Goal: Task Accomplishment & Management: Manage account settings

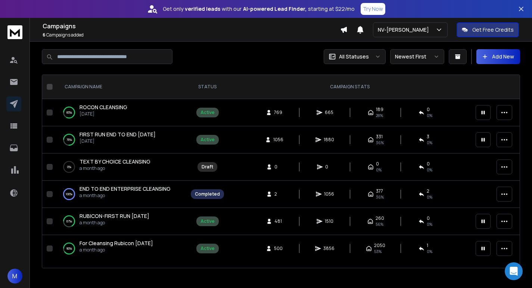
drag, startPoint x: 159, startPoint y: 137, endPoint x: 129, endPoint y: 152, distance: 33.9
click at [129, 152] on td "76 % FIRST RUN END TO END [DATE][DATE]" at bounding box center [121, 139] width 131 height 27
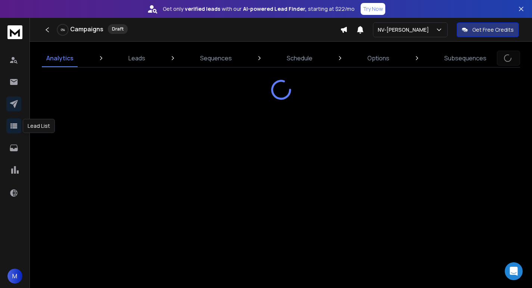
drag, startPoint x: 163, startPoint y: 145, endPoint x: 16, endPoint y: 127, distance: 148.1
click at [16, 127] on icon at bounding box center [13, 125] width 7 height 5
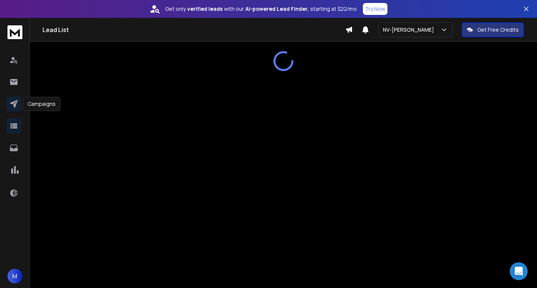
click at [15, 103] on icon at bounding box center [13, 104] width 9 height 9
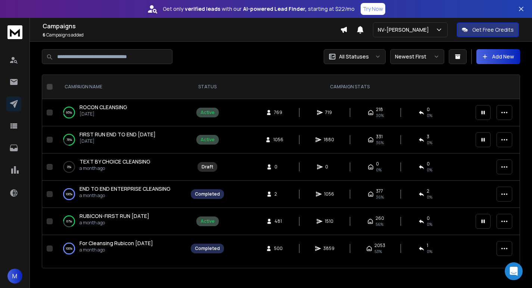
drag, startPoint x: 168, startPoint y: 142, endPoint x: 504, endPoint y: 139, distance: 336.9
click at [504, 139] on icon "button" at bounding box center [503, 139] width 7 height 7
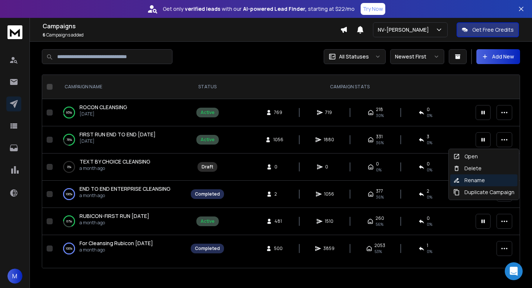
click at [323, 288] on div "Campaigns 6 Campaigns Added All Statuses Newest First Add New CAMPAIGN NAME STA…" at bounding box center [281, 193] width 478 height 288
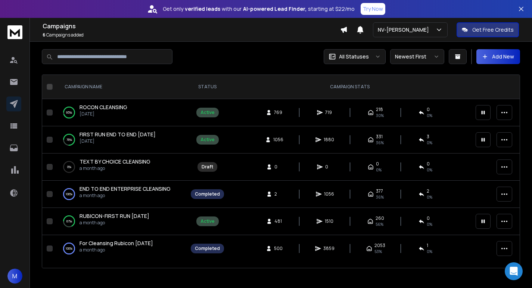
click at [503, 58] on button "Add New" at bounding box center [498, 56] width 44 height 15
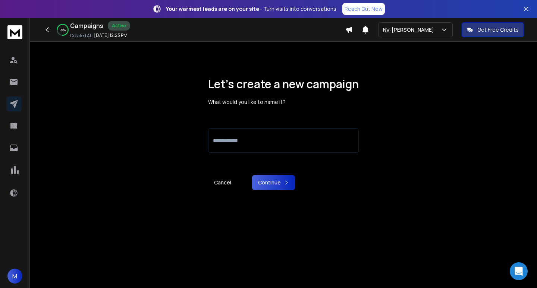
click at [238, 144] on input at bounding box center [283, 140] width 151 height 25
type input "**********"
click at [279, 183] on button "Continue" at bounding box center [273, 182] width 43 height 15
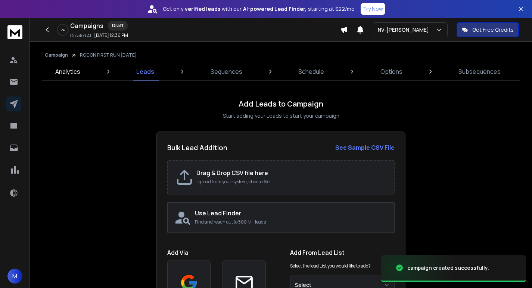
click at [78, 74] on p "Analytics" at bounding box center [67, 71] width 25 height 9
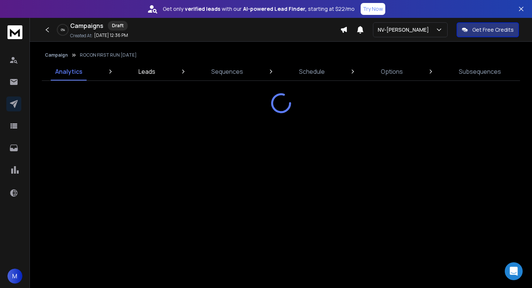
click at [144, 75] on p "Leads" at bounding box center [146, 71] width 17 height 9
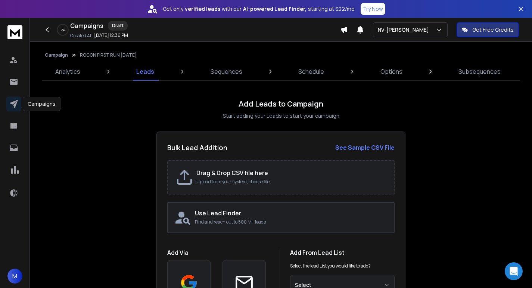
click at [13, 104] on icon at bounding box center [13, 104] width 9 height 9
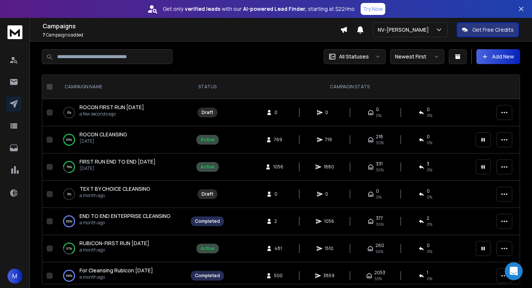
click at [159, 138] on div "95 % ROCON CLEANSING [DATE]" at bounding box center [121, 140] width 116 height 18
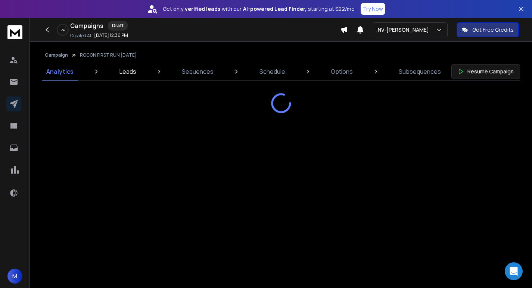
click at [132, 70] on p "Leads" at bounding box center [127, 71] width 17 height 9
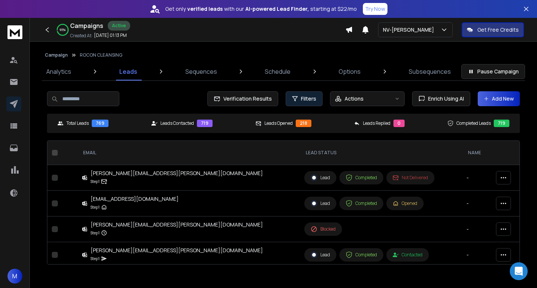
click at [310, 99] on span "Filters" at bounding box center [308, 98] width 15 height 7
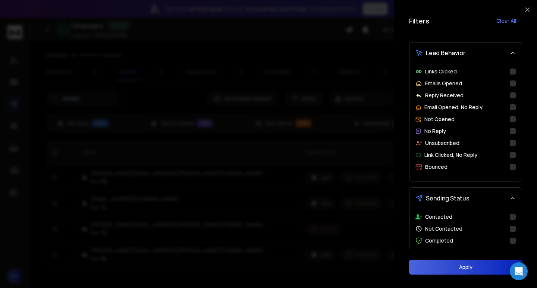
click at [450, 215] on p "Contacted" at bounding box center [438, 216] width 27 height 7
click at [510, 215] on button "Contacted" at bounding box center [513, 217] width 6 height 6
click at [465, 266] on button "Apply" at bounding box center [465, 267] width 113 height 15
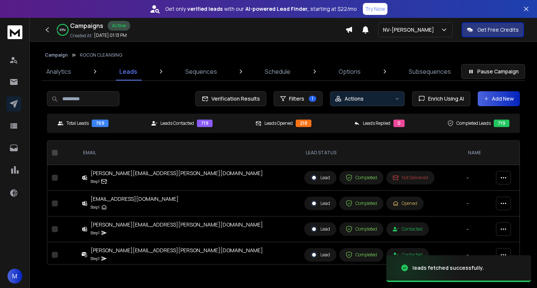
click at [369, 95] on button "Actions" at bounding box center [367, 98] width 75 height 15
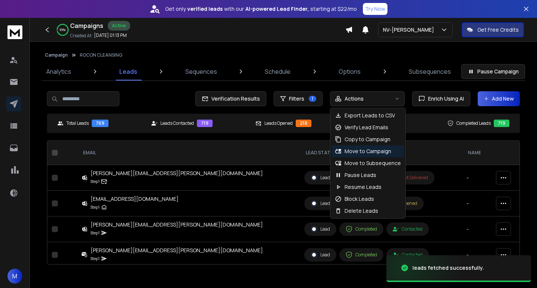
click at [368, 150] on p "Move to Campaign" at bounding box center [368, 151] width 47 height 7
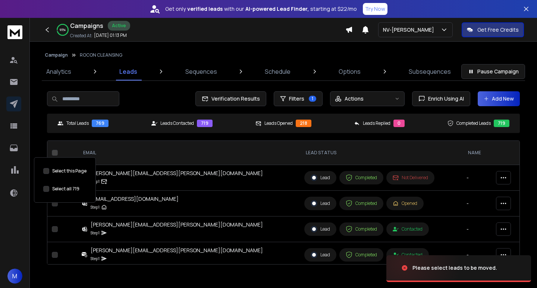
click at [68, 190] on label "Select all 719" at bounding box center [65, 189] width 27 height 6
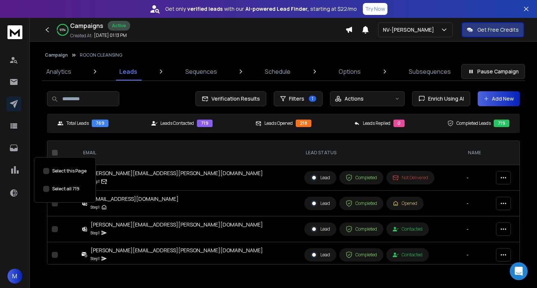
click at [46, 187] on button "Select this Page" at bounding box center [46, 189] width 6 height 6
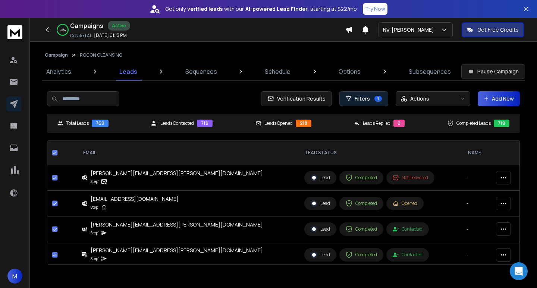
click at [372, 104] on button "Filters 1" at bounding box center [363, 98] width 49 height 15
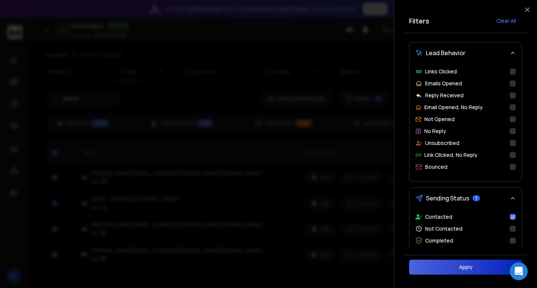
click at [316, 118] on div at bounding box center [268, 144] width 537 height 288
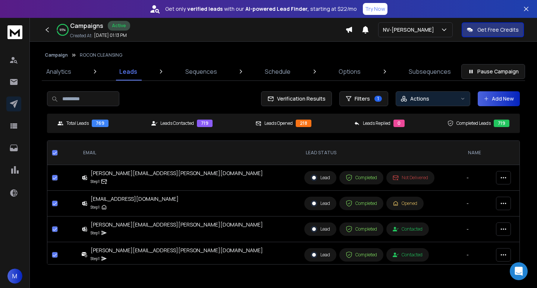
click at [422, 98] on p "Actions" at bounding box center [419, 98] width 19 height 7
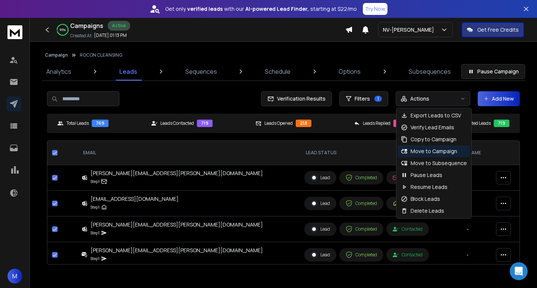
click at [423, 152] on p "Move to Campaign" at bounding box center [434, 151] width 47 height 7
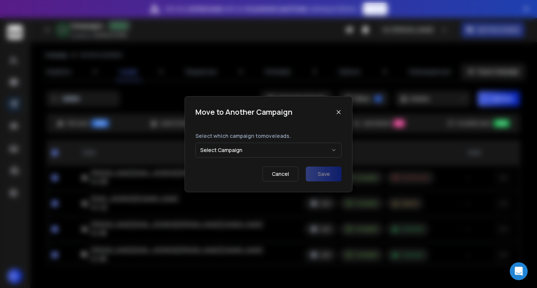
click at [262, 153] on button "Select Campaign" at bounding box center [268, 150] width 146 height 15
click at [313, 171] on button "Save" at bounding box center [324, 174] width 36 height 15
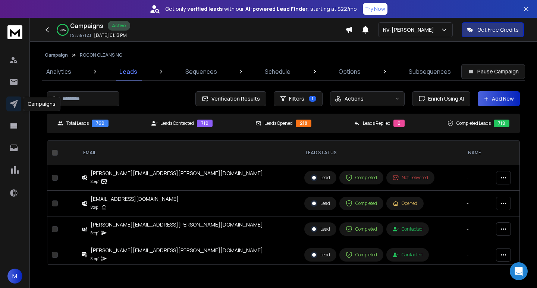
click at [14, 103] on icon at bounding box center [13, 104] width 9 height 9
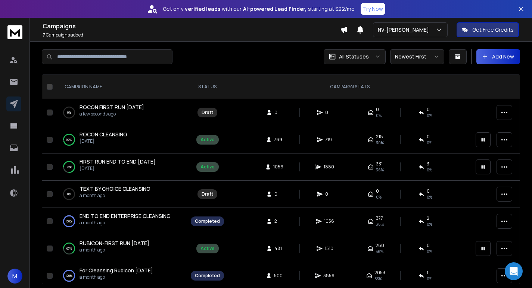
click at [156, 115] on div "0 % [PERSON_NAME] FIRST RUN [DATE] a few seconds ago" at bounding box center [121, 113] width 116 height 18
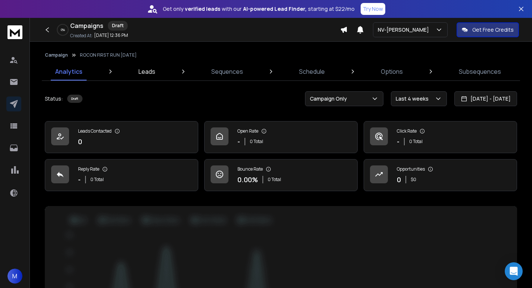
click at [147, 71] on p "Leads" at bounding box center [146, 71] width 17 height 9
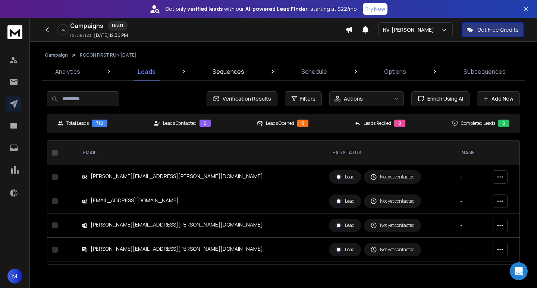
click at [231, 77] on link "Sequences" at bounding box center [228, 72] width 41 height 18
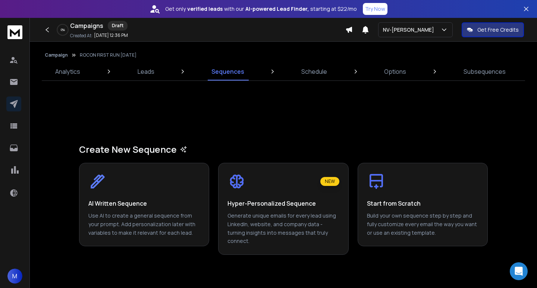
click at [401, 204] on h3 "Start from Scratch" at bounding box center [394, 203] width 54 height 7
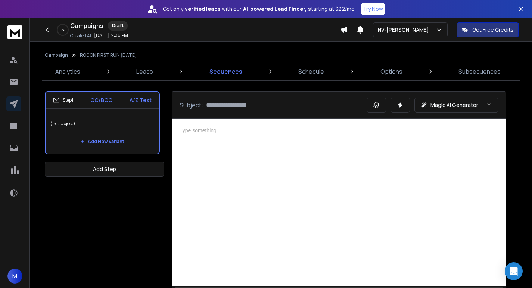
click at [209, 101] on input at bounding box center [282, 105] width 153 height 9
paste input "**********"
click at [212, 106] on input "**********" at bounding box center [282, 105] width 153 height 9
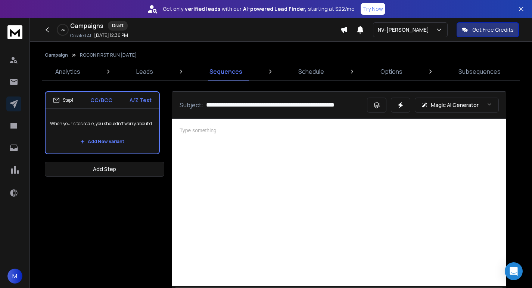
type input "**********"
click at [201, 137] on div at bounding box center [339, 202] width 334 height 167
click at [380, 104] on button at bounding box center [376, 105] width 19 height 15
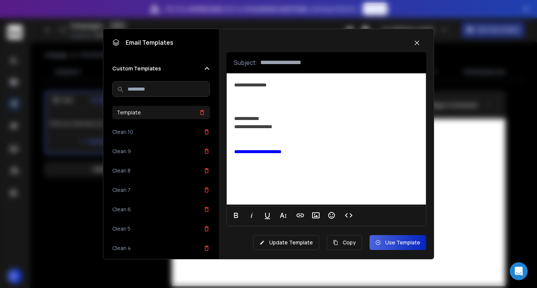
click at [392, 243] on button "Use Template" at bounding box center [398, 242] width 57 height 15
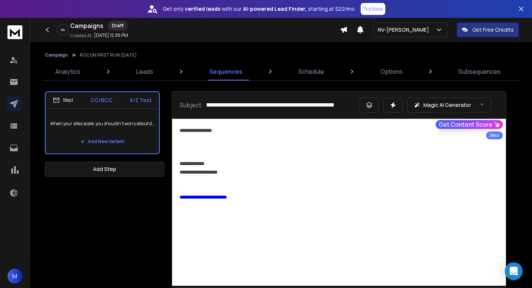
click at [200, 137] on div at bounding box center [338, 139] width 319 height 8
click at [195, 141] on div at bounding box center [338, 139] width 319 height 8
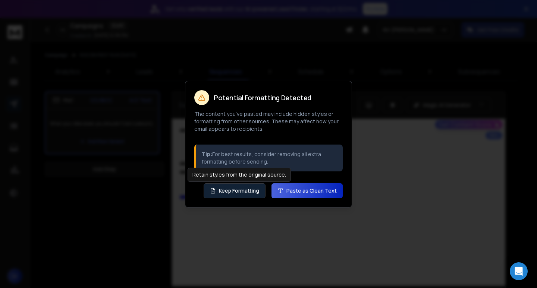
click at [245, 194] on button "Keep Formatting" at bounding box center [235, 191] width 62 height 15
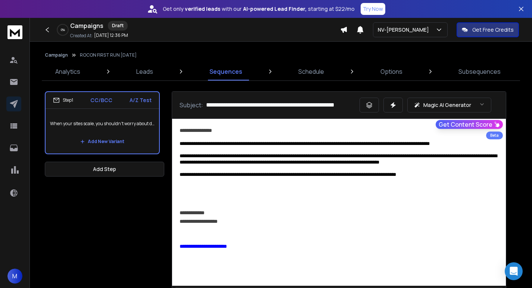
click at [190, 201] on div at bounding box center [338, 205] width 319 height 8
click at [264, 104] on input "**********" at bounding box center [279, 105] width 146 height 9
click at [16, 103] on icon at bounding box center [14, 104] width 8 height 8
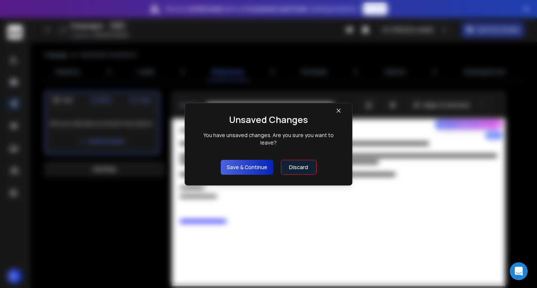
click at [337, 114] on icon at bounding box center [339, 111] width 6 height 6
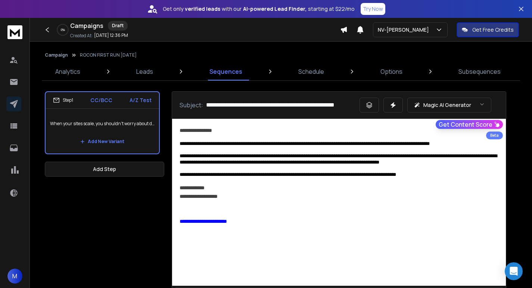
scroll to position [30, 0]
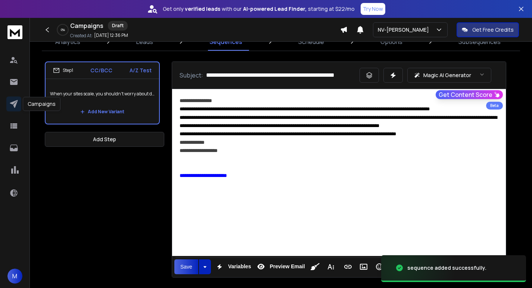
click at [11, 104] on icon at bounding box center [14, 104] width 8 height 8
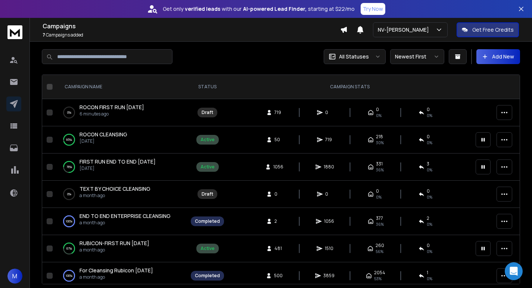
click at [146, 173] on div "FIRST RUN END TO END [DATE][DATE]" at bounding box center [117, 167] width 76 height 18
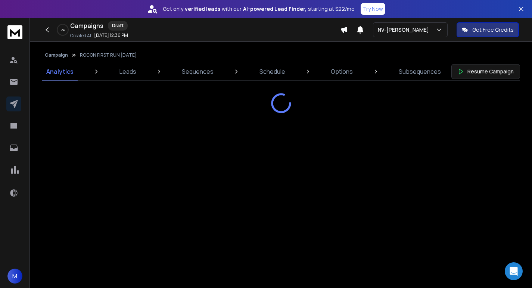
click at [113, 72] on div "Analytics Leads Sequences Schedule Options Subsequences" at bounding box center [243, 72] width 403 height 18
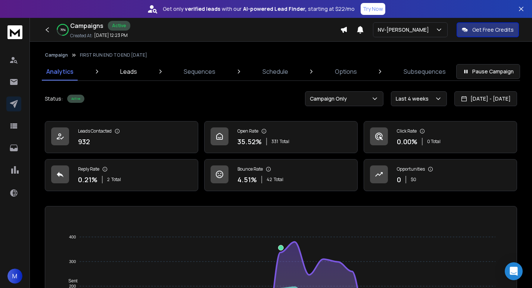
click at [134, 75] on p "Leads" at bounding box center [128, 71] width 17 height 9
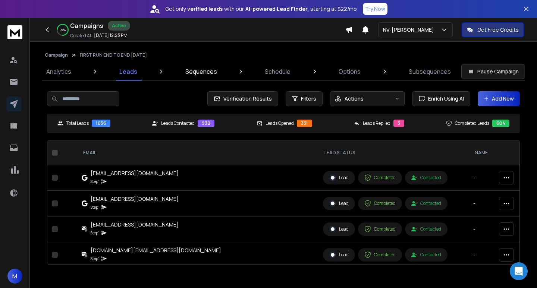
click at [201, 74] on p "Sequences" at bounding box center [201, 71] width 32 height 9
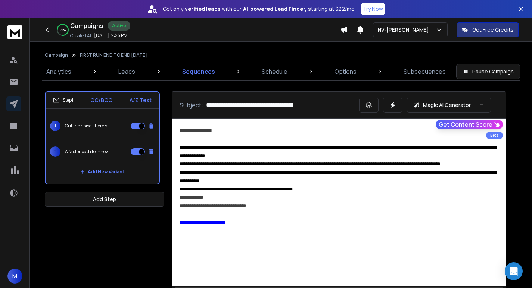
click at [111, 157] on div "2 A faster path to innovation without breaking your budget" at bounding box center [102, 151] width 104 height 25
type input "**********"
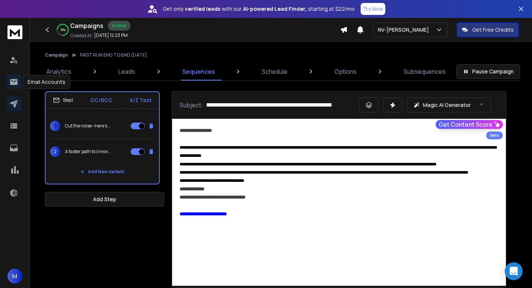
click at [17, 87] on link at bounding box center [13, 82] width 15 height 15
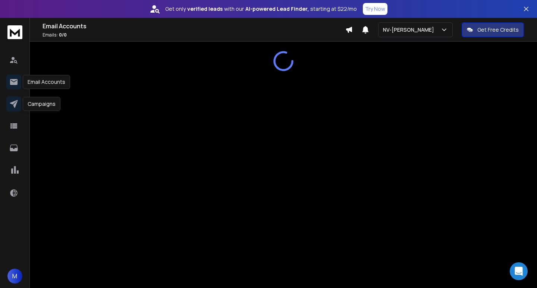
click at [12, 109] on link at bounding box center [13, 104] width 15 height 15
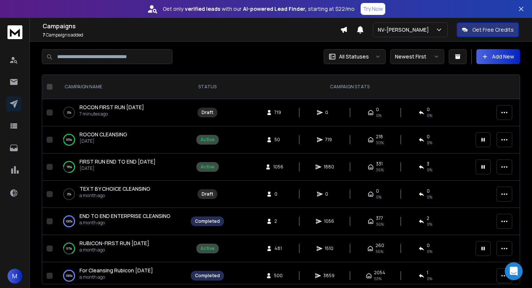
click at [153, 113] on div "0 % [PERSON_NAME] FIRST RUN [DATE] 7 minutes ago" at bounding box center [121, 113] width 116 height 18
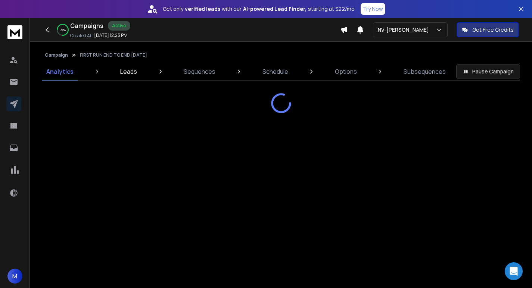
click at [133, 70] on p "Leads" at bounding box center [128, 71] width 17 height 9
click at [191, 68] on p "Sequences" at bounding box center [201, 71] width 32 height 9
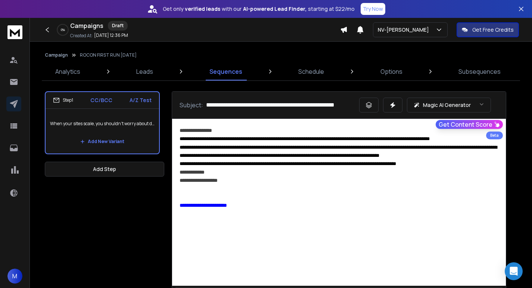
click at [238, 182] on div "**********" at bounding box center [338, 180] width 319 height 8
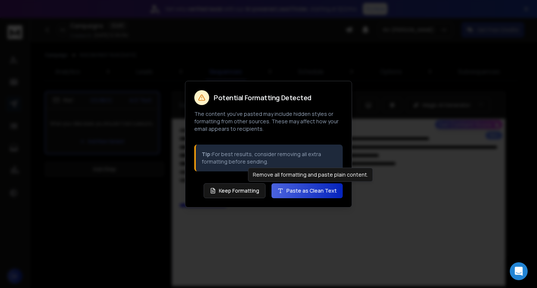
click at [303, 193] on button "Paste as Clean Text" at bounding box center [307, 191] width 71 height 15
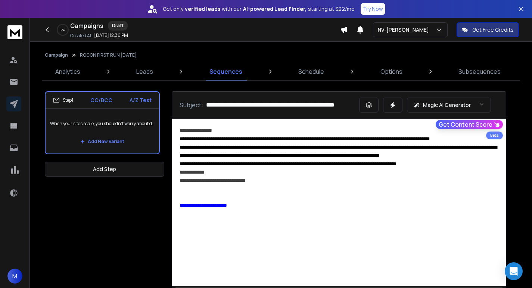
click at [231, 181] on div "**********" at bounding box center [338, 180] width 319 height 8
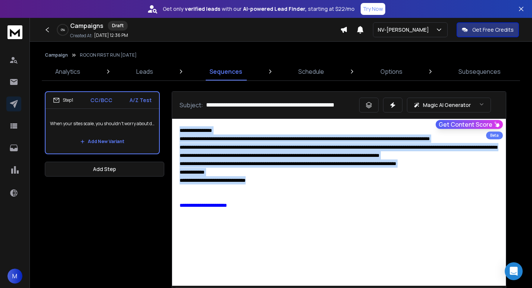
drag, startPoint x: 279, startPoint y: 182, endPoint x: 174, endPoint y: 126, distance: 119.8
click at [174, 126] on div "**********" at bounding box center [339, 202] width 334 height 167
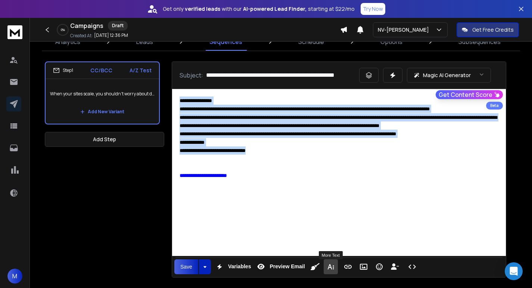
click at [326, 267] on icon "button" at bounding box center [330, 267] width 9 height 9
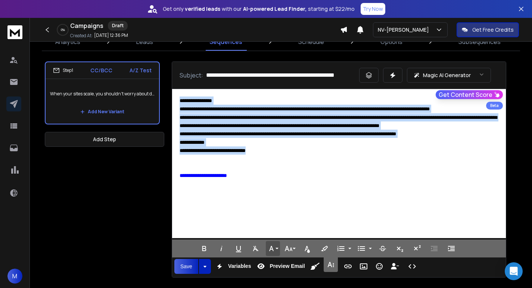
click at [277, 248] on button "Font Family" at bounding box center [273, 248] width 14 height 15
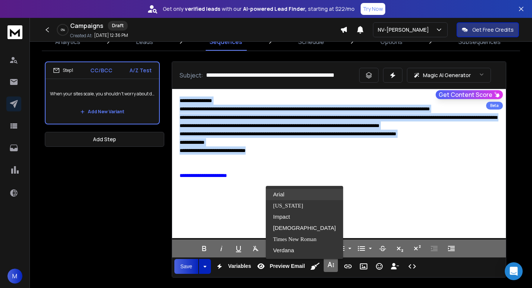
click at [285, 193] on link "Arial" at bounding box center [305, 194] width 78 height 11
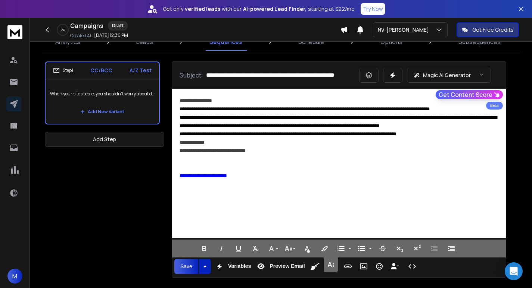
click at [206, 164] on div at bounding box center [338, 167] width 319 height 8
click at [223, 144] on div "**********" at bounding box center [338, 142] width 319 height 8
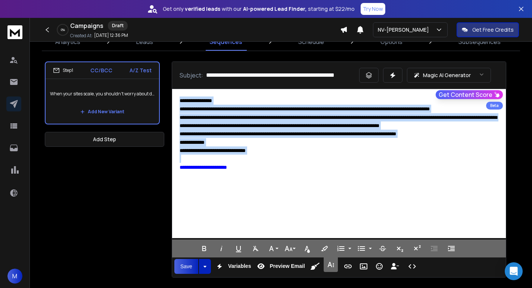
drag, startPoint x: 287, startPoint y: 156, endPoint x: 168, endPoint y: 100, distance: 131.3
click at [168, 100] on div "**********" at bounding box center [281, 170] width 472 height 216
click at [291, 250] on icon "button" at bounding box center [288, 248] width 9 height 9
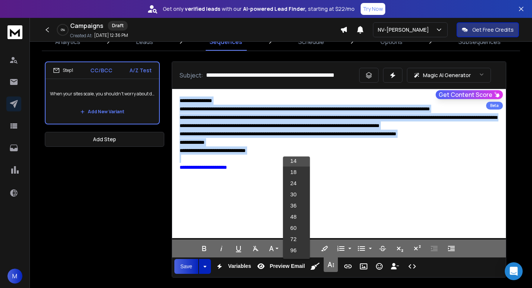
scroll to position [60, 0]
click at [276, 251] on button "Font Family" at bounding box center [273, 248] width 14 height 15
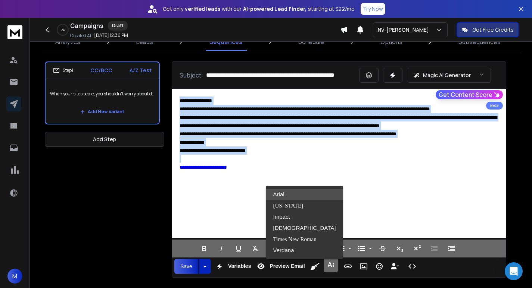
scroll to position [0, 0]
click at [288, 193] on link "Arial" at bounding box center [305, 194] width 78 height 11
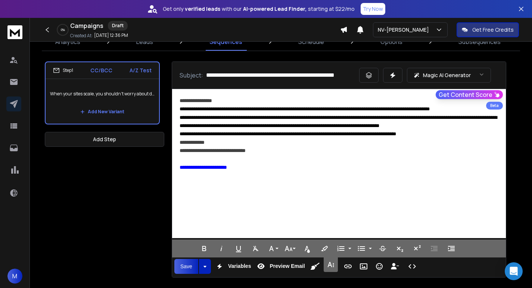
click at [288, 193] on div "**********" at bounding box center [339, 163] width 334 height 149
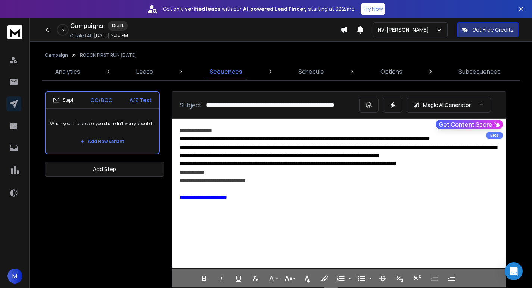
click at [448, 166] on div "**********" at bounding box center [338, 164] width 319 height 8
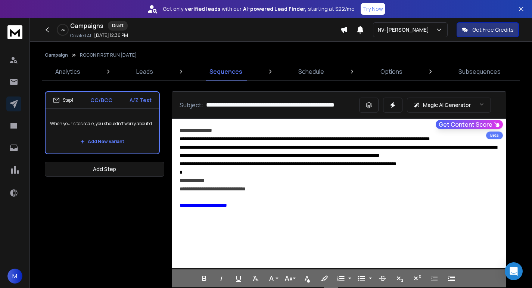
click at [253, 132] on div "**********" at bounding box center [338, 130] width 319 height 8
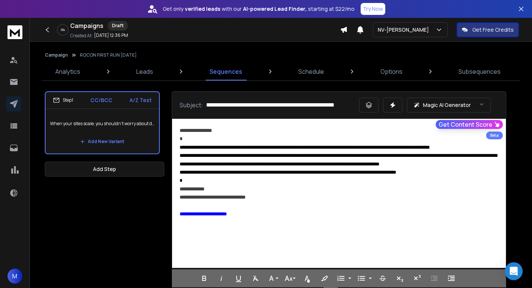
click at [307, 174] on span "**********" at bounding box center [287, 172] width 216 height 5
click at [272, 199] on div "**********" at bounding box center [338, 197] width 319 height 8
click at [273, 222] on div at bounding box center [338, 222] width 319 height 8
click at [104, 141] on button "Add New Variant" at bounding box center [102, 141] width 56 height 15
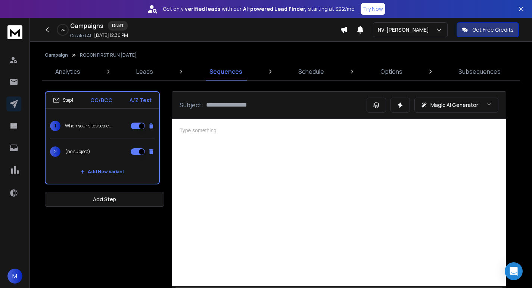
click at [82, 148] on div "2 (no subject)" at bounding box center [70, 152] width 40 height 10
click at [225, 104] on input at bounding box center [282, 105] width 153 height 9
click at [13, 123] on icon at bounding box center [13, 126] width 9 height 9
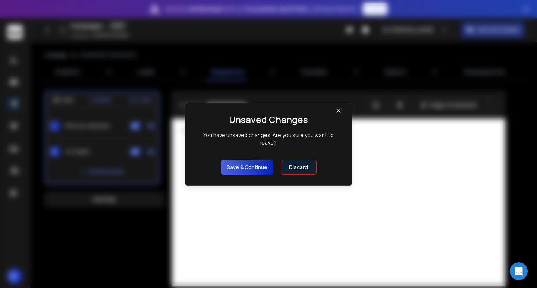
click at [342, 115] on div "Unsaved Changes You have unsaved changes. Are you sure you want to leave? Save …" at bounding box center [269, 144] width 168 height 83
click at [338, 114] on icon at bounding box center [339, 111] width 6 height 6
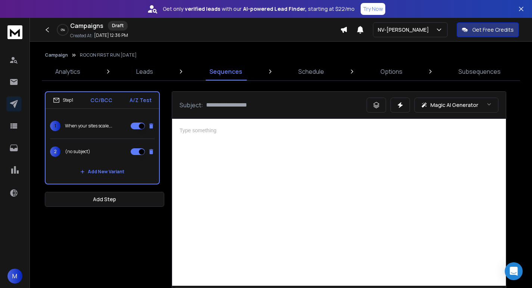
click at [233, 106] on input at bounding box center [282, 105] width 153 height 9
click at [222, 107] on input at bounding box center [282, 105] width 153 height 9
paste input "**********"
type input "**********"
click at [201, 138] on div at bounding box center [339, 202] width 334 height 167
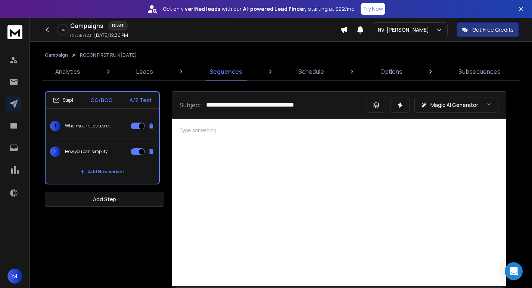
scroll to position [30, 0]
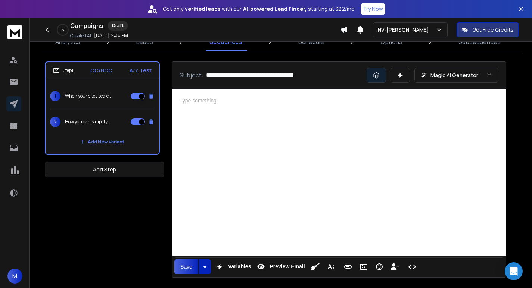
click at [373, 75] on icon at bounding box center [376, 75] width 7 height 7
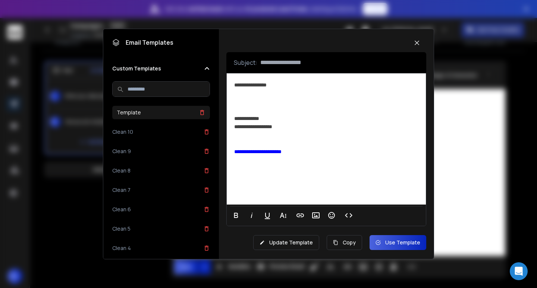
click at [402, 243] on button "Use Template" at bounding box center [398, 242] width 57 height 15
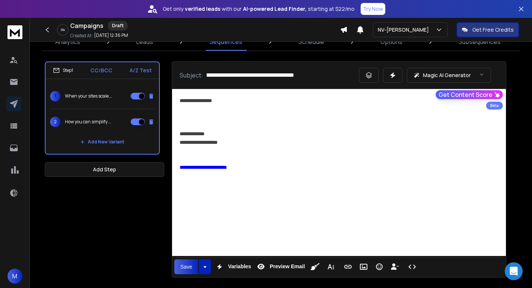
click at [194, 113] on div at bounding box center [338, 109] width 319 height 8
click at [190, 115] on div at bounding box center [338, 117] width 319 height 8
click at [190, 113] on div at bounding box center [338, 117] width 319 height 8
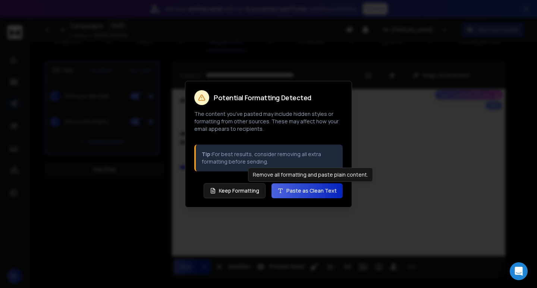
click at [306, 195] on button "Paste as Clean Text" at bounding box center [307, 191] width 71 height 15
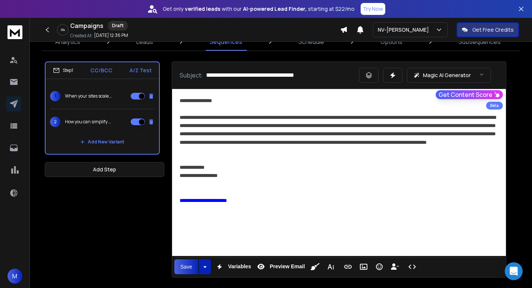
scroll to position [0, 0]
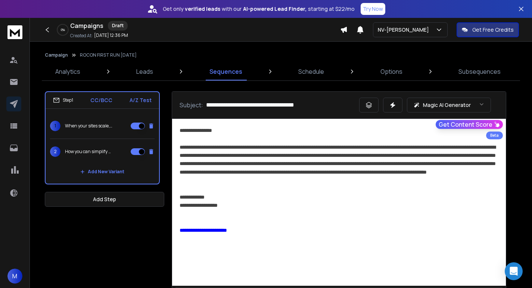
click at [250, 206] on div "**********" at bounding box center [338, 205] width 319 height 8
click at [91, 121] on div "1 When your sites scale, you shouldn’t worry about downtime" at bounding box center [81, 126] width 63 height 10
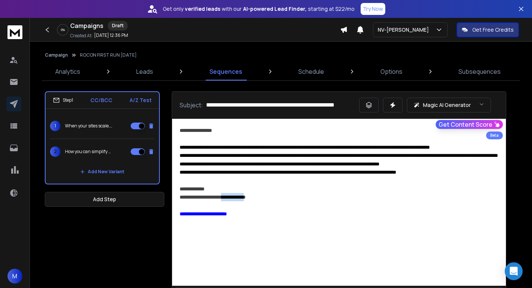
drag, startPoint x: 229, startPoint y: 197, endPoint x: 263, endPoint y: 198, distance: 33.3
click at [245, 198] on span "**********" at bounding box center [212, 197] width 66 height 5
click at [267, 201] on div "**********" at bounding box center [338, 197] width 319 height 8
drag, startPoint x: 267, startPoint y: 198, endPoint x: 228, endPoint y: 198, distance: 39.5
click at [228, 198] on div "**********" at bounding box center [338, 197] width 319 height 8
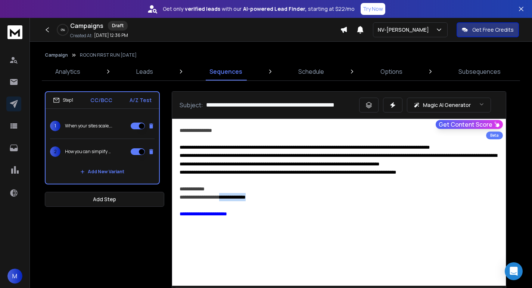
copy span "**********"
click at [99, 154] on p "How you can simplify WordPress at scale" at bounding box center [89, 152] width 48 height 6
type input "**********"
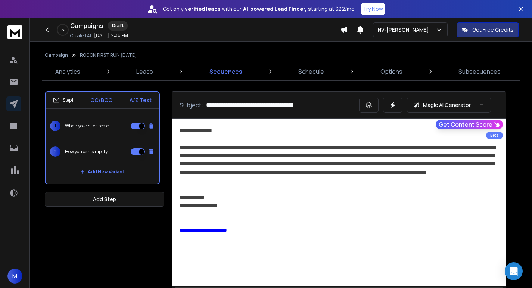
click at [241, 203] on div "**********" at bounding box center [338, 205] width 319 height 8
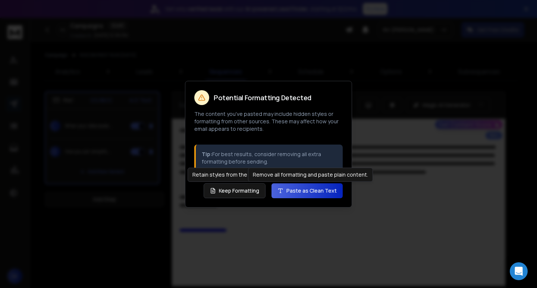
click at [315, 194] on button "Paste as Clean Text" at bounding box center [307, 191] width 71 height 15
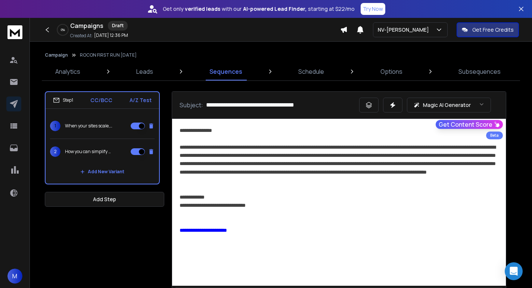
click at [281, 220] on div at bounding box center [338, 222] width 319 height 8
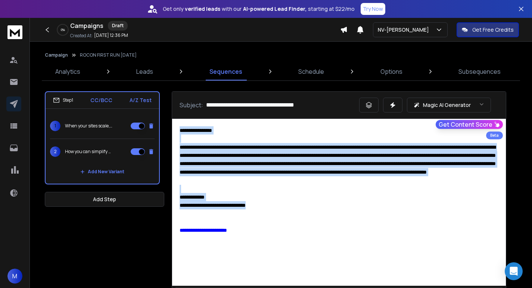
drag, startPoint x: 283, startPoint y: 205, endPoint x: 180, endPoint y: 128, distance: 128.5
click at [180, 128] on div "**********" at bounding box center [339, 202] width 334 height 167
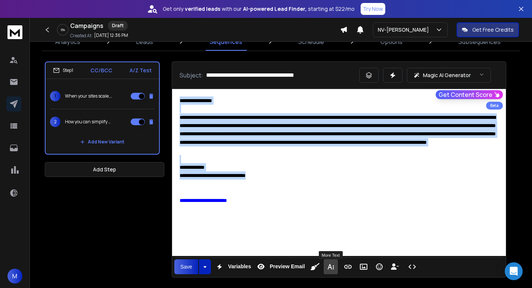
click at [329, 263] on icon "button" at bounding box center [330, 267] width 9 height 9
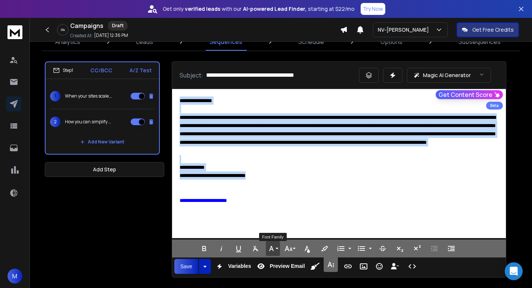
click at [275, 250] on icon "button" at bounding box center [271, 248] width 9 height 9
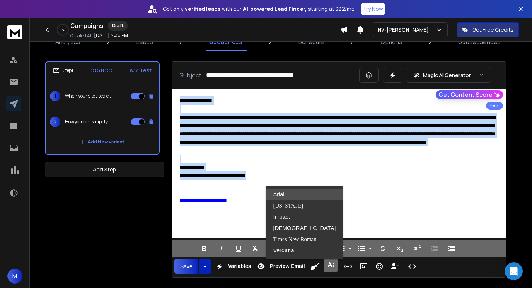
click at [287, 195] on link "Arial" at bounding box center [305, 194] width 78 height 11
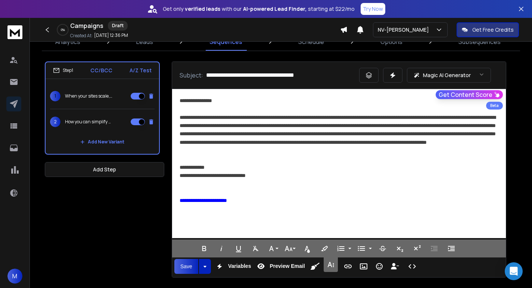
click at [344, 192] on div at bounding box center [338, 192] width 319 height 8
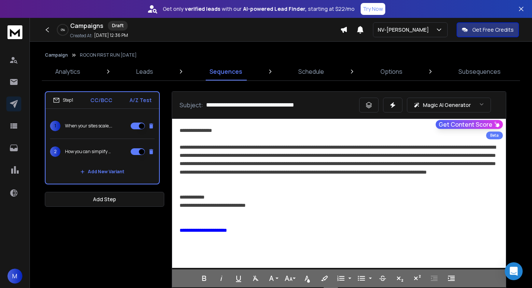
click at [104, 243] on div "Step 1 CC/BCC A/Z Test 1 When your sites scale, you shouldn’t worry about downt…" at bounding box center [104, 199] width 119 height 216
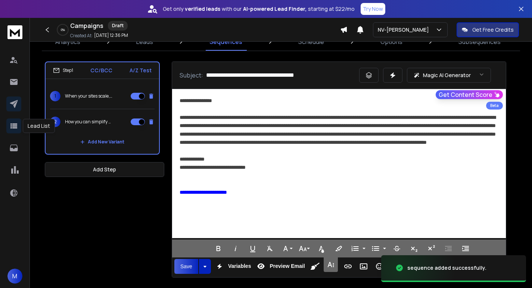
click at [12, 129] on icon at bounding box center [13, 126] width 9 height 9
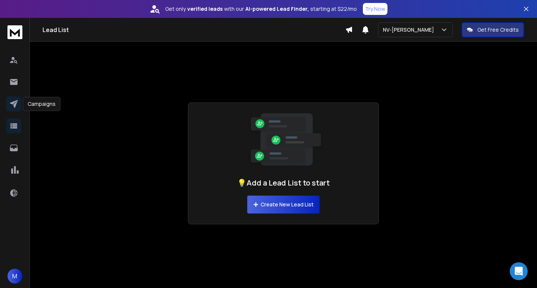
click at [16, 101] on icon at bounding box center [14, 104] width 8 height 8
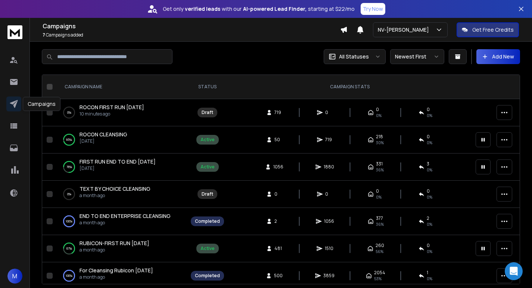
click at [132, 167] on p "[DATE]" at bounding box center [117, 169] width 76 height 6
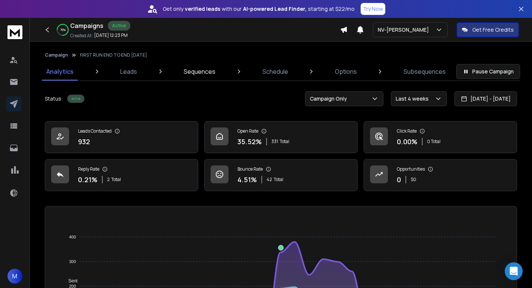
click at [195, 73] on p "Sequences" at bounding box center [200, 71] width 32 height 9
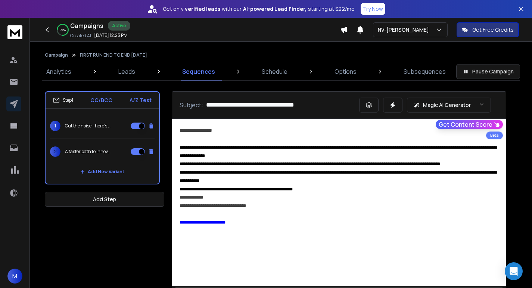
click at [87, 120] on div "1 Cut the noise—here’s how AIOps can help" at bounding box center [102, 126] width 104 height 26
click at [91, 148] on div "2 A faster path to innovation without breaking your budget" at bounding box center [81, 152] width 63 height 10
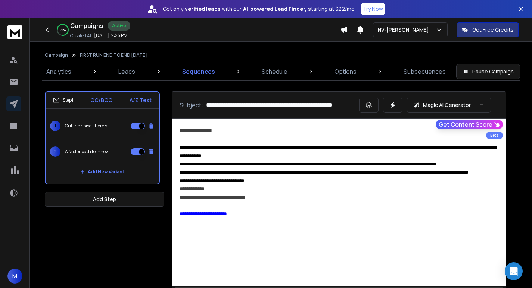
click at [93, 129] on div "1 Cut the noise—here’s how AIOps can help" at bounding box center [81, 126] width 63 height 10
type input "**********"
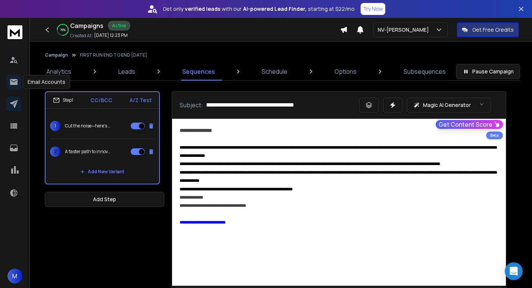
click at [12, 76] on link at bounding box center [13, 82] width 15 height 15
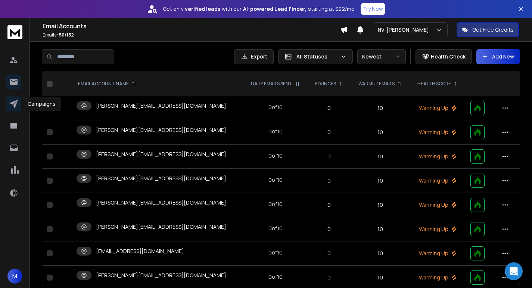
click at [17, 100] on icon at bounding box center [14, 104] width 8 height 8
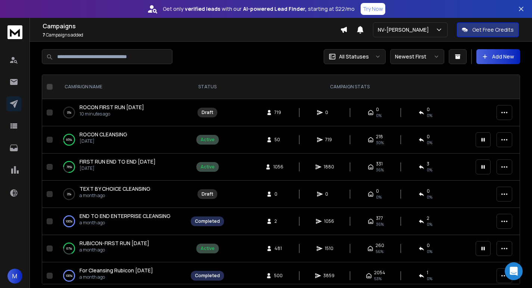
click at [138, 118] on div "ROCON FIRST RUN [DATE] minutes ago" at bounding box center [111, 113] width 65 height 18
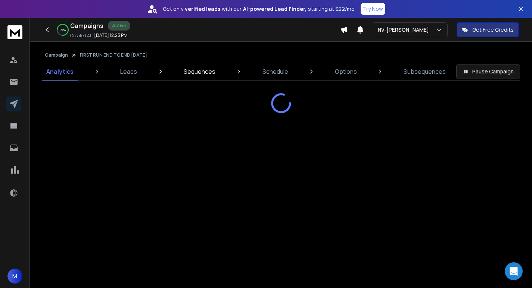
click at [206, 70] on p "Sequences" at bounding box center [200, 71] width 32 height 9
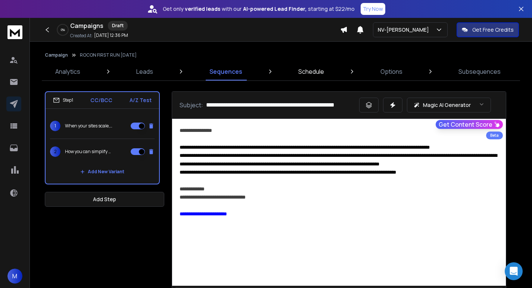
click at [314, 71] on p "Schedule" at bounding box center [311, 71] width 26 height 9
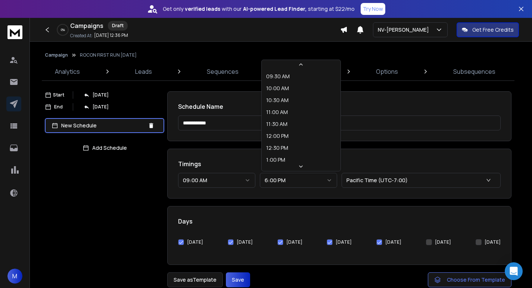
click at [303, 181] on button "6:00 PM" at bounding box center [298, 180] width 77 height 15
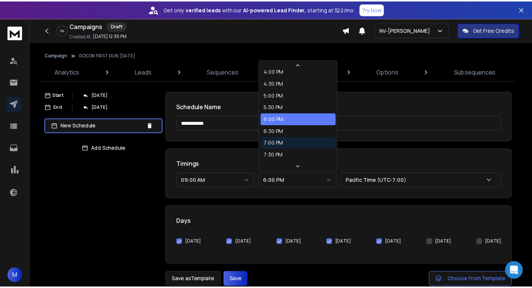
scroll to position [198, 0]
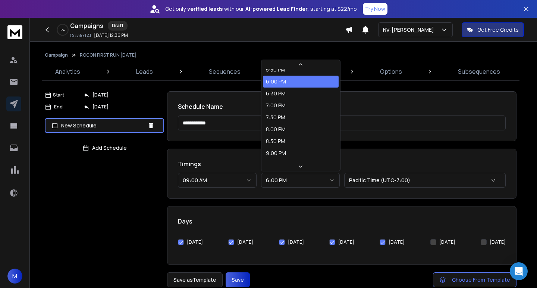
select select "********"
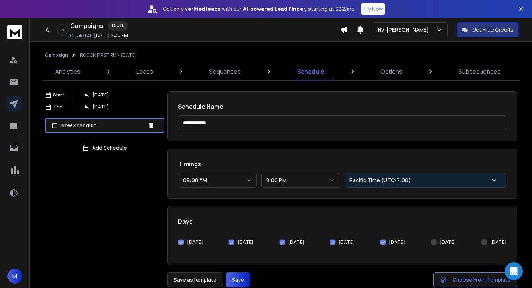
click at [442, 181] on div "Pacific Time (UTC-7:00)" at bounding box center [416, 180] width 134 height 7
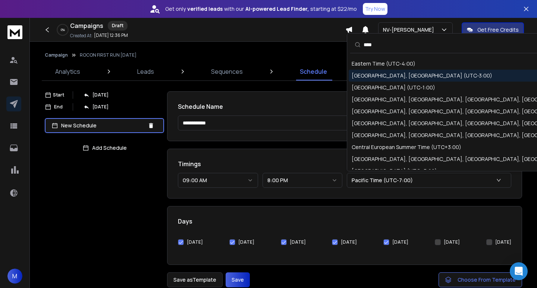
type input "****"
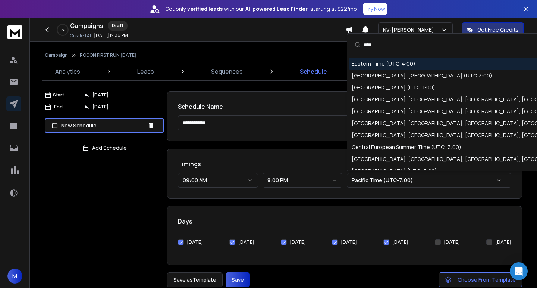
click at [415, 66] on div "Eastern Time (UTC-4:00)" at bounding box center [536, 64] width 375 height 12
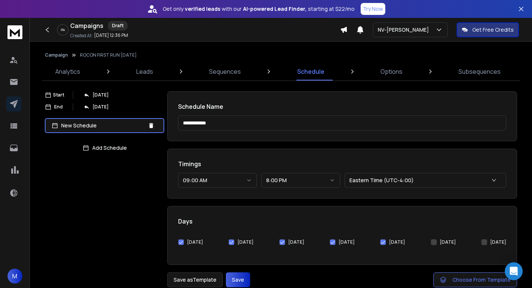
click at [348, 196] on div "Timings 09:00 AM ******** ******** ******** ******** ******** ******** ********…" at bounding box center [342, 174] width 350 height 50
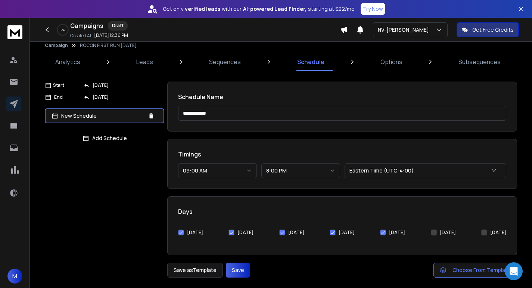
click at [431, 234] on button "[DATE]" at bounding box center [434, 233] width 6 height 6
click at [237, 272] on button "Save" at bounding box center [238, 270] width 24 height 15
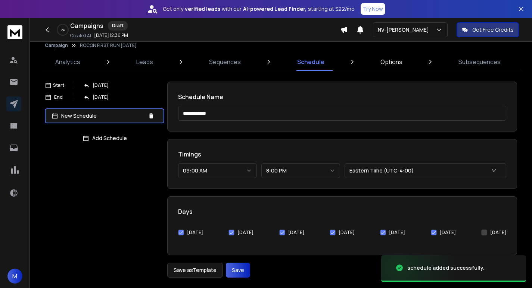
click at [392, 63] on p "Options" at bounding box center [391, 61] width 22 height 9
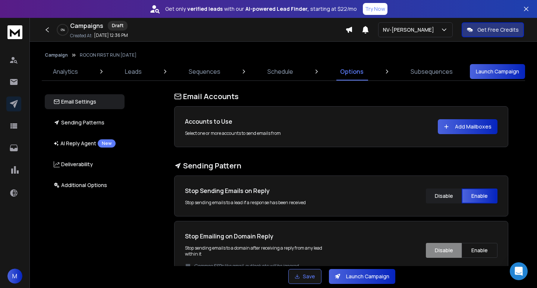
click at [445, 128] on icon "button" at bounding box center [446, 126] width 5 height 5
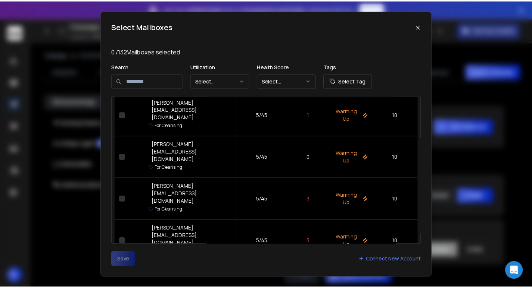
scroll to position [75, 0]
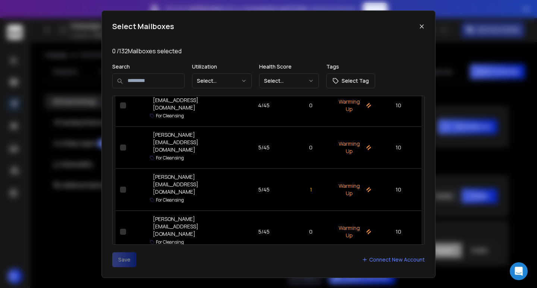
click at [421, 26] on icon at bounding box center [422, 27] width 6 height 6
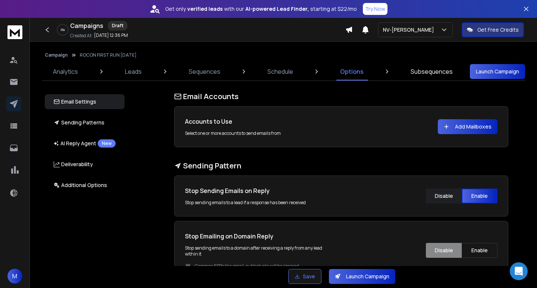
click at [433, 71] on p "Subsequences" at bounding box center [432, 71] width 42 height 9
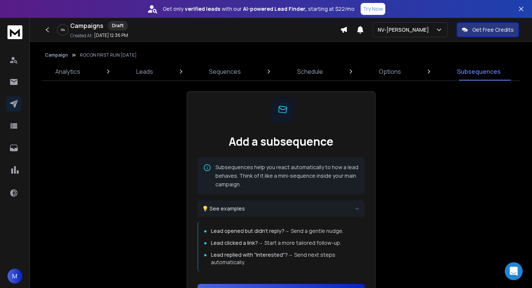
scroll to position [32, 0]
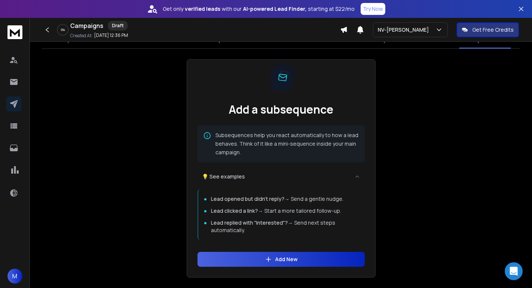
click at [270, 260] on icon at bounding box center [267, 259] width 7 height 7
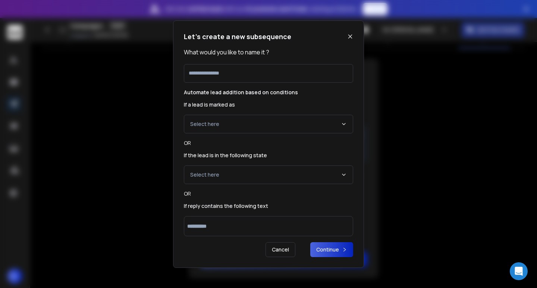
click at [245, 76] on input at bounding box center [268, 73] width 169 height 19
click at [294, 72] on input at bounding box center [268, 73] width 169 height 19
click at [350, 34] on icon at bounding box center [350, 37] width 6 height 6
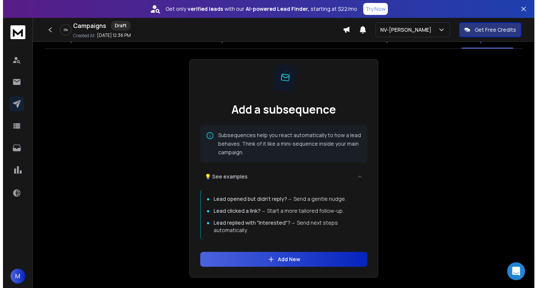
scroll to position [0, 0]
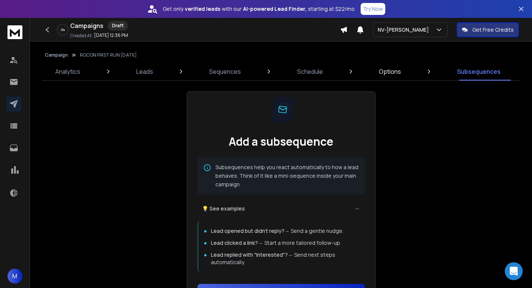
click at [400, 73] on p "Options" at bounding box center [390, 71] width 22 height 9
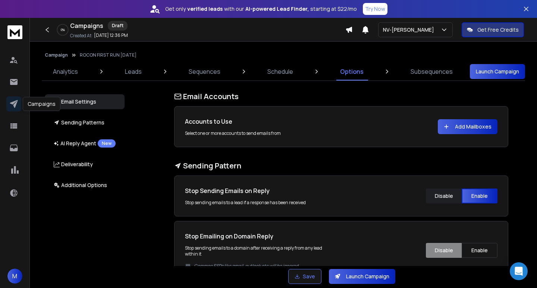
click at [9, 101] on link at bounding box center [13, 104] width 15 height 15
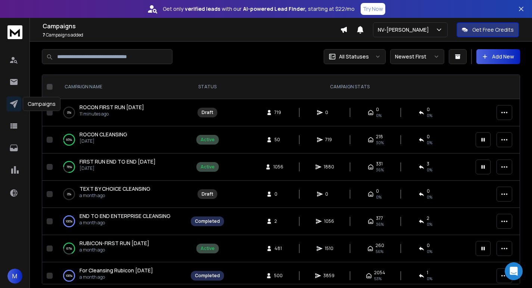
click at [137, 118] on div "ROCON FIRST RUN [DATE] minutes ago" at bounding box center [111, 113] width 65 height 18
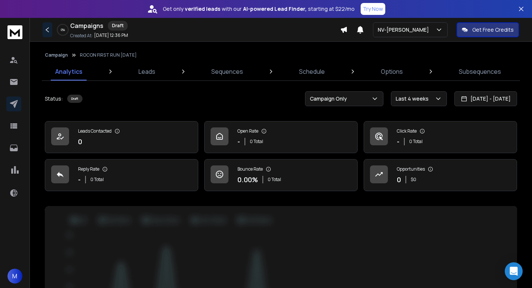
click at [48, 29] on icon at bounding box center [47, 29] width 7 height 7
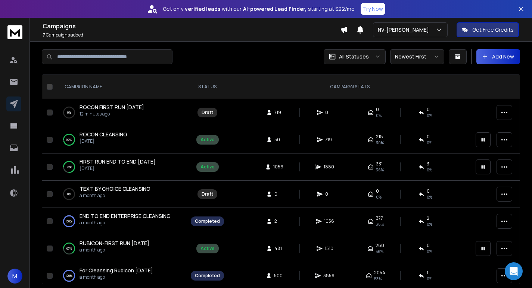
click at [137, 143] on div "95 % ROCON CLEANSING [DATE]" at bounding box center [121, 140] width 116 height 18
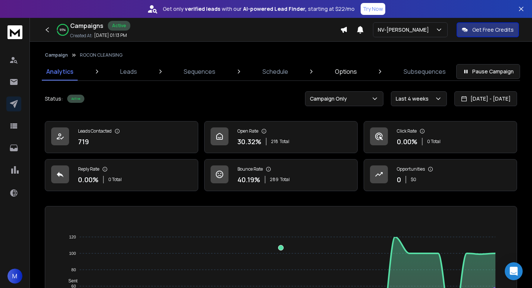
click at [350, 72] on p "Options" at bounding box center [346, 71] width 22 height 9
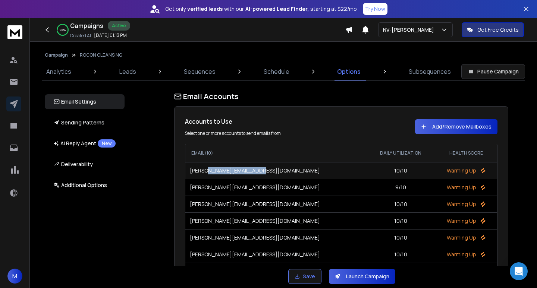
drag, startPoint x: 244, startPoint y: 170, endPoint x: 213, endPoint y: 170, distance: 31.0
click at [207, 172] on div "[PERSON_NAME][EMAIL_ADDRESS][DOMAIN_NAME]" at bounding box center [276, 170] width 172 height 7
copy p "[DOMAIN_NAME]"
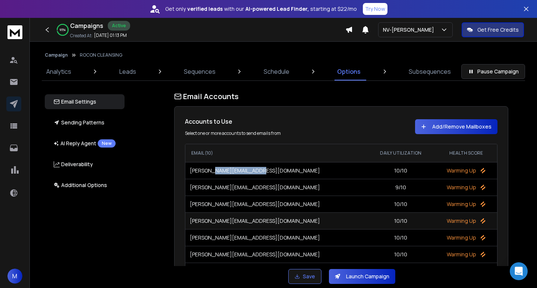
scroll to position [37, 0]
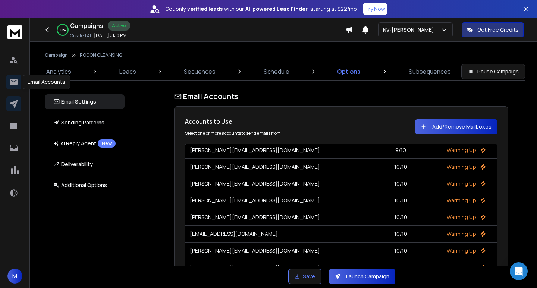
click at [18, 83] on icon at bounding box center [13, 82] width 9 height 9
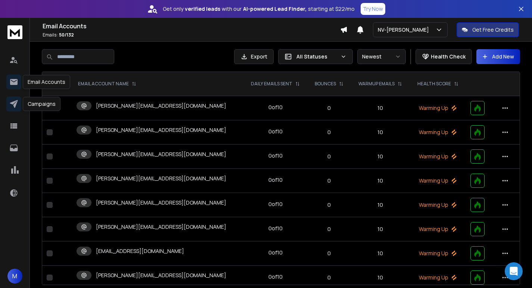
click at [18, 100] on icon at bounding box center [13, 104] width 9 height 9
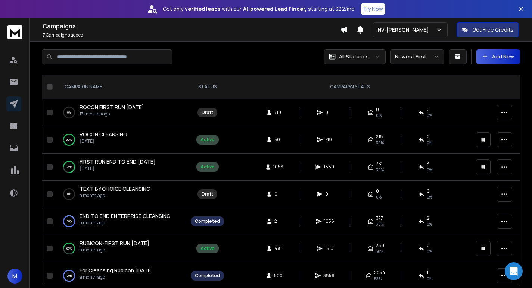
click at [153, 113] on div "0 % [PERSON_NAME] FIRST RUN [DATE] minutes ago" at bounding box center [121, 113] width 116 height 18
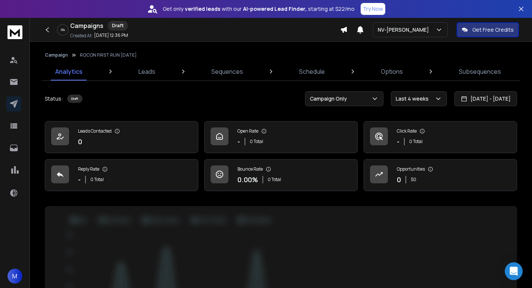
click at [128, 71] on div "Analytics Leads Sequences Schedule Options Subsequences" at bounding box center [278, 72] width 472 height 18
click at [146, 71] on p "Leads" at bounding box center [146, 71] width 17 height 9
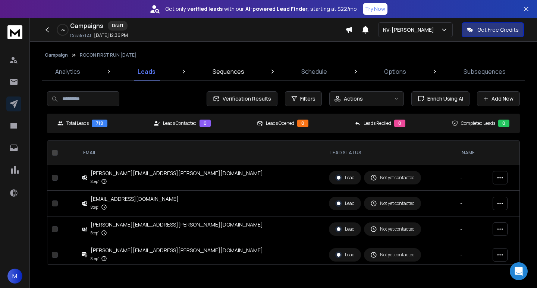
click at [234, 70] on p "Sequences" at bounding box center [229, 71] width 32 height 9
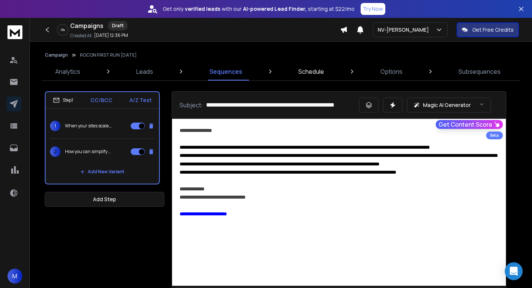
click at [317, 76] on link "Schedule" at bounding box center [311, 72] width 35 height 18
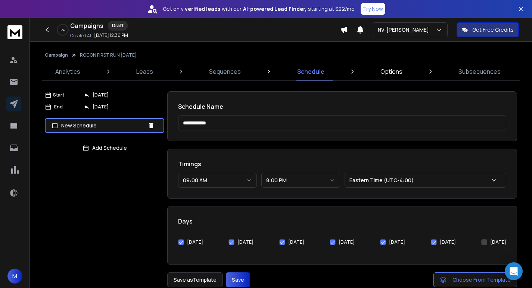
click at [399, 72] on p "Options" at bounding box center [391, 71] width 22 height 9
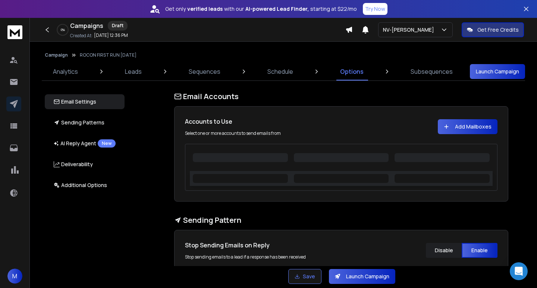
click at [459, 126] on button "Add Mailboxes" at bounding box center [468, 126] width 60 height 15
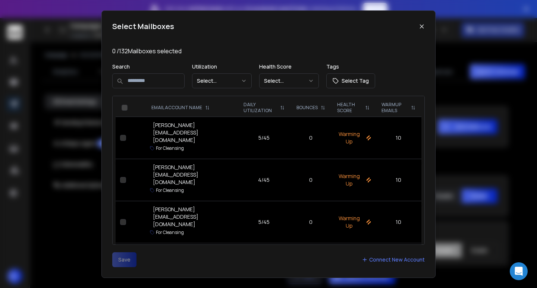
click at [131, 79] on input at bounding box center [148, 80] width 72 height 15
paste input "**********"
drag, startPoint x: 127, startPoint y: 81, endPoint x: 137, endPoint y: 91, distance: 14.3
click at [129, 82] on input "**********" at bounding box center [148, 80] width 72 height 15
type input "**********"
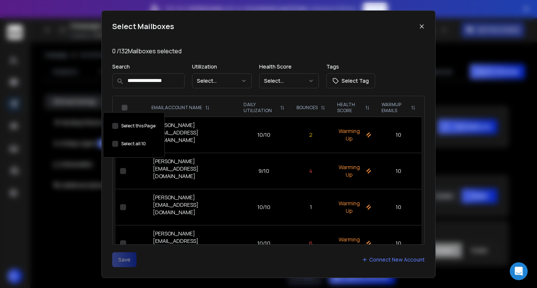
click at [116, 142] on button "Select this Page" at bounding box center [115, 144] width 6 height 6
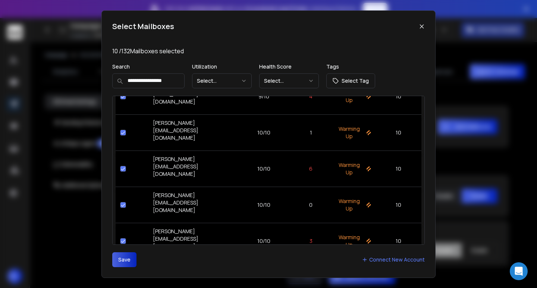
scroll to position [118, 0]
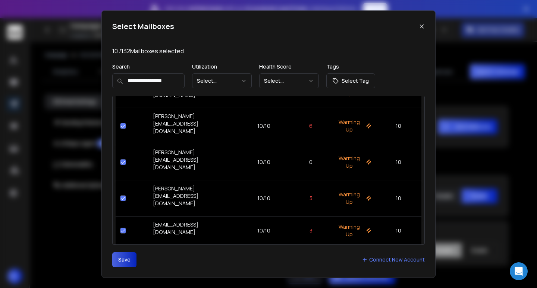
click at [125, 259] on button "Save" at bounding box center [124, 260] width 24 height 15
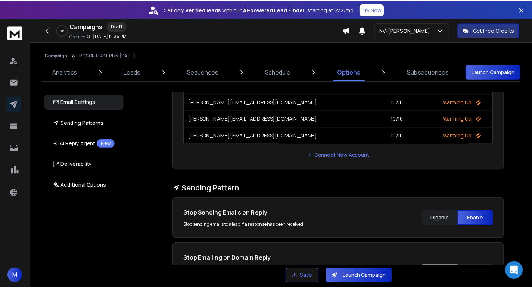
scroll to position [0, 0]
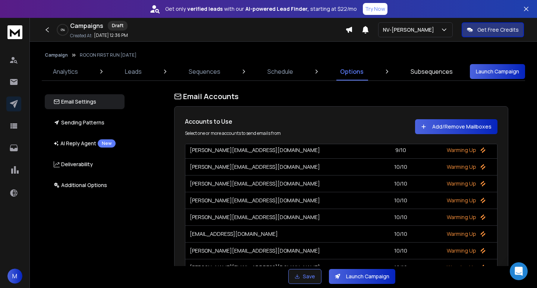
click at [429, 70] on p "Subsequences" at bounding box center [432, 71] width 42 height 9
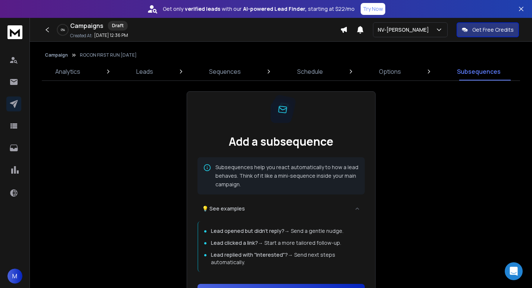
scroll to position [32, 0]
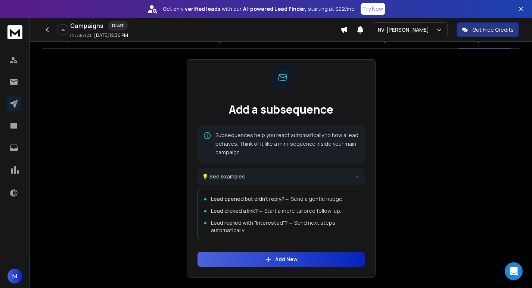
click at [355, 179] on icon at bounding box center [357, 177] width 6 height 6
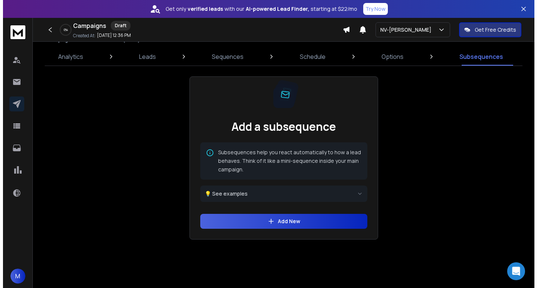
scroll to position [0, 0]
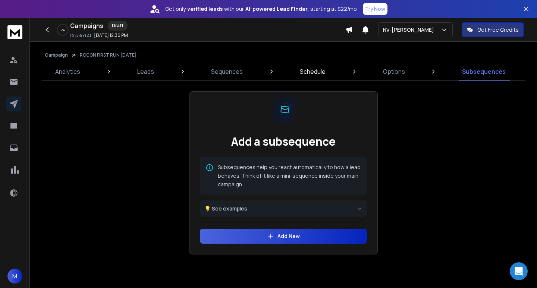
click at [306, 68] on p "Schedule" at bounding box center [313, 71] width 26 height 9
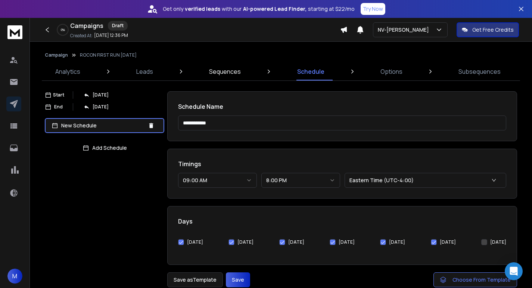
click at [232, 68] on p "Sequences" at bounding box center [225, 71] width 32 height 9
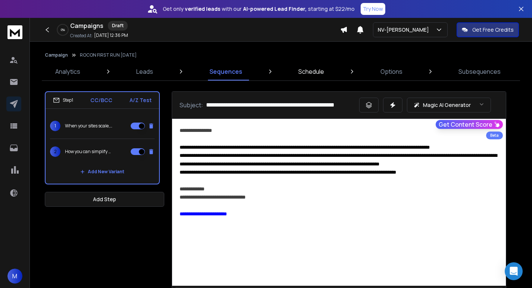
click at [320, 71] on p "Schedule" at bounding box center [311, 71] width 26 height 9
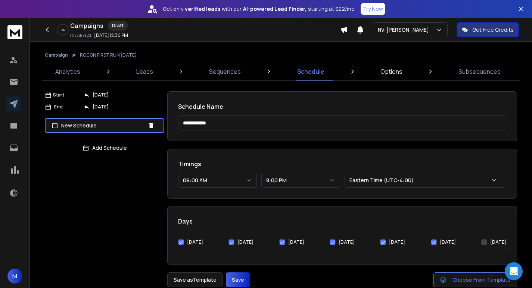
click at [386, 73] on p "Options" at bounding box center [391, 71] width 22 height 9
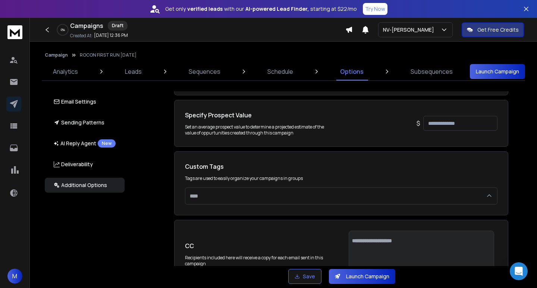
scroll to position [1368, 0]
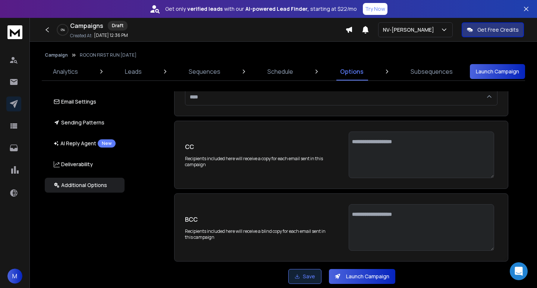
click at [308, 279] on button "Save" at bounding box center [304, 276] width 33 height 15
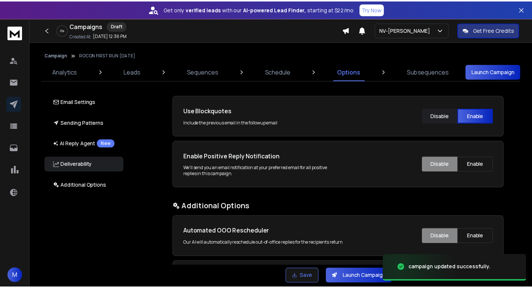
scroll to position [995, 0]
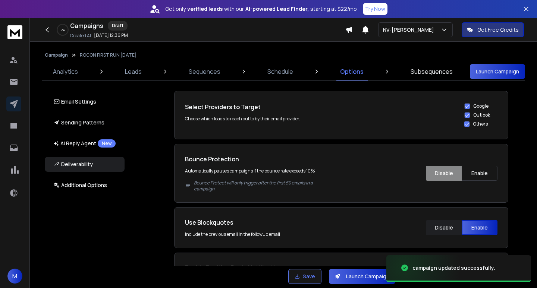
click at [426, 69] on p "Subsequences" at bounding box center [432, 71] width 42 height 9
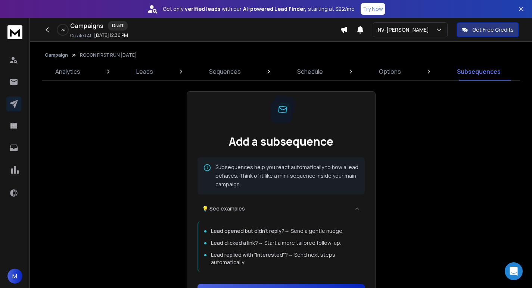
scroll to position [32, 0]
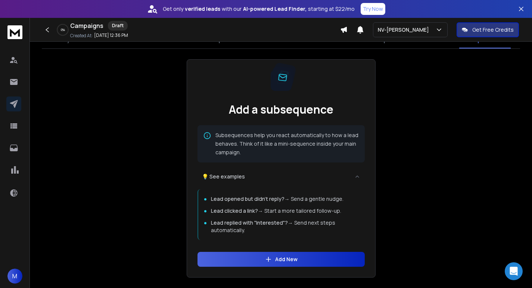
click at [287, 259] on button "Add New" at bounding box center [280, 259] width 167 height 15
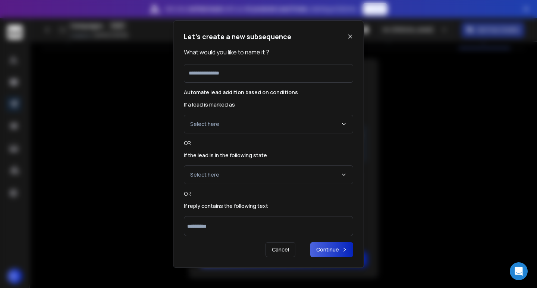
click at [237, 225] on input at bounding box center [268, 226] width 163 height 13
click at [210, 72] on input at bounding box center [268, 73] width 169 height 19
type input "*"
type input "*********"
click at [320, 257] on button "Continue" at bounding box center [331, 249] width 43 height 15
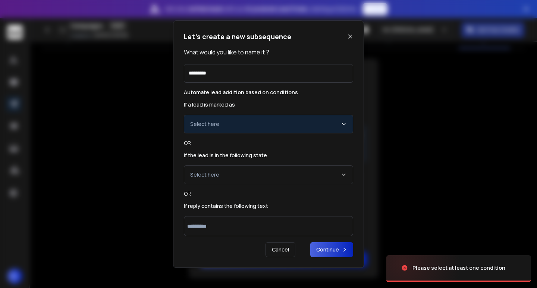
click at [225, 122] on button "Select here" at bounding box center [268, 124] width 169 height 19
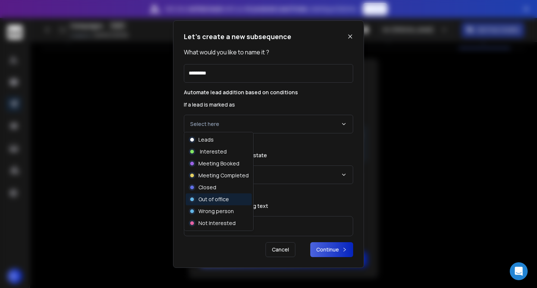
click at [223, 197] on p "Out of office" at bounding box center [213, 199] width 31 height 7
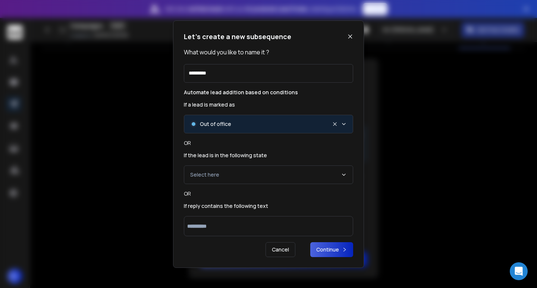
click at [240, 125] on button "Out of office" at bounding box center [268, 124] width 169 height 19
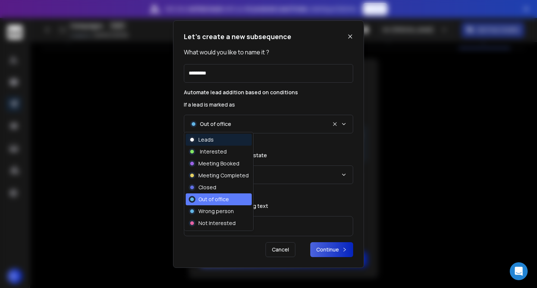
click at [329, 251] on button "Continue" at bounding box center [331, 249] width 43 height 15
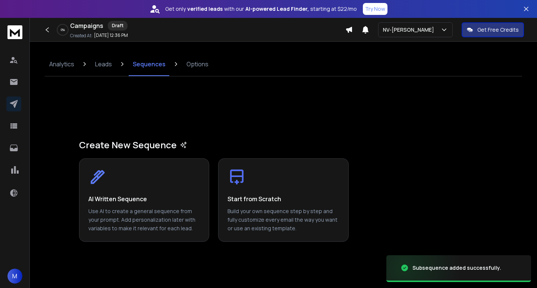
click at [263, 206] on div "Start from Scratch Build your own sequence step by step and fully customize eve…" at bounding box center [283, 200] width 129 height 83
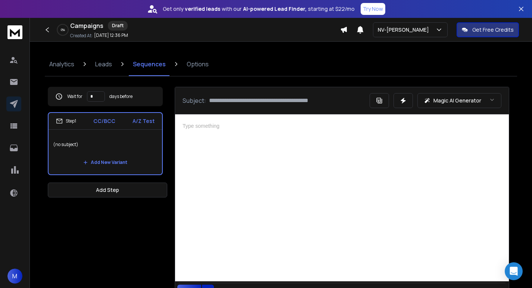
click at [234, 103] on input at bounding box center [285, 100] width 153 height 9
click at [221, 131] on div at bounding box center [342, 198] width 334 height 167
click at [378, 101] on icon at bounding box center [379, 100] width 7 height 7
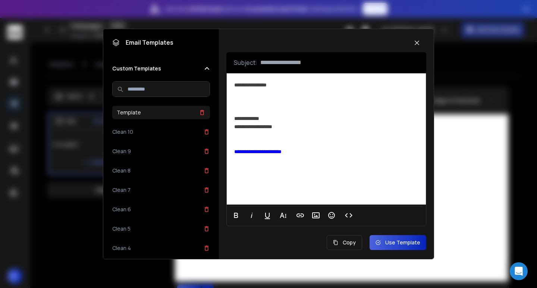
click at [419, 40] on icon at bounding box center [417, 43] width 7 height 7
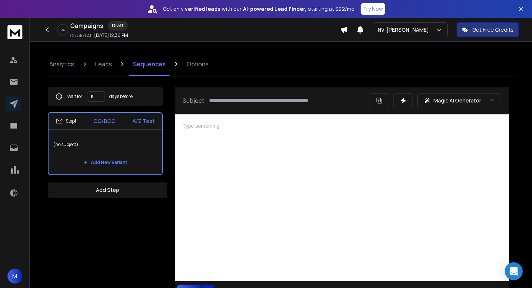
click at [266, 147] on div at bounding box center [342, 198] width 334 height 167
click at [382, 100] on icon at bounding box center [379, 100] width 7 height 7
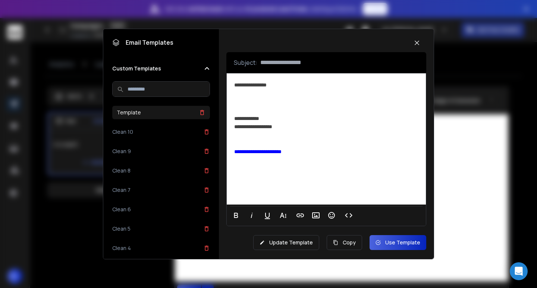
click at [398, 239] on button "Use Template" at bounding box center [398, 242] width 57 height 15
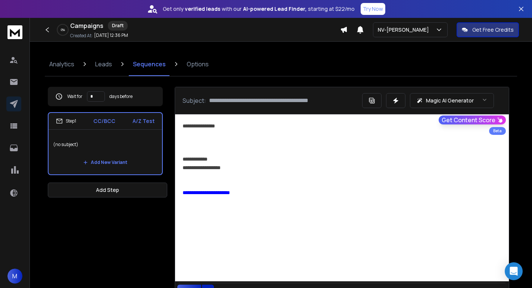
click at [204, 145] on div at bounding box center [341, 143] width 319 height 8
click at [115, 189] on button "Add Step" at bounding box center [107, 190] width 119 height 15
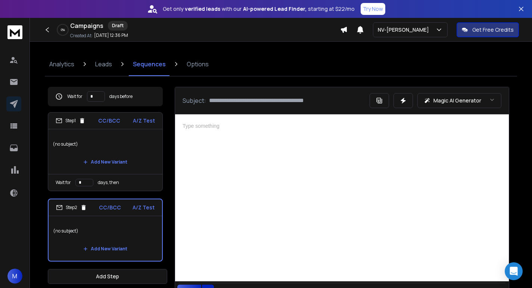
scroll to position [28, 0]
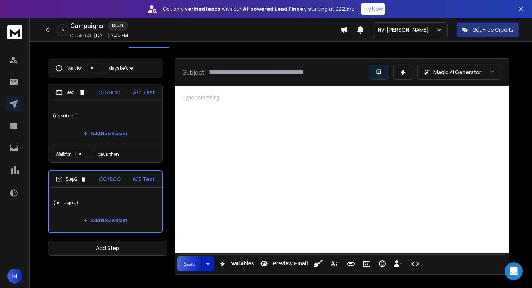
click at [379, 75] on icon at bounding box center [379, 72] width 7 height 7
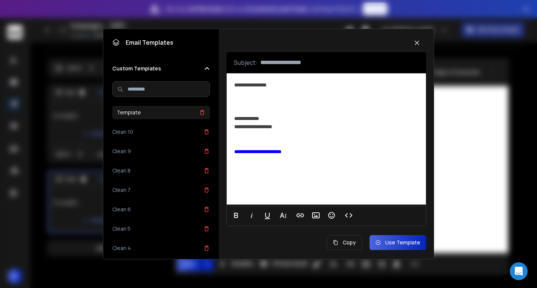
click at [395, 242] on button "Use Template" at bounding box center [398, 242] width 57 height 15
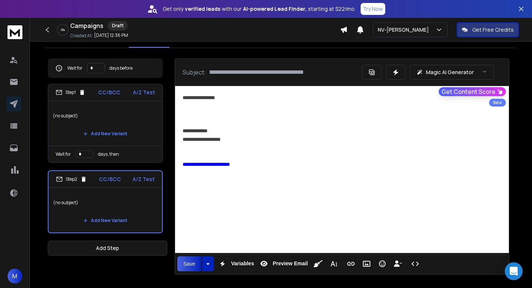
scroll to position [0, 0]
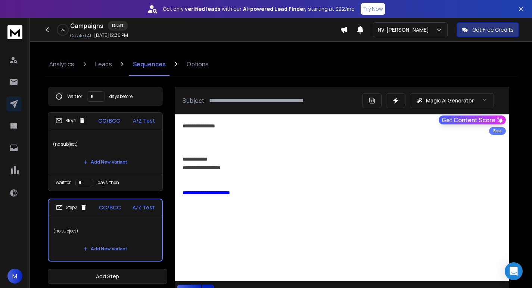
click at [112, 138] on p "(no subject)" at bounding box center [105, 144] width 105 height 21
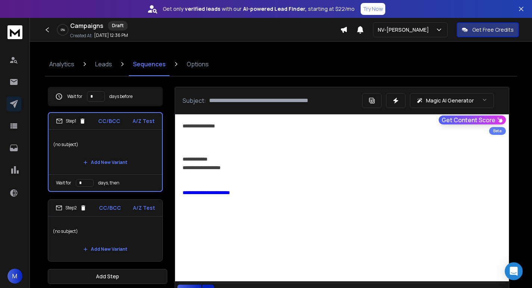
click at [93, 98] on input "*" at bounding box center [96, 96] width 18 height 10
click at [116, 148] on p "(no subject)" at bounding box center [105, 144] width 104 height 21
type input "*"
click at [192, 142] on div at bounding box center [341, 143] width 319 height 8
click at [195, 138] on div at bounding box center [341, 134] width 319 height 8
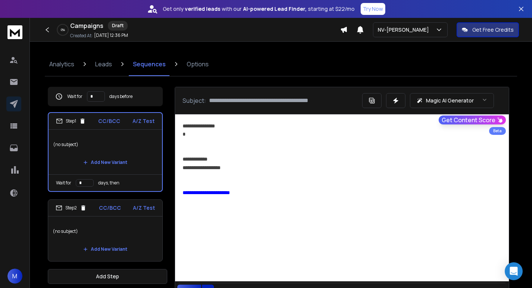
click at [201, 138] on div "*" at bounding box center [341, 134] width 319 height 8
click at [191, 138] on div "**********" at bounding box center [342, 198] width 334 height 167
click at [188, 140] on div at bounding box center [341, 143] width 319 height 8
click at [188, 136] on div "*" at bounding box center [341, 134] width 319 height 8
click at [188, 139] on div at bounding box center [341, 143] width 319 height 8
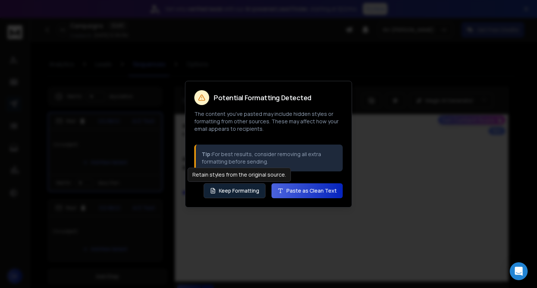
click at [246, 192] on button "Keep Formatting" at bounding box center [235, 191] width 62 height 15
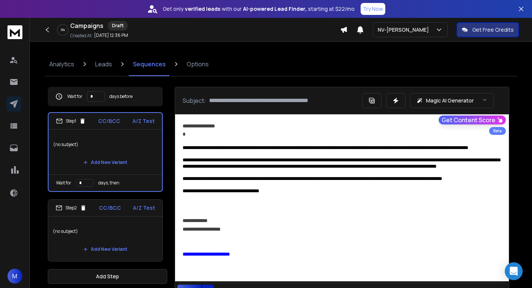
click at [184, 217] on div at bounding box center [341, 213] width 319 height 8
click at [206, 136] on div "*" at bounding box center [341, 134] width 319 height 8
click at [233, 225] on div "**********" at bounding box center [341, 221] width 319 height 8
click at [240, 225] on div "**********" at bounding box center [341, 221] width 319 height 8
click at [96, 235] on p "(no subject)" at bounding box center [105, 231] width 105 height 21
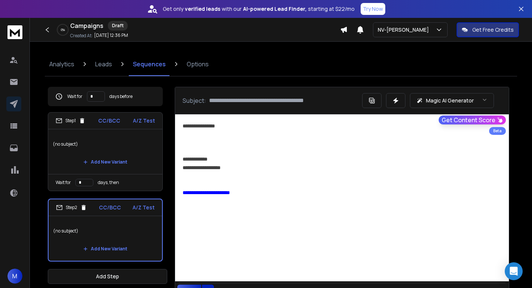
click at [195, 142] on div at bounding box center [341, 143] width 319 height 8
click at [195, 139] on div at bounding box center [341, 143] width 319 height 8
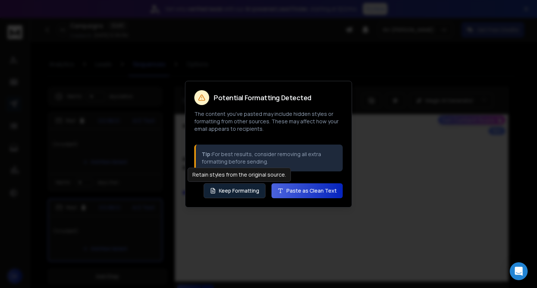
click at [259, 191] on button "Keep Formatting" at bounding box center [235, 191] width 62 height 15
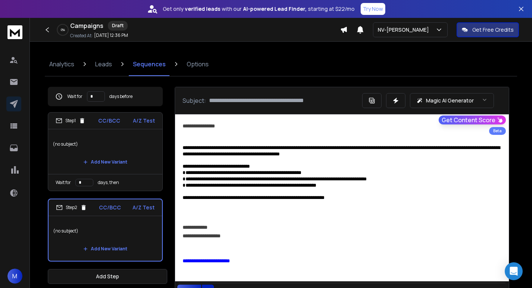
click at [185, 219] on div at bounding box center [341, 219] width 319 height 8
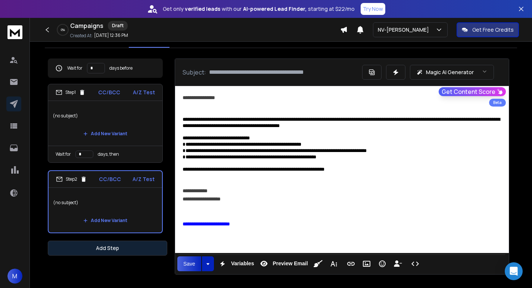
click at [114, 249] on button "Add Step" at bounding box center [107, 248] width 119 height 15
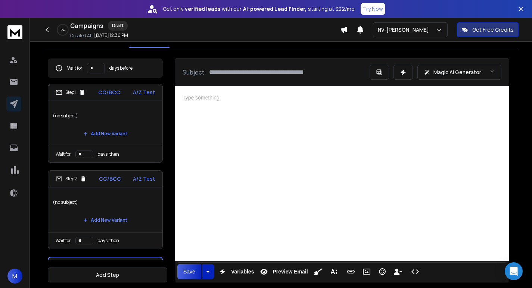
scroll to position [60, 0]
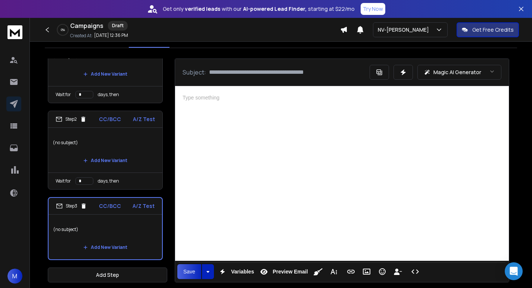
click at [109, 235] on p "(no subject)" at bounding box center [105, 229] width 104 height 21
click at [113, 147] on p "(no subject)" at bounding box center [105, 142] width 105 height 21
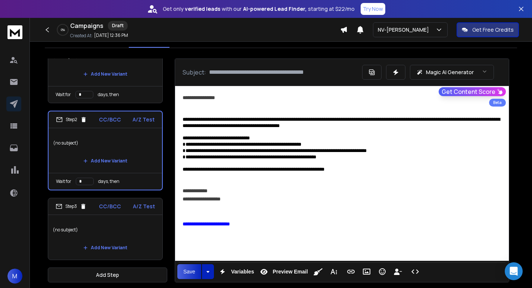
scroll to position [0, 0]
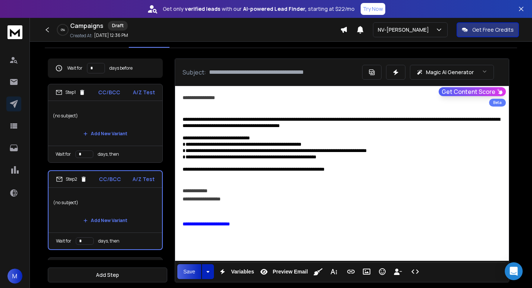
click at [113, 120] on p "(no subject)" at bounding box center [105, 116] width 105 height 21
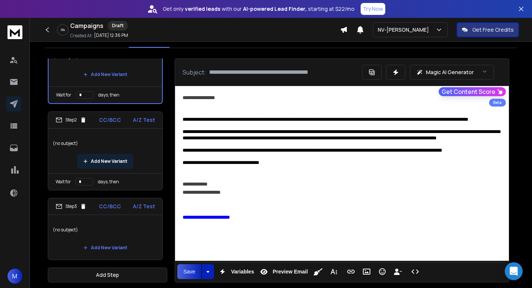
scroll to position [36, 0]
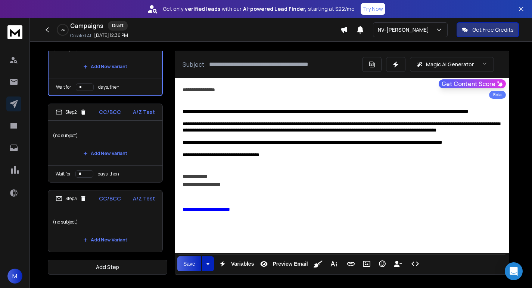
click at [106, 220] on p "(no subject)" at bounding box center [105, 222] width 105 height 21
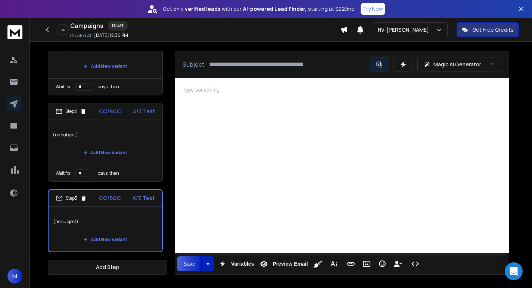
click at [375, 61] on button at bounding box center [378, 64] width 19 height 15
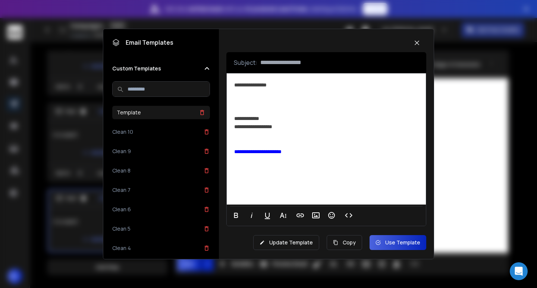
click at [388, 241] on button "Use Template" at bounding box center [398, 242] width 57 height 15
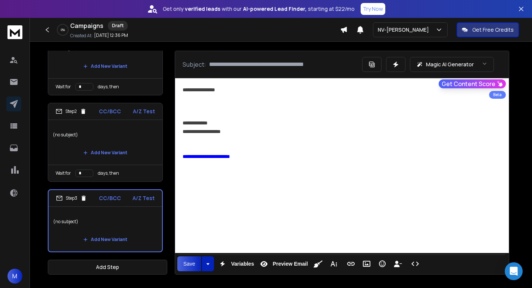
click at [203, 104] on div at bounding box center [341, 107] width 319 height 8
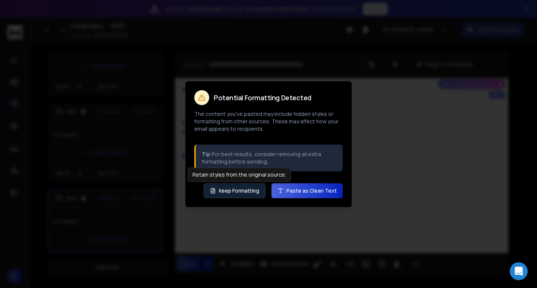
click at [247, 189] on button "Keep Formatting" at bounding box center [235, 191] width 62 height 15
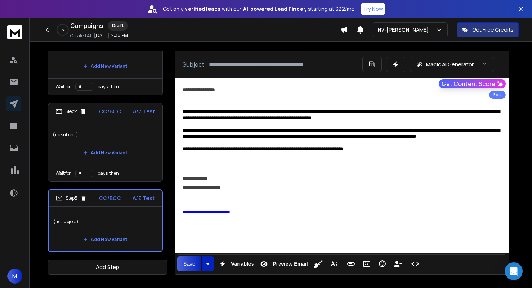
click at [191, 170] on div at bounding box center [341, 170] width 319 height 8
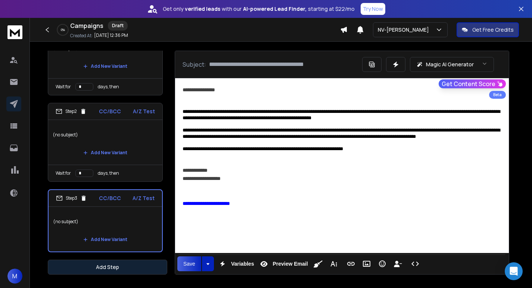
click at [121, 265] on button "Add Step" at bounding box center [107, 267] width 119 height 15
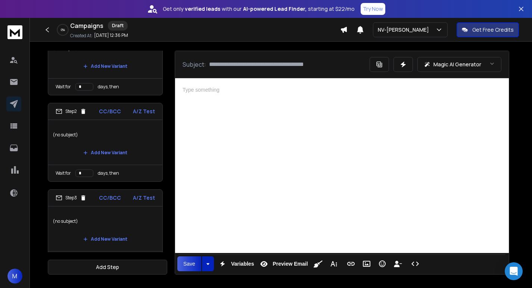
scroll to position [146, 0]
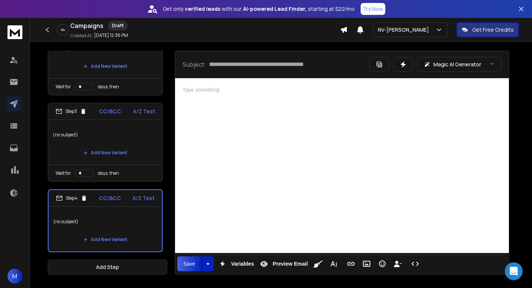
click at [113, 221] on p "(no subject)" at bounding box center [105, 222] width 104 height 21
click at [381, 64] on icon at bounding box center [378, 64] width 4 height 4
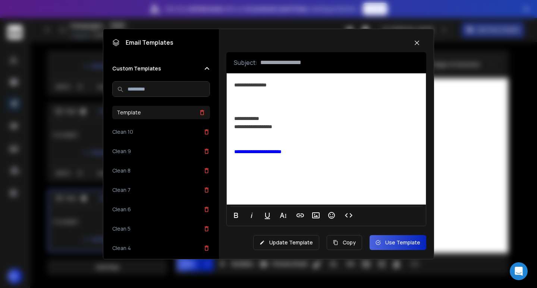
click at [397, 242] on button "Use Template" at bounding box center [398, 242] width 57 height 15
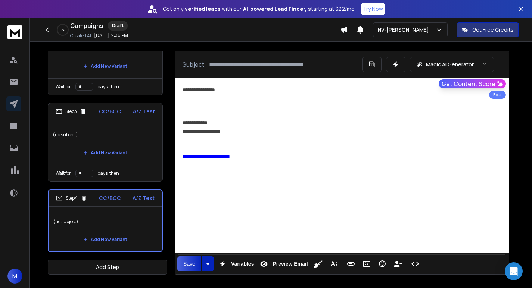
click at [204, 105] on div at bounding box center [341, 107] width 319 height 8
click at [200, 101] on div at bounding box center [341, 98] width 319 height 8
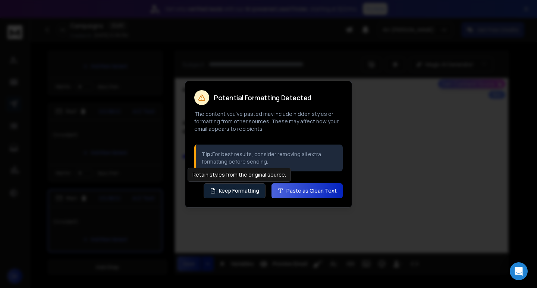
click at [252, 194] on button "Keep Formatting" at bounding box center [235, 191] width 62 height 15
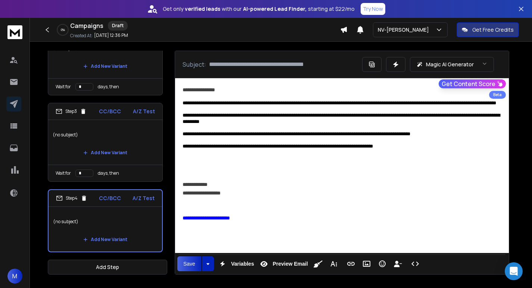
click at [194, 181] on div at bounding box center [341, 176] width 319 height 8
click at [112, 220] on p "(no subject)" at bounding box center [105, 222] width 104 height 21
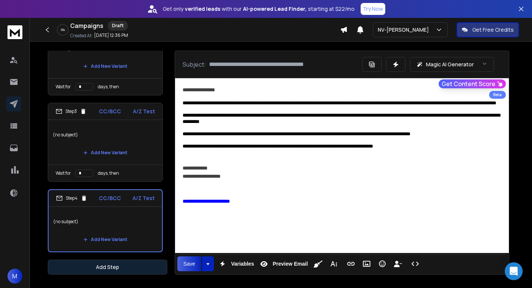
click at [125, 268] on button "Add Step" at bounding box center [107, 267] width 119 height 15
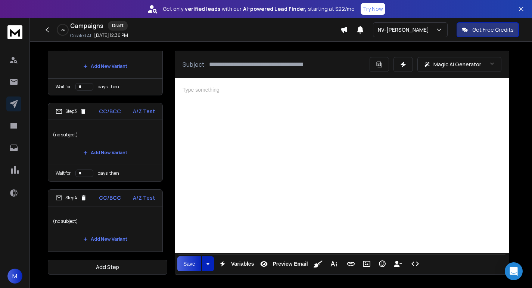
scroll to position [233, 0]
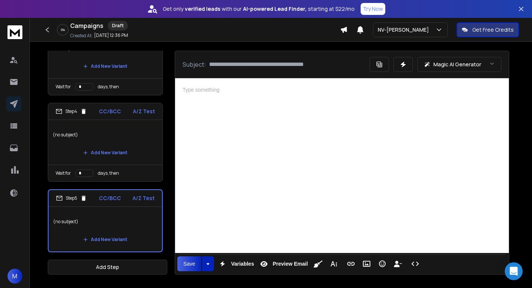
click at [105, 228] on p "(no subject)" at bounding box center [105, 222] width 104 height 21
click at [200, 103] on div at bounding box center [342, 164] width 334 height 173
click at [380, 66] on icon at bounding box center [378, 64] width 4 height 4
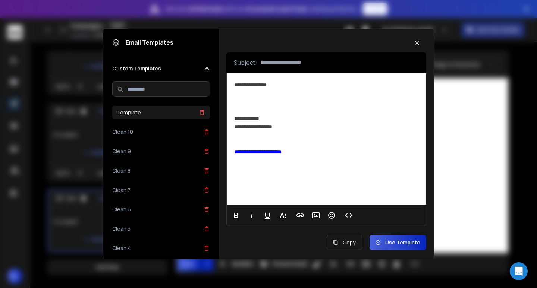
drag, startPoint x: 298, startPoint y: 244, endPoint x: 320, endPoint y: 241, distance: 23.0
click at [306, 242] on div "Copy Use Template" at bounding box center [326, 243] width 215 height 24
click at [404, 242] on button "Use Template" at bounding box center [398, 242] width 57 height 15
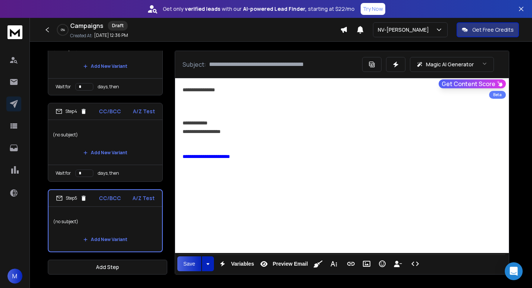
click at [190, 100] on div at bounding box center [341, 98] width 319 height 8
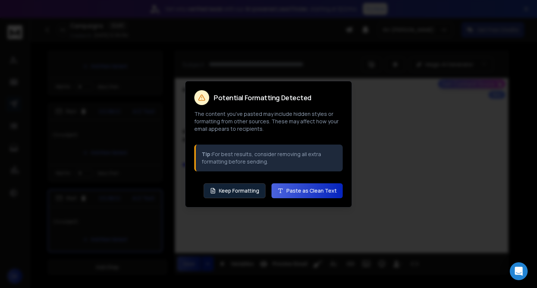
click at [233, 189] on button "Keep Formatting" at bounding box center [235, 191] width 62 height 15
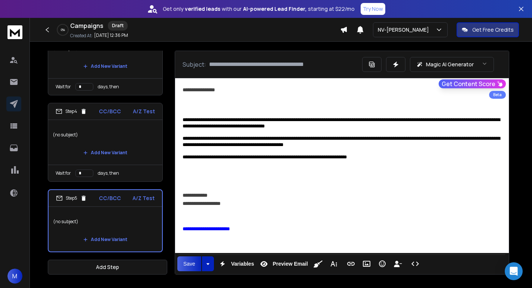
click at [190, 182] on div at bounding box center [341, 179] width 319 height 8
click at [117, 227] on p "(no subject)" at bounding box center [105, 222] width 104 height 21
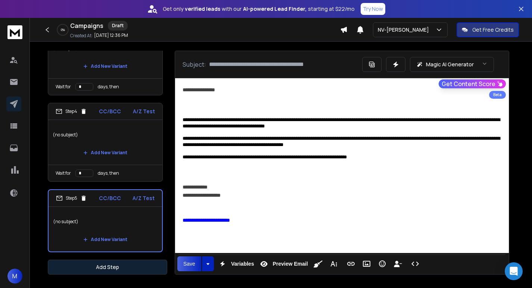
click at [113, 270] on button "Add Step" at bounding box center [107, 267] width 119 height 15
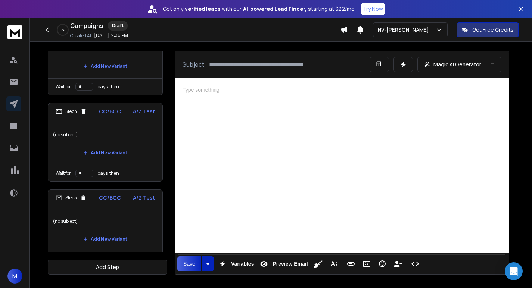
scroll to position [319, 0]
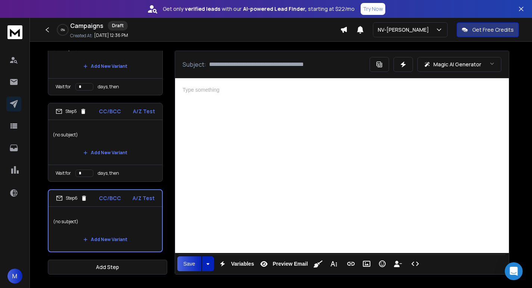
click at [106, 229] on p "(no subject)" at bounding box center [105, 222] width 104 height 21
click at [383, 59] on button at bounding box center [378, 64] width 19 height 15
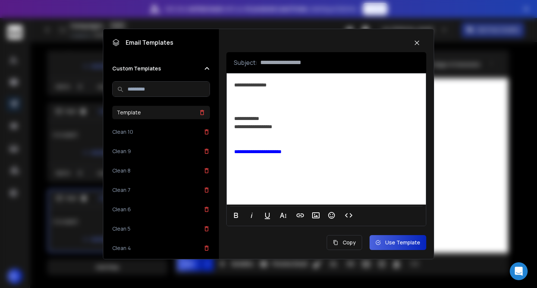
drag, startPoint x: 394, startPoint y: 242, endPoint x: 396, endPoint y: 237, distance: 5.7
click at [395, 242] on button "Use Template" at bounding box center [398, 242] width 57 height 15
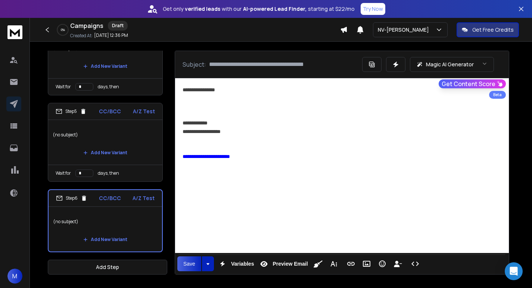
click at [187, 104] on div at bounding box center [341, 107] width 319 height 8
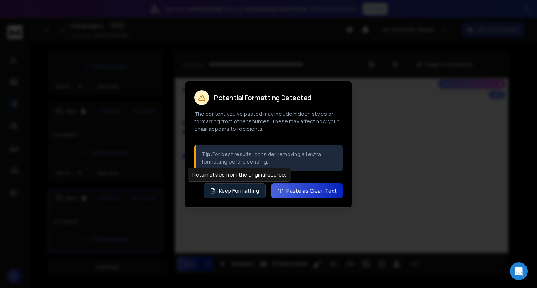
click at [247, 189] on button "Keep Formatting" at bounding box center [235, 191] width 62 height 15
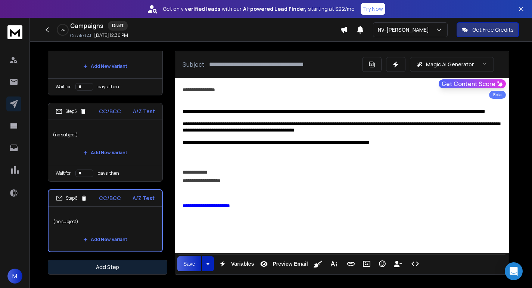
click at [121, 269] on button "Add Step" at bounding box center [107, 267] width 119 height 15
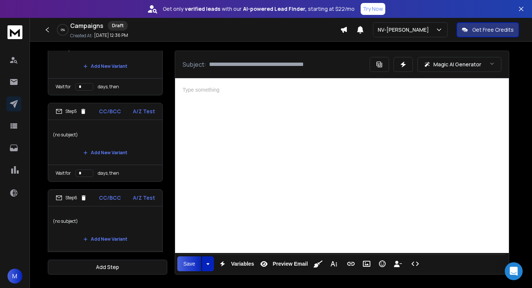
scroll to position [406, 0]
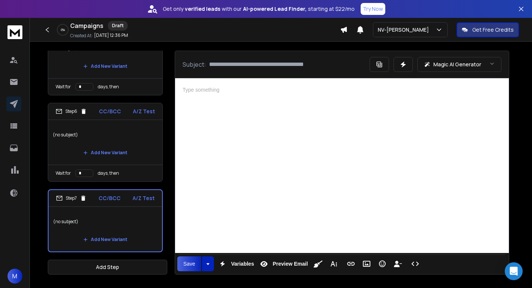
click at [113, 226] on p "(no subject)" at bounding box center [105, 222] width 104 height 21
click at [380, 62] on icon at bounding box center [378, 64] width 4 height 4
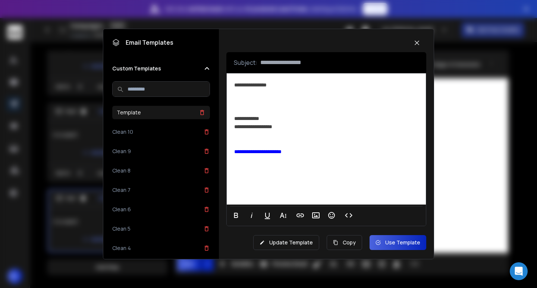
click at [398, 239] on button "Use Template" at bounding box center [398, 242] width 57 height 15
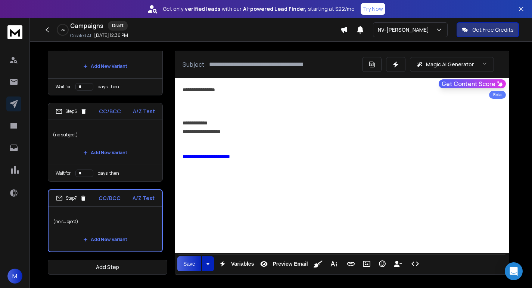
click at [199, 105] on div at bounding box center [341, 107] width 319 height 8
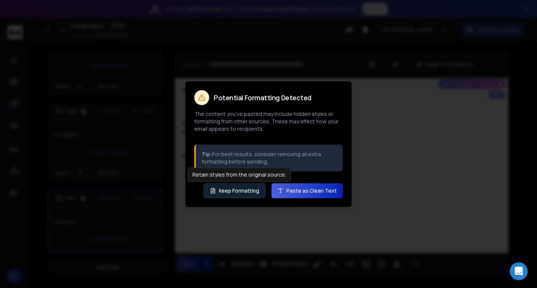
click at [237, 194] on button "Keep Formatting" at bounding box center [235, 191] width 62 height 15
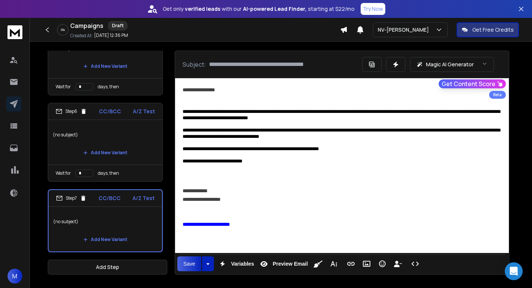
click at [188, 182] on div at bounding box center [341, 183] width 319 height 8
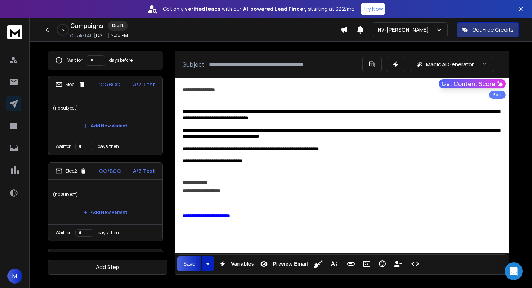
scroll to position [0, 0]
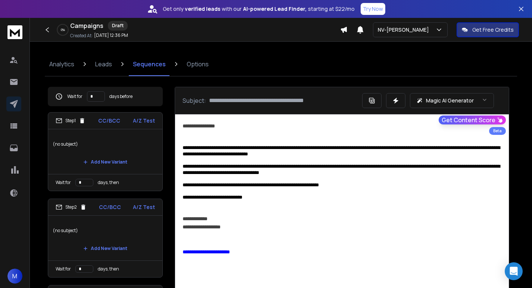
click at [112, 148] on p "(no subject)" at bounding box center [105, 144] width 105 height 21
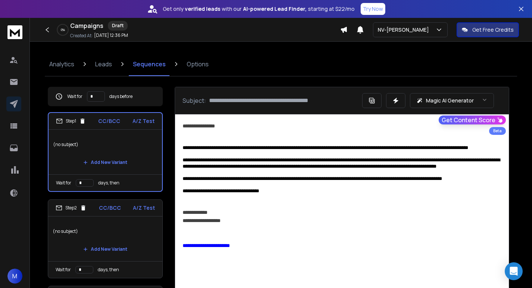
click at [116, 235] on p "(no subject)" at bounding box center [105, 231] width 105 height 21
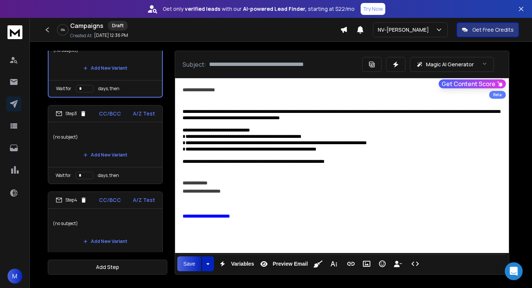
scroll to position [406, 0]
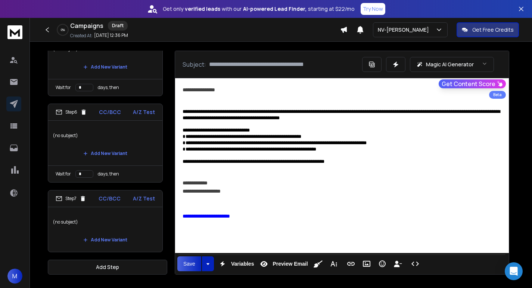
click at [118, 222] on p "(no subject)" at bounding box center [105, 222] width 105 height 21
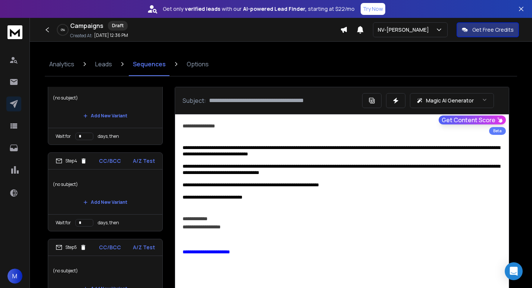
scroll to position [0, 0]
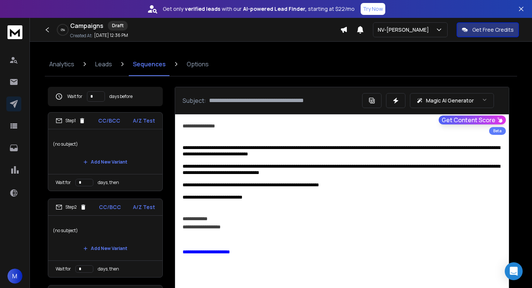
click at [116, 149] on p "(no subject)" at bounding box center [105, 144] width 105 height 21
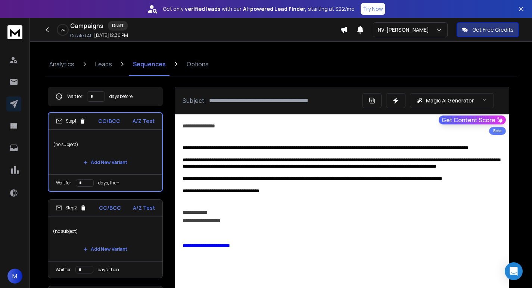
click at [94, 95] on input "*" at bounding box center [96, 96] width 18 height 10
click at [82, 184] on input "*" at bounding box center [85, 182] width 18 height 7
click at [95, 92] on input "*" at bounding box center [96, 96] width 18 height 10
click at [83, 182] on input "*" at bounding box center [85, 182] width 18 height 7
drag, startPoint x: 87, startPoint y: 88, endPoint x: 109, endPoint y: 112, distance: 33.3
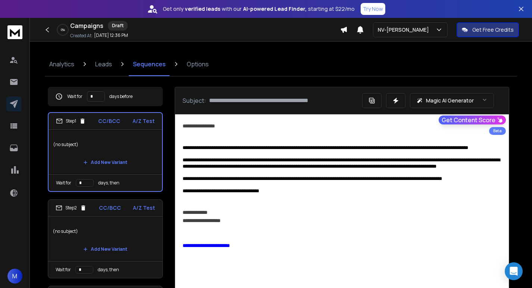
click at [86, 88] on div "Wait for * days before" at bounding box center [105, 96] width 115 height 19
click at [81, 184] on input "*" at bounding box center [85, 182] width 18 height 7
click at [132, 223] on p "(no subject)" at bounding box center [105, 231] width 105 height 21
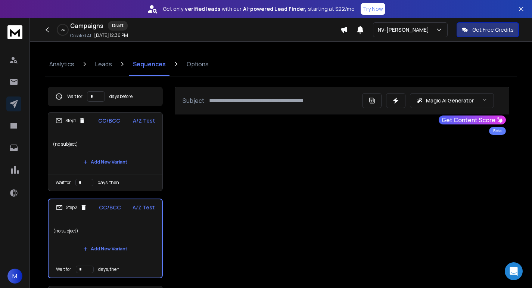
type input "*"
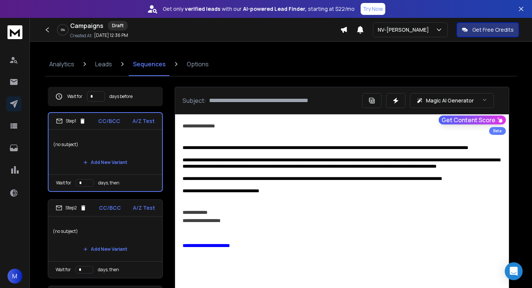
click at [86, 273] on input "*" at bounding box center [84, 269] width 18 height 7
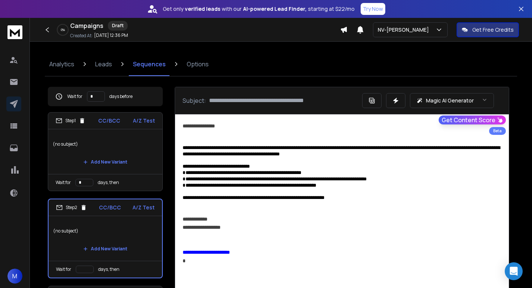
click at [88, 272] on input at bounding box center [85, 269] width 18 height 7
type input "*"
click at [186, 263] on div "*" at bounding box center [341, 261] width 319 height 8
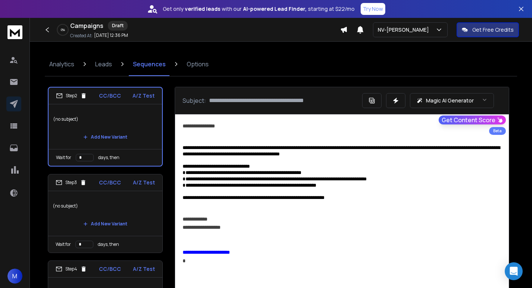
click at [85, 248] on div "Wait for * days, then" at bounding box center [105, 244] width 114 height 17
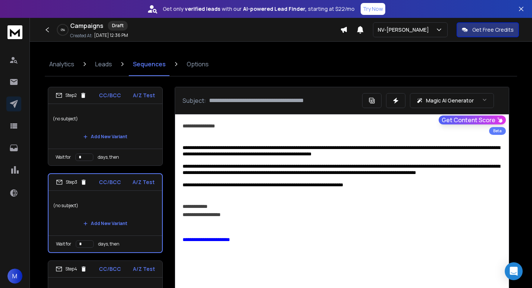
click at [84, 245] on input "*" at bounding box center [85, 244] width 18 height 7
click at [134, 217] on div "Add New Variant" at bounding box center [105, 223] width 104 height 15
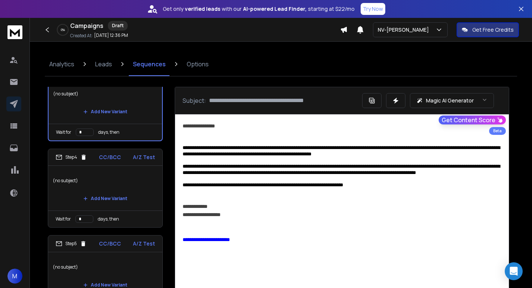
type input "*"
click at [83, 218] on input "*" at bounding box center [84, 219] width 18 height 7
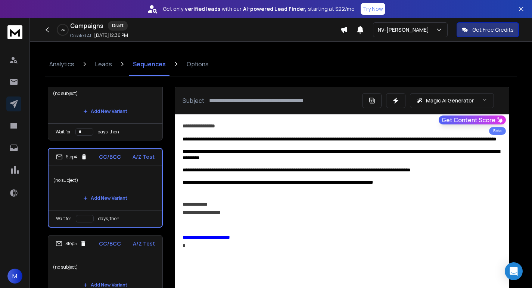
click at [86, 220] on input at bounding box center [85, 218] width 18 height 7
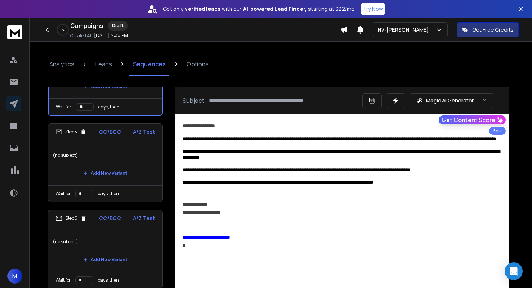
click at [132, 161] on p "(no subject)" at bounding box center [105, 155] width 105 height 21
type input "**"
click at [85, 196] on input "*" at bounding box center [84, 193] width 18 height 7
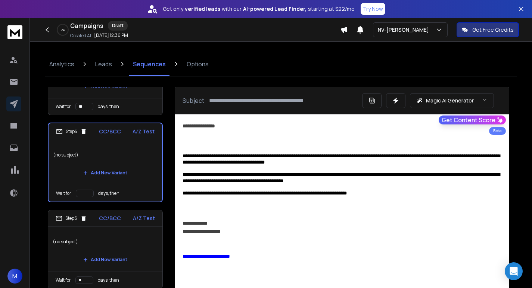
click at [88, 195] on input at bounding box center [85, 193] width 18 height 7
click at [132, 249] on p "(no subject)" at bounding box center [105, 242] width 105 height 21
type input "**"
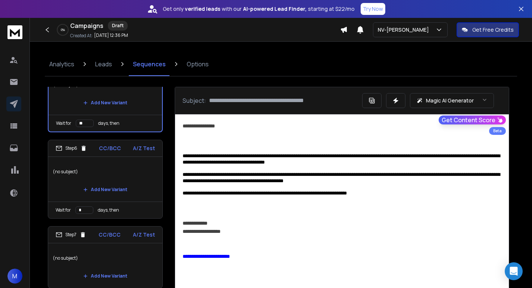
scroll to position [36, 0]
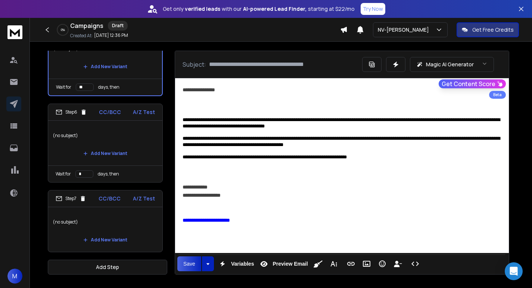
click at [124, 226] on p "(no subject)" at bounding box center [105, 222] width 105 height 21
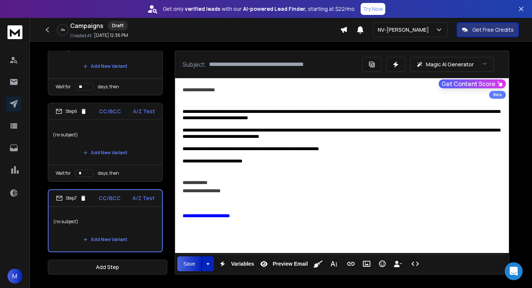
click at [135, 142] on p "(no subject)" at bounding box center [105, 135] width 105 height 21
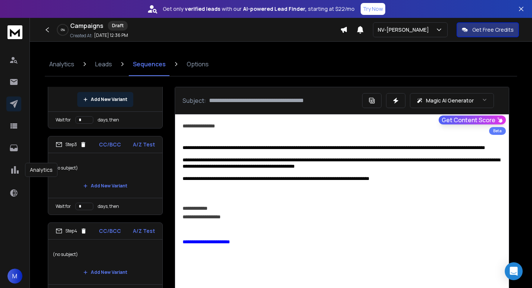
scroll to position [0, 0]
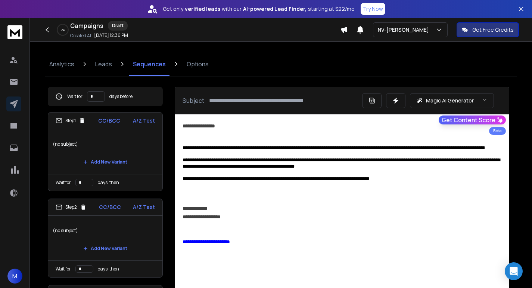
click at [288, 176] on b "**********" at bounding box center [341, 163] width 319 height 37
click at [337, 148] on span "**********" at bounding box center [333, 147] width 302 height 5
click at [131, 147] on p "(no subject)" at bounding box center [105, 144] width 105 height 21
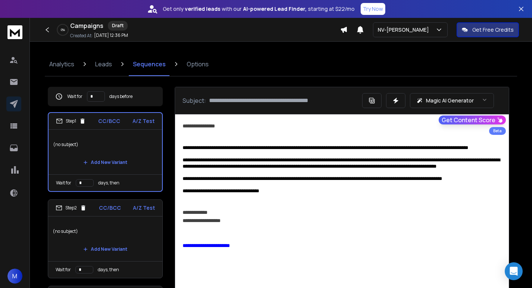
click at [107, 228] on p "(no subject)" at bounding box center [105, 231] width 105 height 21
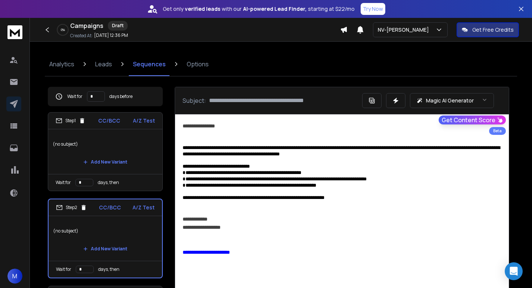
click at [96, 144] on p "(no subject)" at bounding box center [105, 144] width 105 height 21
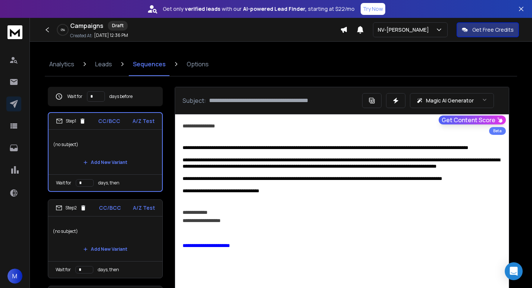
drag, startPoint x: 216, startPoint y: 182, endPoint x: 225, endPoint y: 181, distance: 9.3
click at [216, 170] on p "**********" at bounding box center [341, 163] width 319 height 13
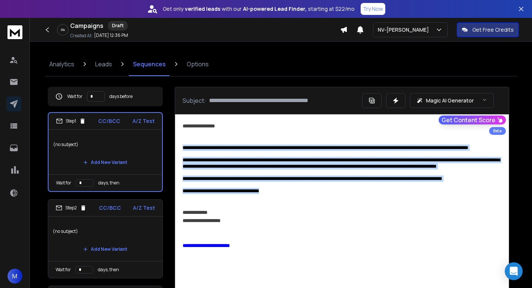
drag, startPoint x: 279, startPoint y: 203, endPoint x: 181, endPoint y: 147, distance: 113.8
click at [181, 147] on div "**********" at bounding box center [342, 201] width 334 height 173
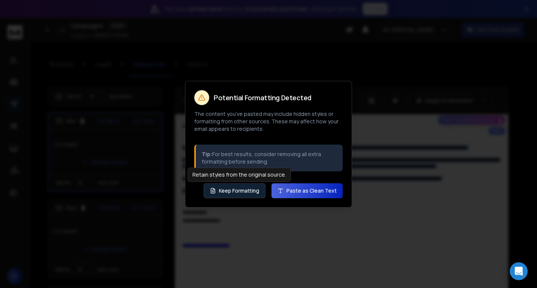
click at [246, 192] on button "Keep Formatting" at bounding box center [235, 191] width 62 height 15
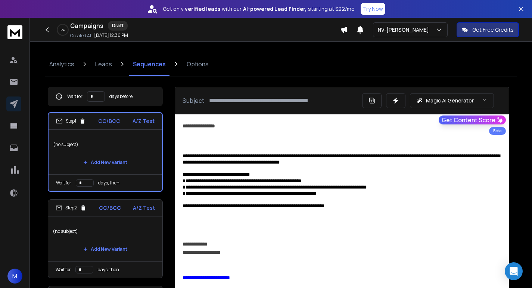
click at [194, 235] on div at bounding box center [341, 236] width 319 height 8
click at [118, 234] on p "(no subject)" at bounding box center [105, 231] width 105 height 21
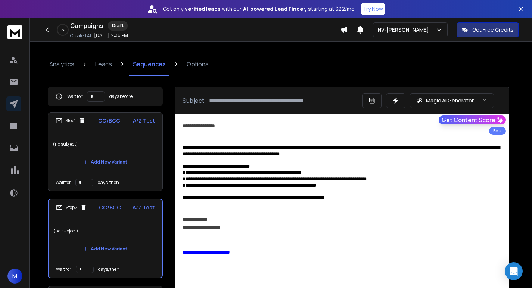
click at [127, 231] on p "(no subject)" at bounding box center [105, 231] width 104 height 21
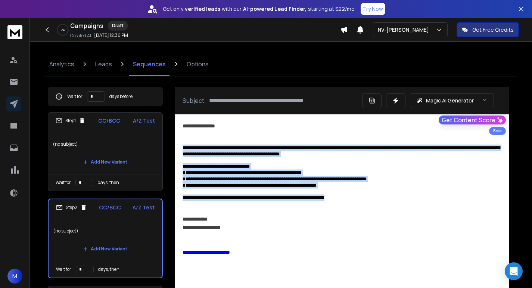
drag, startPoint x: 356, startPoint y: 198, endPoint x: 182, endPoint y: 146, distance: 181.4
click at [182, 146] on b "**********" at bounding box center [341, 173] width 319 height 56
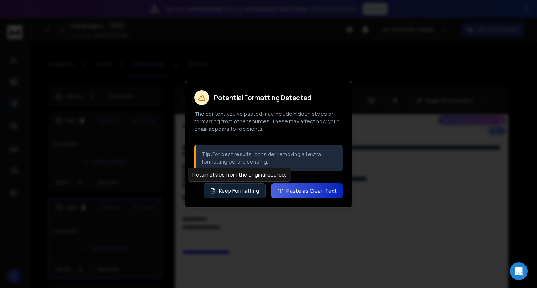
click at [247, 189] on button "Keep Formatting" at bounding box center [235, 191] width 62 height 15
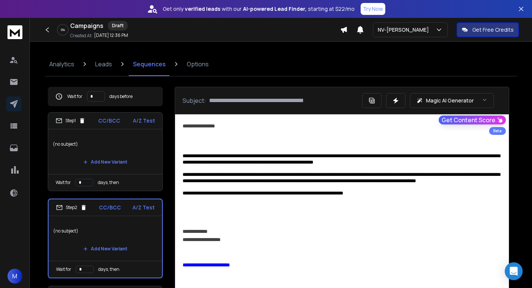
click at [196, 218] on div "**********" at bounding box center [341, 179] width 319 height 81
click at [193, 151] on div "**********" at bounding box center [341, 175] width 319 height 72
click at [204, 215] on div at bounding box center [341, 215] width 319 height 8
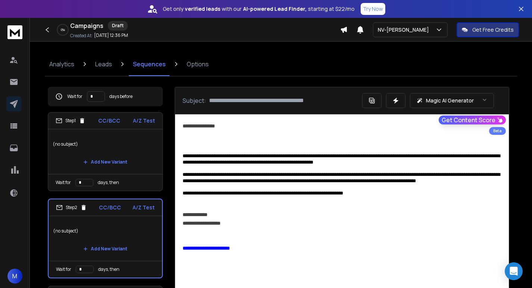
click at [114, 233] on p "(no subject)" at bounding box center [105, 231] width 104 height 21
click at [122, 145] on p "(no subject)" at bounding box center [105, 144] width 105 height 21
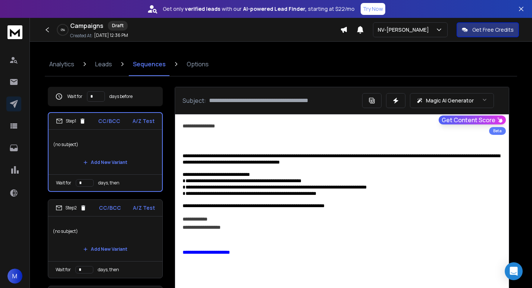
click at [112, 225] on p "(no subject)" at bounding box center [105, 231] width 105 height 21
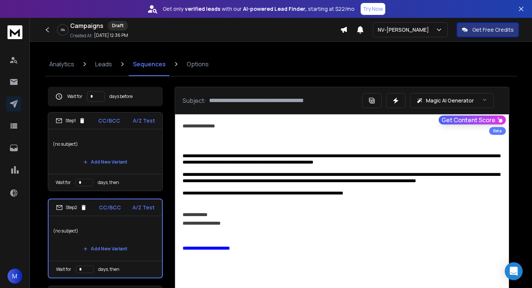
scroll to position [75, 0]
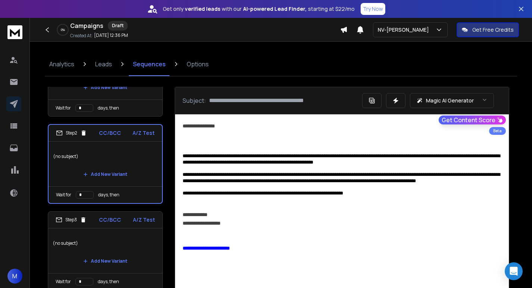
click at [123, 240] on p "(no subject)" at bounding box center [105, 243] width 105 height 21
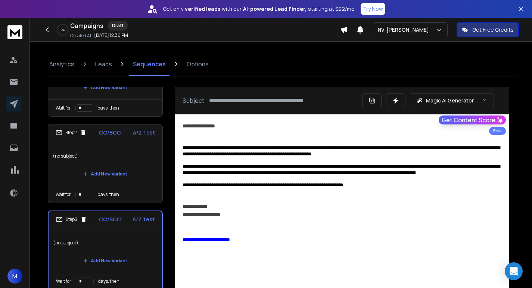
click at [181, 146] on div "**********" at bounding box center [342, 201] width 334 height 173
click at [201, 197] on div at bounding box center [341, 198] width 319 height 8
click at [121, 161] on p "(no subject)" at bounding box center [105, 156] width 105 height 21
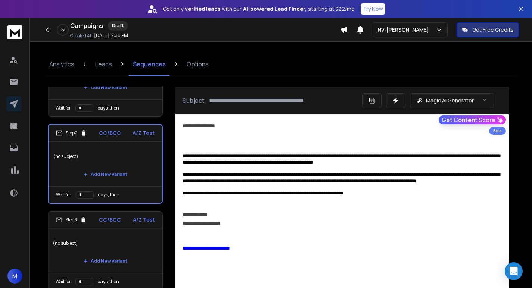
click at [129, 235] on p "(no subject)" at bounding box center [105, 243] width 105 height 21
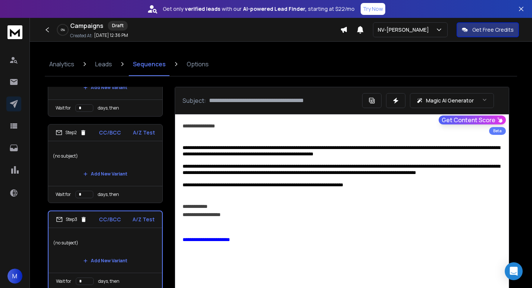
scroll to position [0, 0]
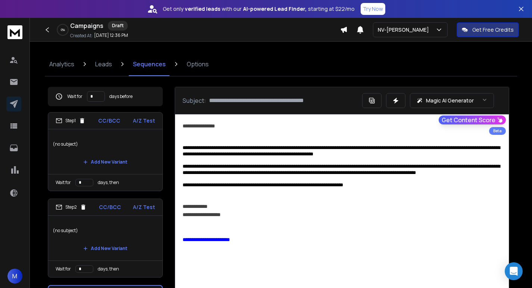
click at [134, 149] on p "(no subject)" at bounding box center [105, 144] width 105 height 21
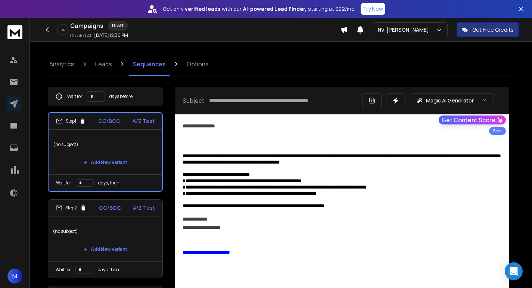
click at [105, 142] on p "(no subject)" at bounding box center [105, 144] width 104 height 21
click at [127, 235] on p "(no subject)" at bounding box center [105, 231] width 105 height 21
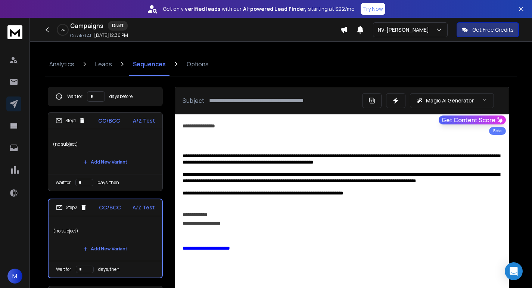
click at [121, 146] on p "(no subject)" at bounding box center [105, 144] width 105 height 21
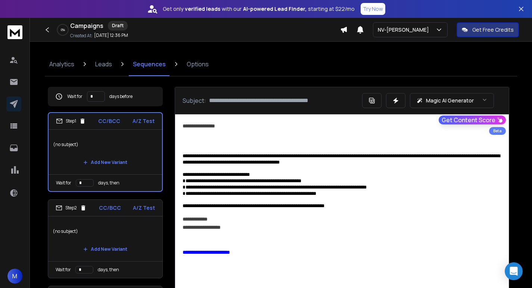
scroll to position [36, 0]
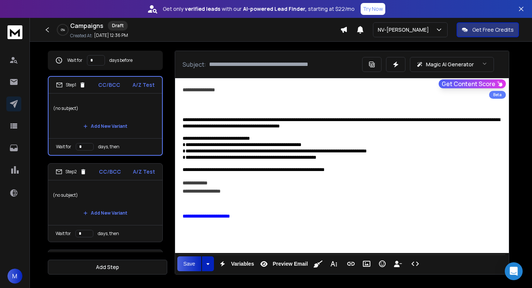
click at [131, 194] on p "(no subject)" at bounding box center [105, 195] width 105 height 21
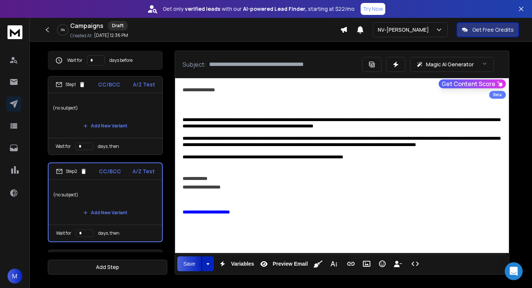
scroll to position [75, 0]
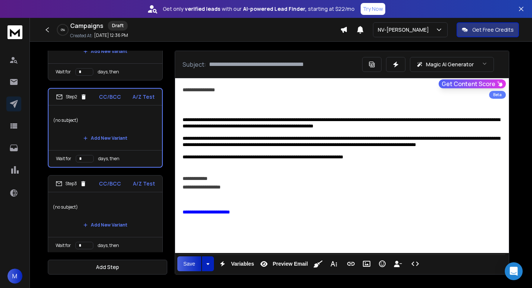
click at [138, 204] on p "(no subject)" at bounding box center [105, 207] width 105 height 21
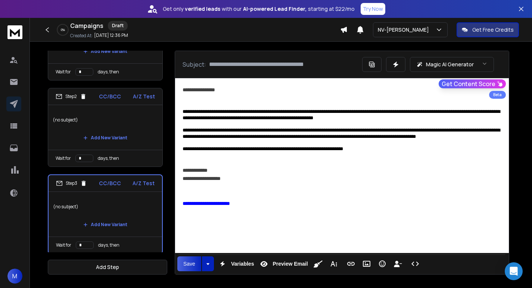
scroll to position [149, 0]
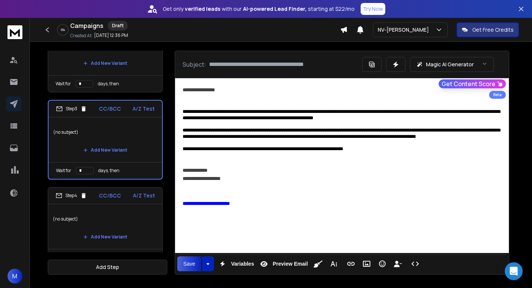
click at [123, 215] on p "(no subject)" at bounding box center [105, 219] width 105 height 21
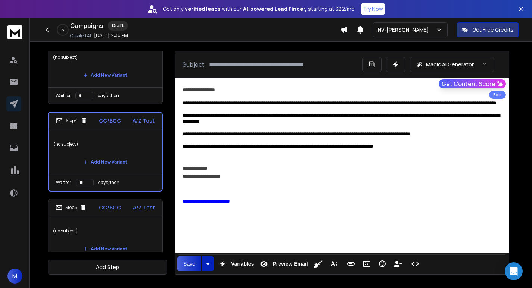
scroll to position [298, 0]
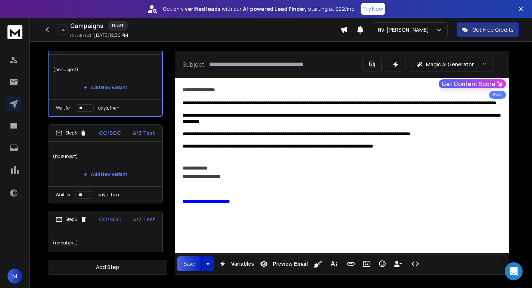
drag, startPoint x: 119, startPoint y: 155, endPoint x: 121, endPoint y: 144, distance: 11.8
click at [119, 154] on p "(no subject)" at bounding box center [105, 156] width 105 height 21
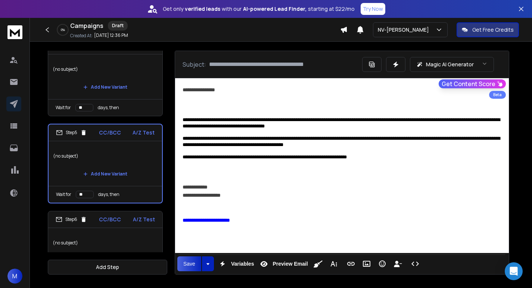
scroll to position [406, 0]
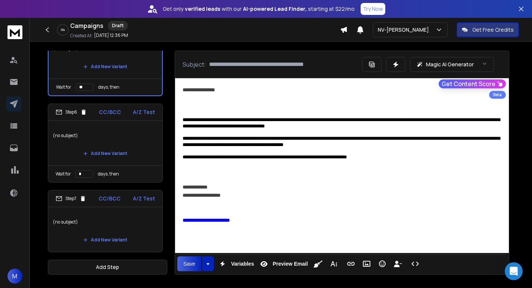
click at [127, 138] on p "(no subject)" at bounding box center [105, 135] width 105 height 21
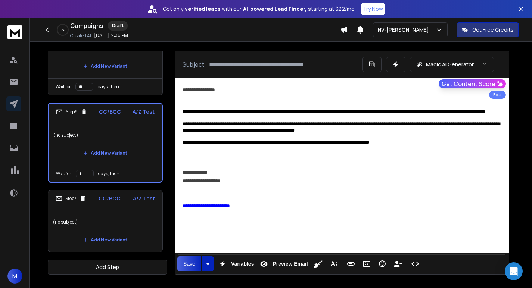
click at [118, 225] on p "(no subject)" at bounding box center [105, 222] width 105 height 21
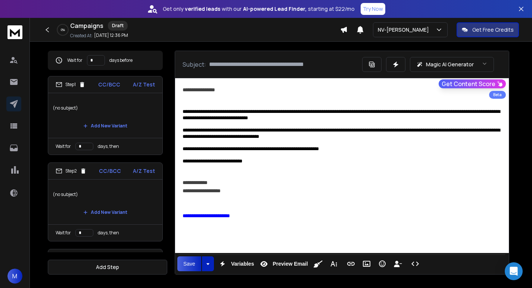
scroll to position [0, 0]
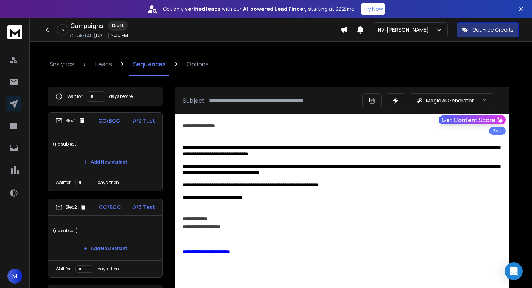
click at [110, 150] on p "(no subject)" at bounding box center [105, 144] width 105 height 21
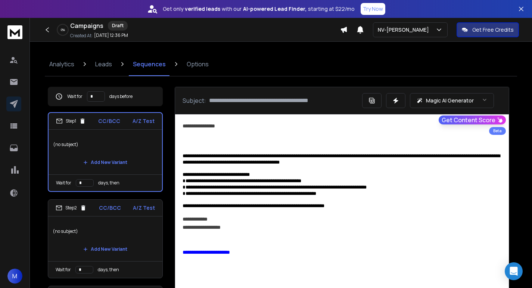
scroll to position [36, 0]
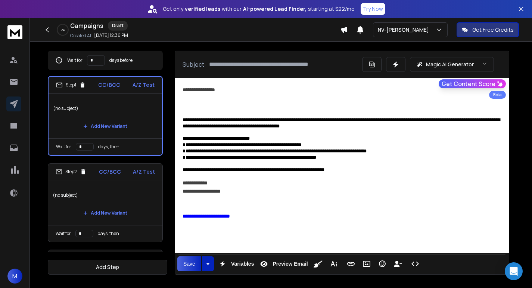
click at [126, 189] on p "(no subject)" at bounding box center [105, 195] width 105 height 21
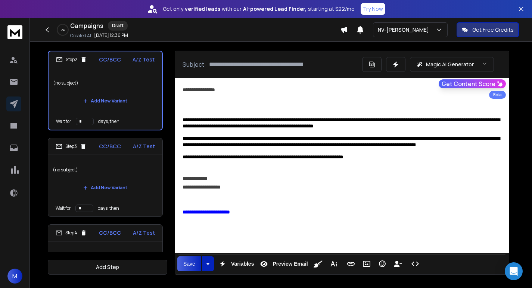
click at [132, 173] on p "(no subject)" at bounding box center [105, 170] width 105 height 21
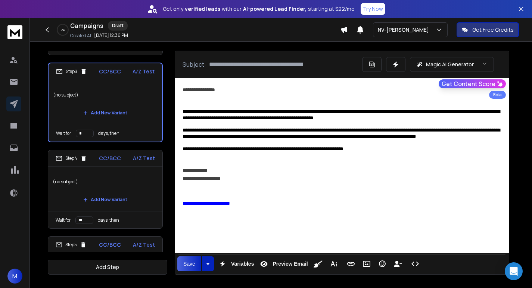
scroll to position [224, 0]
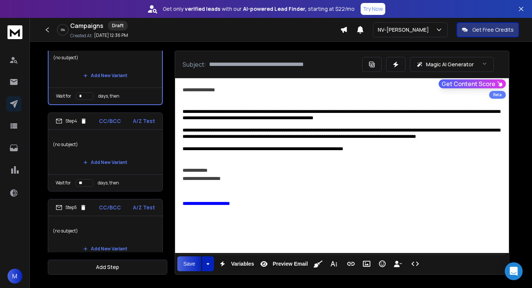
click at [144, 137] on p "(no subject)" at bounding box center [105, 144] width 105 height 21
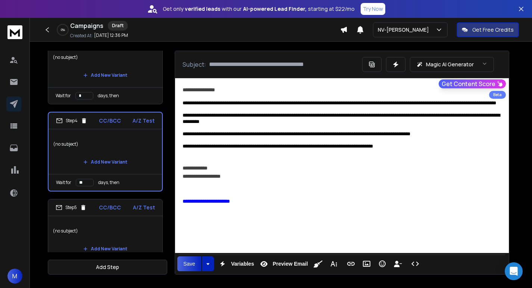
scroll to position [0, 0]
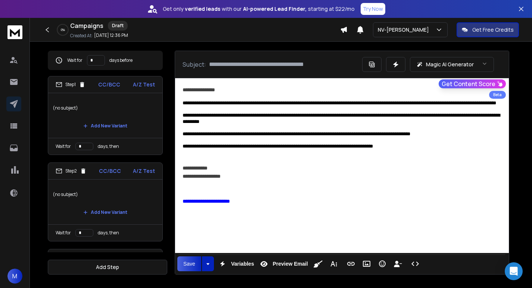
click at [128, 104] on p "(no subject)" at bounding box center [105, 108] width 105 height 21
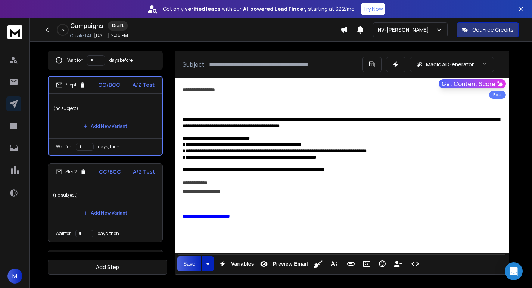
click at [187, 110] on div "**********" at bounding box center [341, 138] width 319 height 71
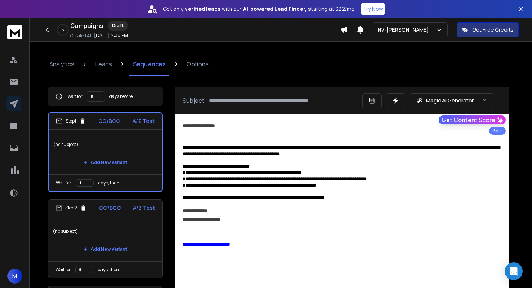
click at [128, 231] on p "(no subject)" at bounding box center [105, 231] width 105 height 21
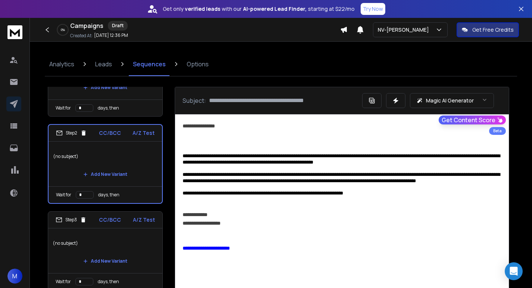
scroll to position [149, 0]
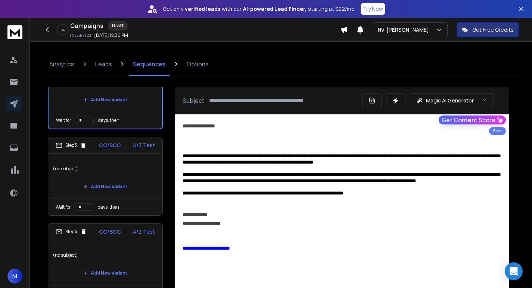
click at [129, 166] on p "(no subject)" at bounding box center [105, 169] width 105 height 21
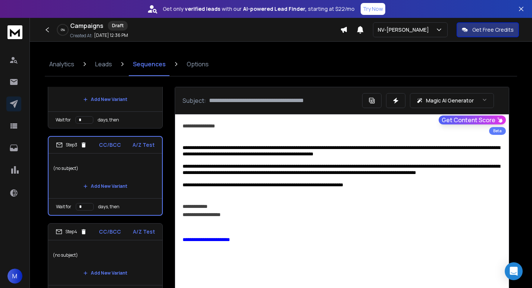
scroll to position [112, 0]
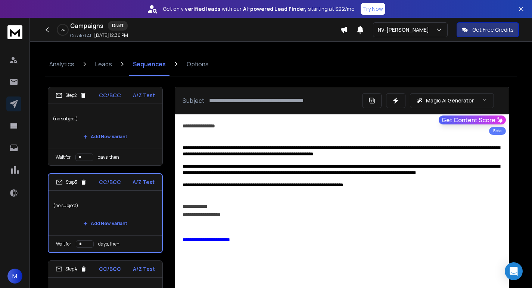
click at [148, 126] on p "(no subject)" at bounding box center [105, 119] width 105 height 21
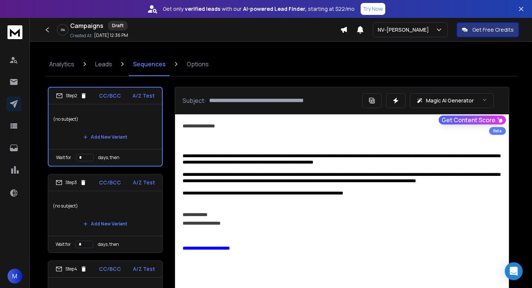
click at [119, 203] on p "(no subject)" at bounding box center [105, 206] width 105 height 21
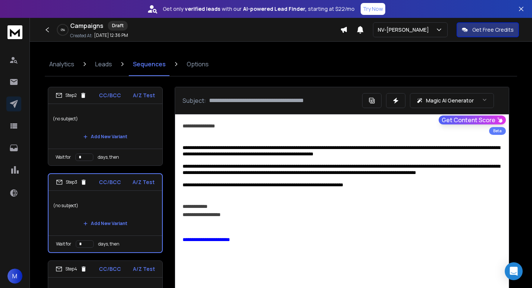
click at [125, 123] on p "(no subject)" at bounding box center [105, 119] width 105 height 21
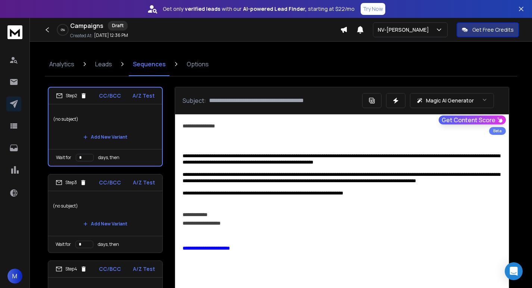
click at [115, 209] on p "(no subject)" at bounding box center [105, 206] width 105 height 21
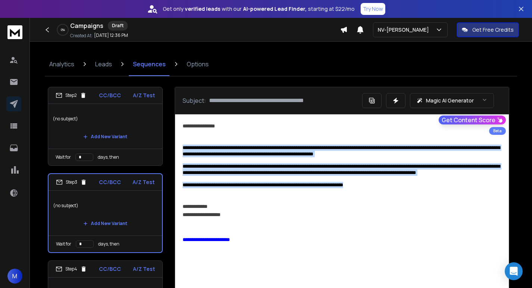
drag, startPoint x: 384, startPoint y: 187, endPoint x: 182, endPoint y: 144, distance: 205.9
click at [182, 144] on div "**********" at bounding box center [342, 201] width 334 height 173
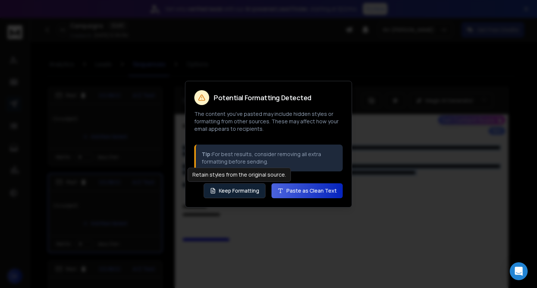
click at [242, 190] on button "Keep Formatting" at bounding box center [235, 191] width 62 height 15
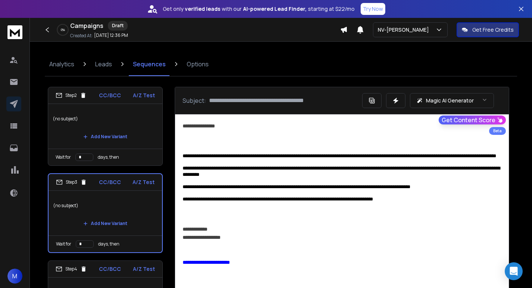
click at [191, 225] on div at bounding box center [341, 221] width 319 height 8
click at [188, 145] on div "**********" at bounding box center [341, 178] width 319 height 78
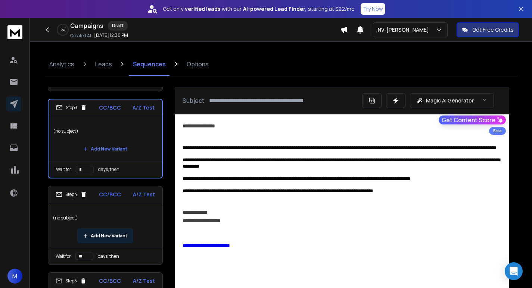
scroll to position [224, 0]
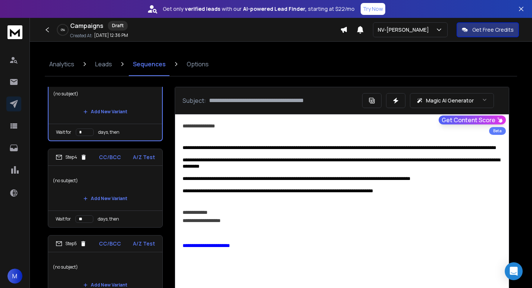
click at [114, 187] on p "(no subject)" at bounding box center [105, 180] width 105 height 21
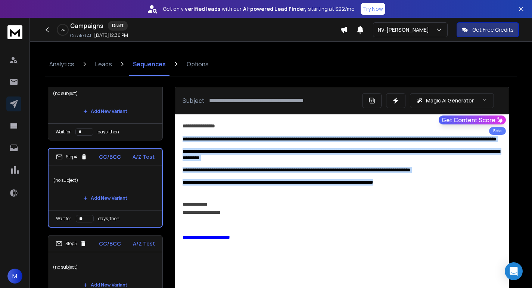
drag, startPoint x: 400, startPoint y: 188, endPoint x: 182, endPoint y: 141, distance: 223.7
click at [182, 141] on div "**********" at bounding box center [342, 201] width 334 height 173
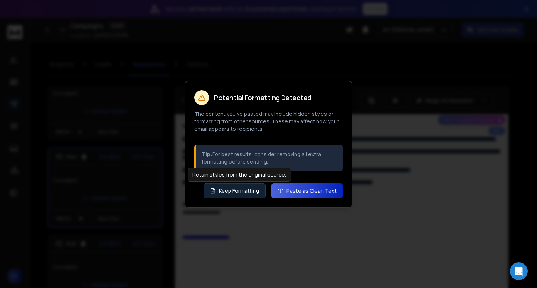
click at [242, 193] on button "Keep Formatting" at bounding box center [235, 191] width 62 height 15
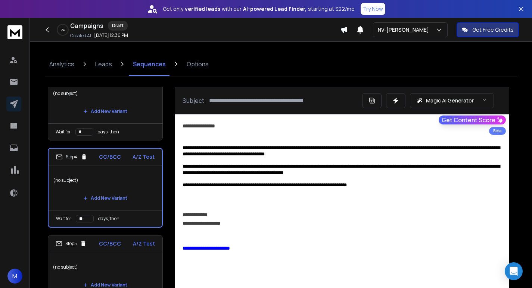
click at [190, 205] on div at bounding box center [341, 207] width 319 height 8
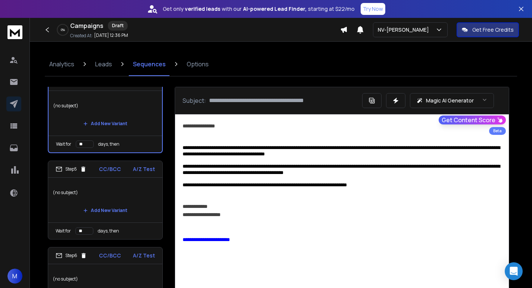
scroll to position [336, 0]
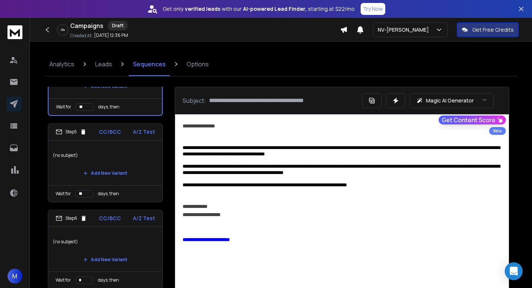
click at [119, 150] on p "(no subject)" at bounding box center [105, 155] width 105 height 21
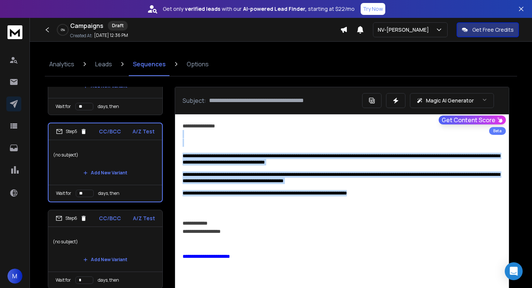
drag, startPoint x: 388, startPoint y: 196, endPoint x: 182, endPoint y: 146, distance: 211.9
click at [182, 146] on div "**********" at bounding box center [342, 201] width 334 height 173
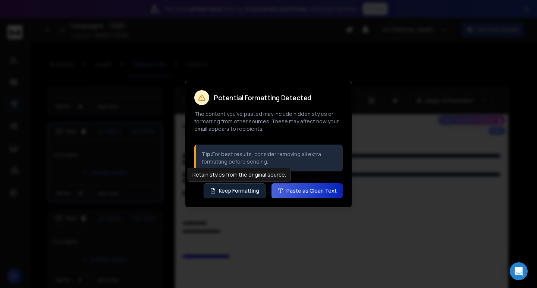
click at [234, 189] on button "Keep Formatting" at bounding box center [235, 191] width 62 height 15
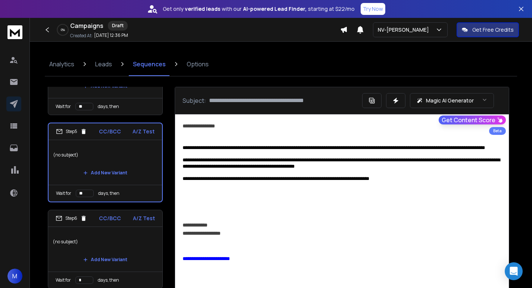
click at [204, 211] on div at bounding box center [341, 208] width 319 height 8
click at [191, 212] on div at bounding box center [341, 208] width 319 height 8
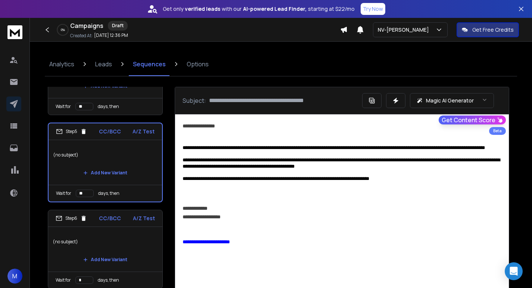
click at [190, 196] on div at bounding box center [341, 192] width 319 height 8
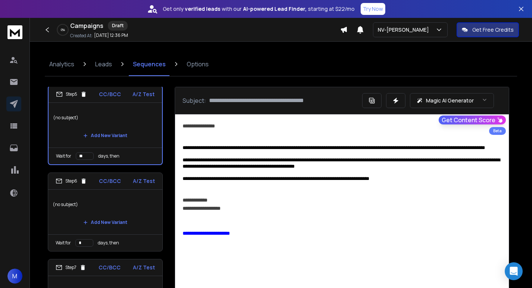
scroll to position [406, 0]
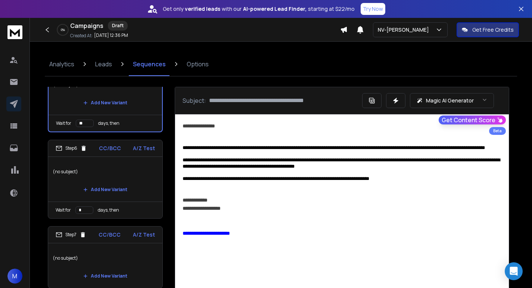
click at [131, 171] on p "(no subject)" at bounding box center [105, 172] width 105 height 21
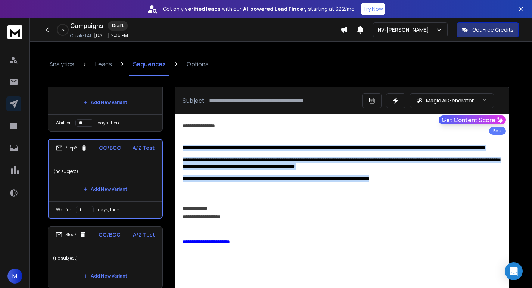
drag, startPoint x: 429, startPoint y: 187, endPoint x: 182, endPoint y: 141, distance: 251.7
click at [182, 141] on div "**********" at bounding box center [342, 201] width 334 height 173
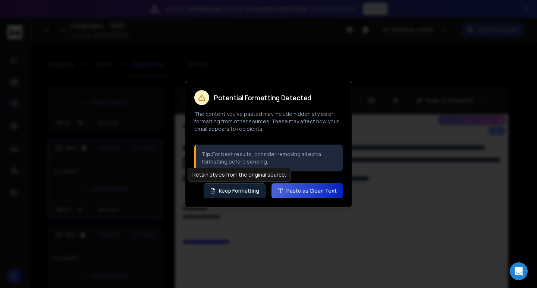
click at [240, 187] on button "Keep Formatting" at bounding box center [235, 191] width 62 height 15
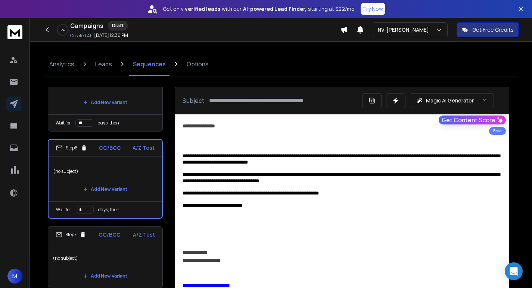
click at [190, 240] on div at bounding box center [341, 244] width 319 height 8
click at [193, 220] on div "**********" at bounding box center [341, 185] width 319 height 93
click at [191, 223] on div "**********" at bounding box center [341, 185] width 319 height 93
click at [198, 147] on div "**********" at bounding box center [341, 181] width 319 height 85
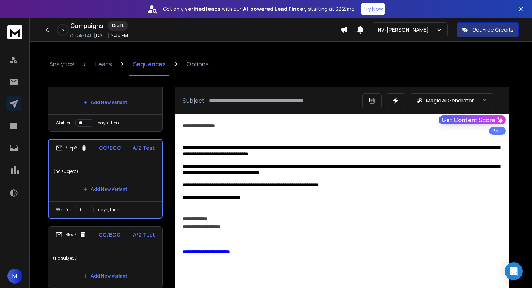
scroll to position [36, 0]
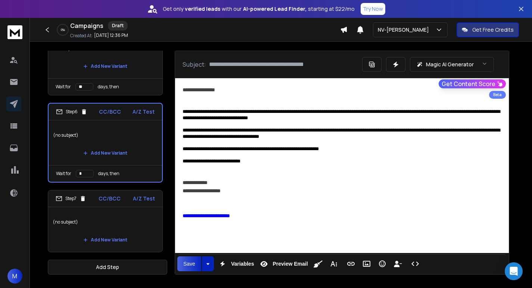
click at [98, 222] on p "(no subject)" at bounding box center [105, 222] width 105 height 21
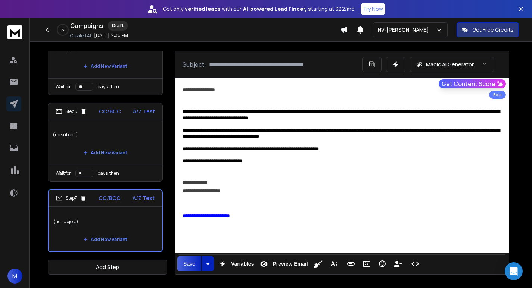
click at [139, 144] on p "(no subject)" at bounding box center [105, 135] width 105 height 21
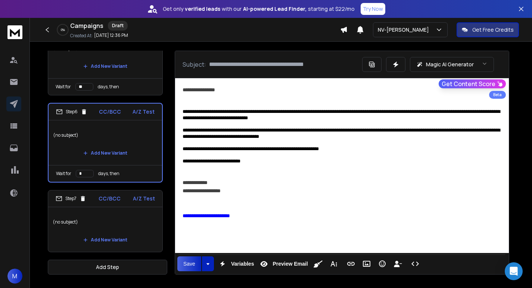
scroll to position [0, 0]
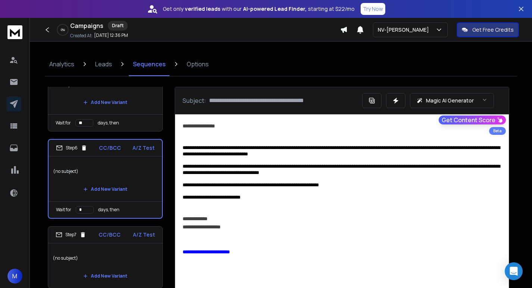
click at [89, 209] on input "*" at bounding box center [85, 209] width 18 height 7
click at [123, 262] on p "(no subject)" at bounding box center [105, 258] width 105 height 21
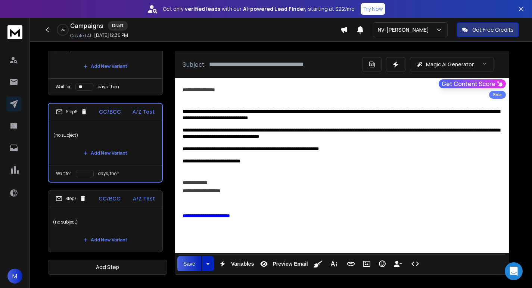
click at [83, 200] on icon at bounding box center [83, 198] width 4 height 5
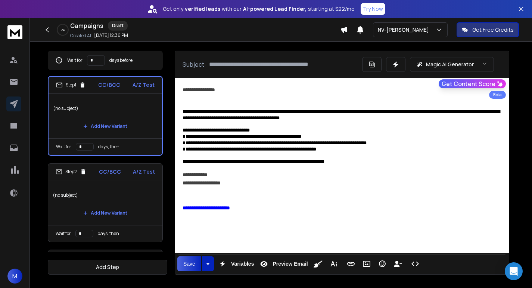
scroll to position [0, 0]
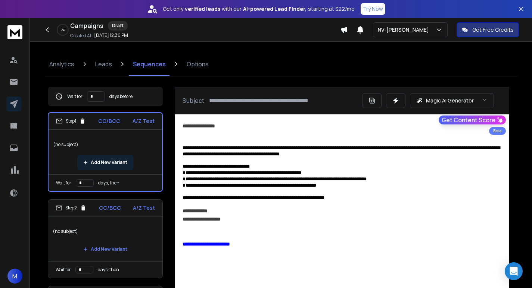
click at [123, 157] on button "Add New Variant" at bounding box center [105, 162] width 56 height 15
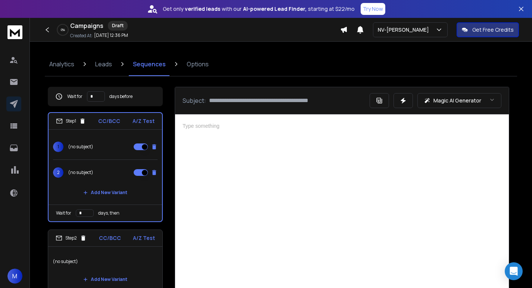
click at [97, 143] on div "1 (no subject)" at bounding box center [105, 147] width 104 height 26
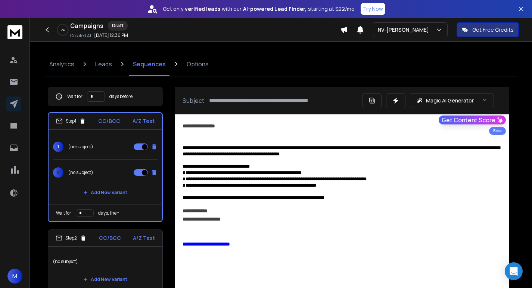
click at [154, 172] on icon at bounding box center [154, 172] width 7 height 7
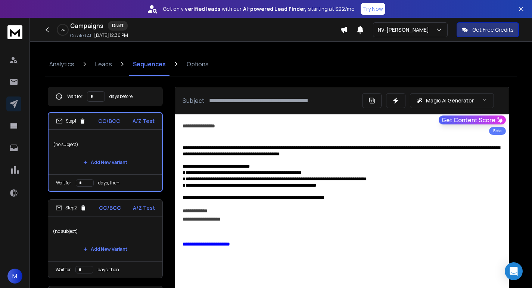
click at [236, 219] on div "**********" at bounding box center [341, 219] width 319 height 8
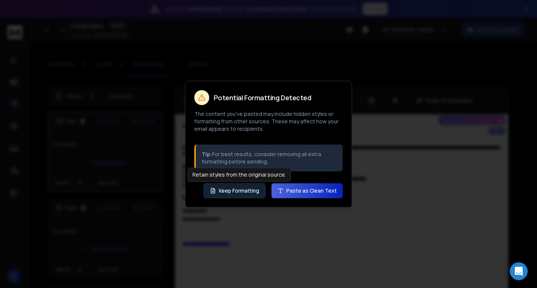
drag, startPoint x: 234, startPoint y: 190, endPoint x: 240, endPoint y: 196, distance: 9.2
click at [234, 189] on button "Keep Formatting" at bounding box center [235, 191] width 62 height 15
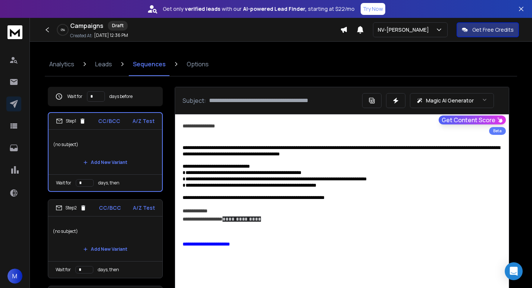
click at [251, 218] on span "**********" at bounding box center [241, 219] width 38 height 5
click at [304, 227] on div at bounding box center [341, 227] width 319 height 8
drag, startPoint x: 283, startPoint y: 220, endPoint x: 233, endPoint y: 218, distance: 50.1
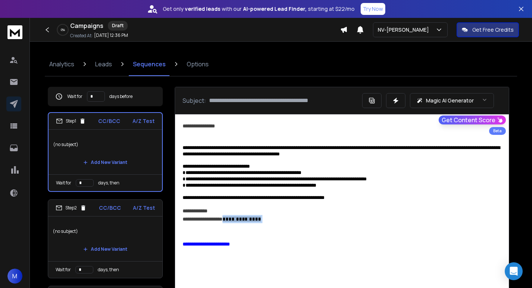
click at [233, 218] on div "**********" at bounding box center [341, 219] width 319 height 8
click at [238, 238] on div at bounding box center [341, 236] width 319 height 8
click at [116, 236] on p "(no subject)" at bounding box center [105, 231] width 105 height 21
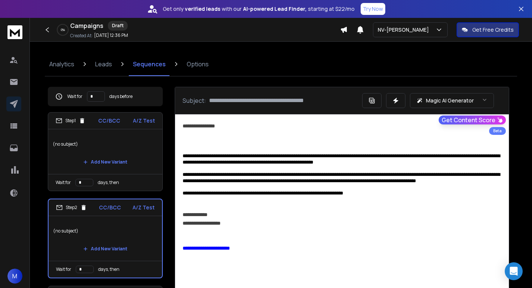
click at [245, 224] on div "**********" at bounding box center [341, 223] width 319 height 8
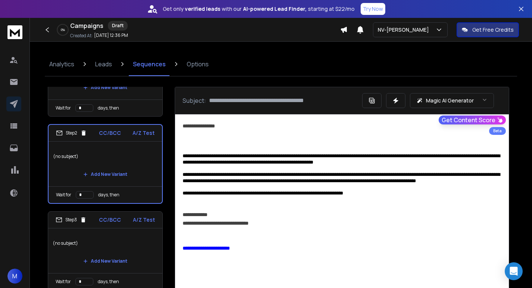
scroll to position [112, 0]
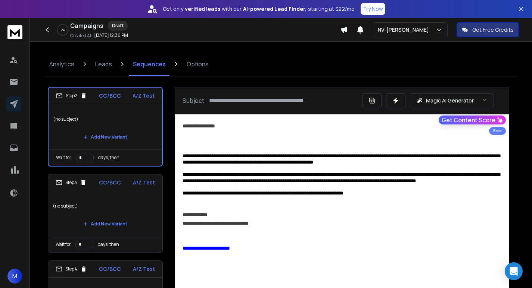
click at [128, 207] on p "(no subject)" at bounding box center [105, 206] width 105 height 21
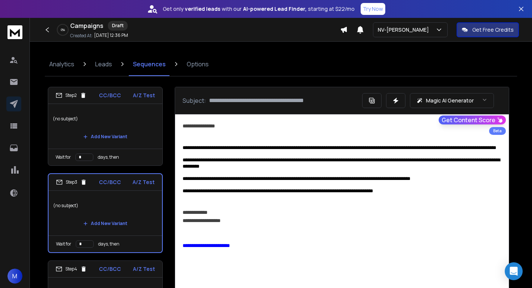
click at [241, 225] on div "**********" at bounding box center [341, 221] width 319 height 8
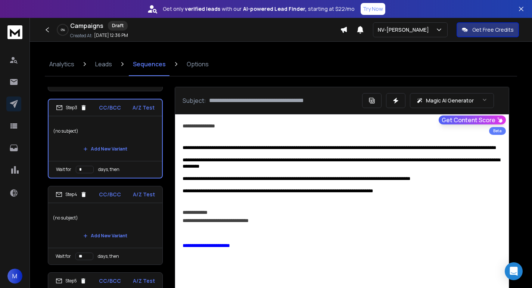
scroll to position [224, 0]
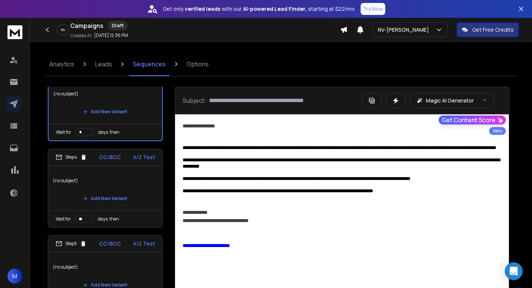
click at [142, 195] on div "Add New Variant" at bounding box center [105, 198] width 105 height 15
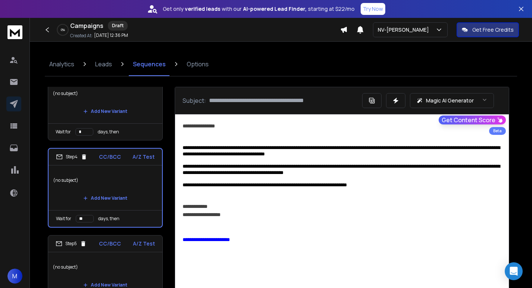
click at [256, 209] on div "**********" at bounding box center [341, 207] width 319 height 8
click at [244, 214] on div "**********" at bounding box center [341, 215] width 319 height 8
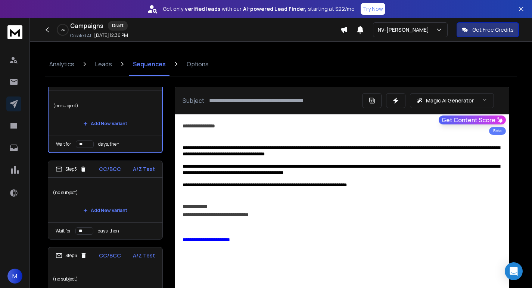
click at [146, 197] on p "(no subject)" at bounding box center [105, 192] width 105 height 21
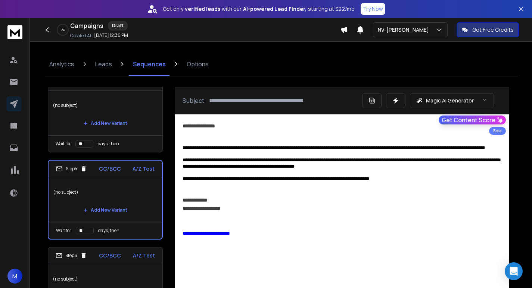
click at [248, 213] on div "**********" at bounding box center [341, 208] width 319 height 8
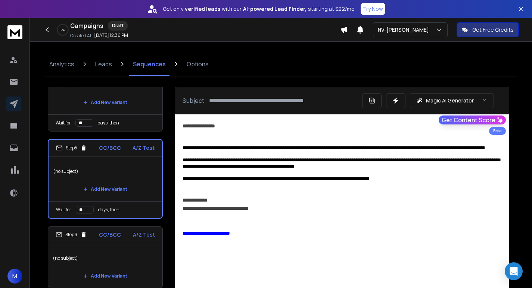
click at [122, 256] on p "(no subject)" at bounding box center [105, 258] width 105 height 21
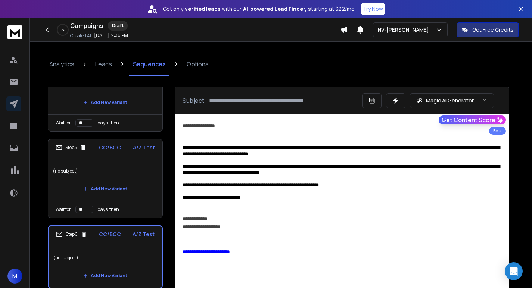
click at [226, 225] on div "**********" at bounding box center [341, 227] width 319 height 8
click at [237, 225] on div "**********" at bounding box center [341, 227] width 319 height 8
click at [309, 225] on div "**********" at bounding box center [341, 227] width 319 height 8
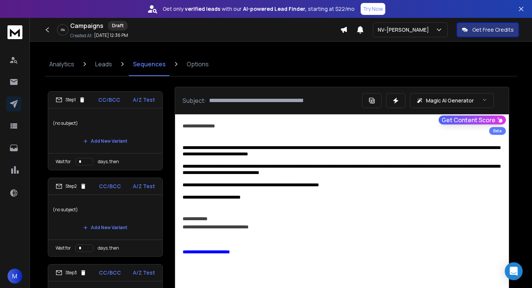
scroll to position [0, 0]
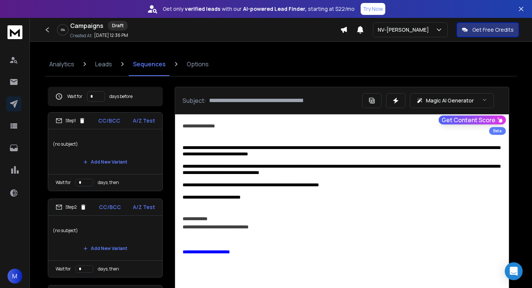
click at [124, 145] on p "(no subject)" at bounding box center [105, 144] width 105 height 21
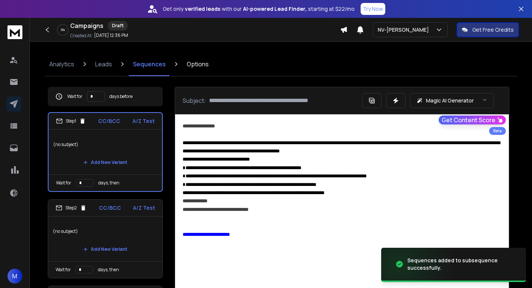
click at [201, 66] on p "Options" at bounding box center [198, 64] width 22 height 9
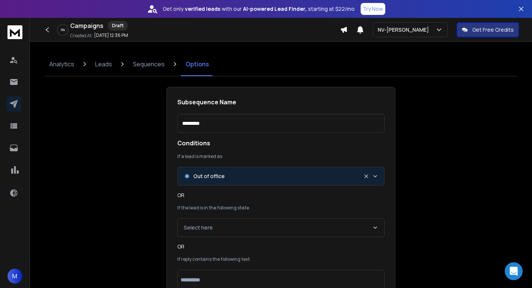
click at [260, 181] on button "Out of office" at bounding box center [280, 176] width 207 height 19
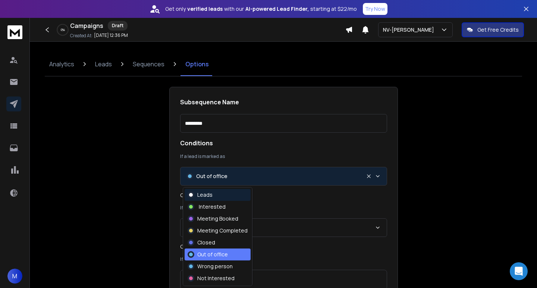
click at [260, 181] on button "Out of office" at bounding box center [283, 176] width 207 height 19
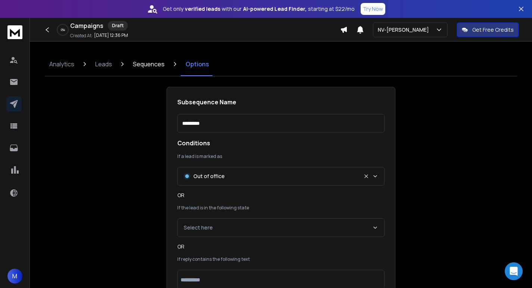
click at [142, 66] on p "Sequences" at bounding box center [149, 64] width 32 height 9
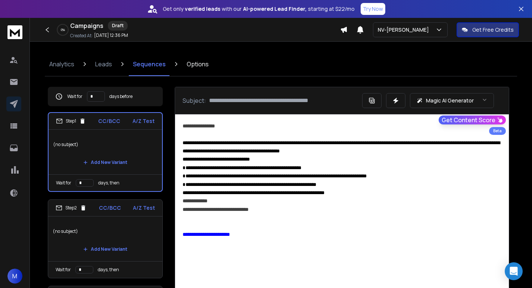
click at [195, 63] on p "Options" at bounding box center [198, 64] width 22 height 9
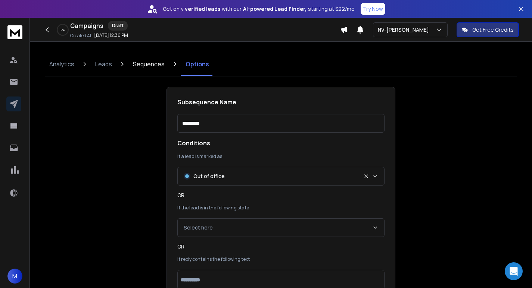
click at [137, 65] on p "Sequences" at bounding box center [149, 64] width 32 height 9
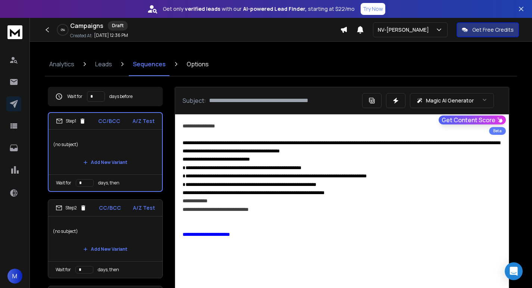
click at [191, 64] on p "Options" at bounding box center [198, 64] width 22 height 9
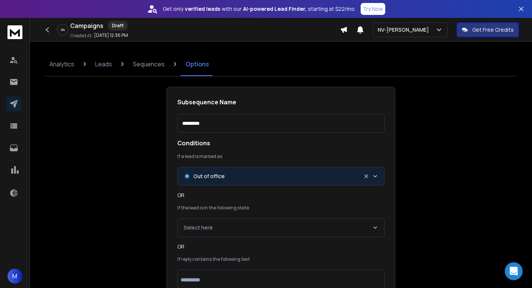
click at [249, 173] on button "Out of office" at bounding box center [280, 176] width 207 height 19
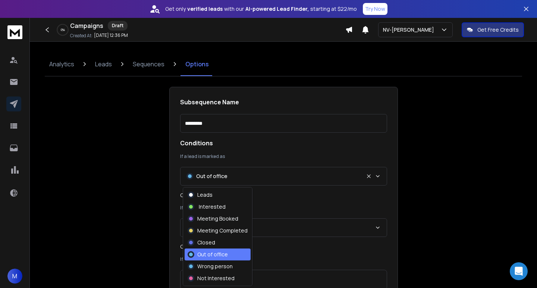
click at [229, 254] on div "Out of office" at bounding box center [218, 255] width 66 height 12
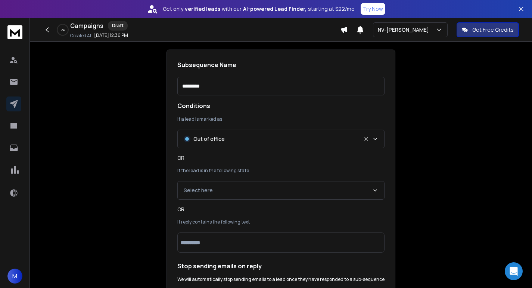
scroll to position [112, 0]
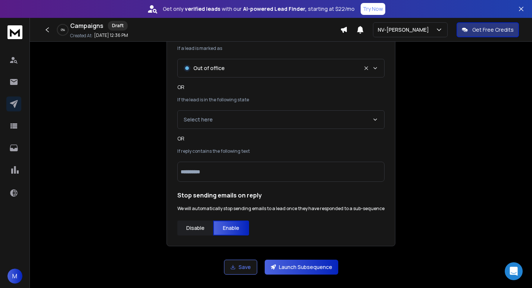
click at [206, 165] on input at bounding box center [281, 171] width 200 height 13
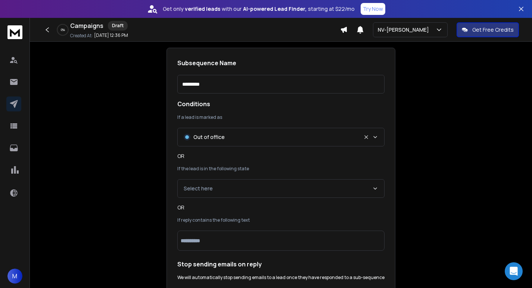
scroll to position [114, 0]
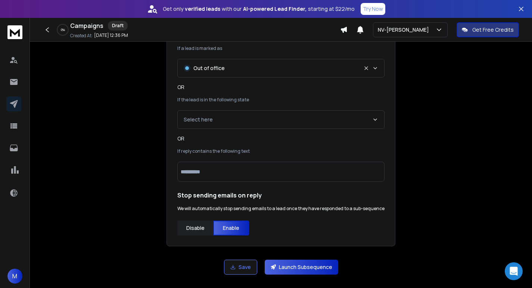
click at [241, 231] on button "Enable" at bounding box center [231, 228] width 36 height 15
click at [229, 149] on div "If reply contains the following text" at bounding box center [280, 165] width 207 height 34
click at [228, 165] on input at bounding box center [281, 171] width 200 height 13
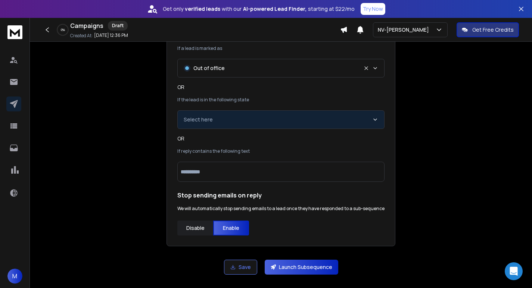
click at [230, 112] on button "Select here" at bounding box center [280, 119] width 207 height 19
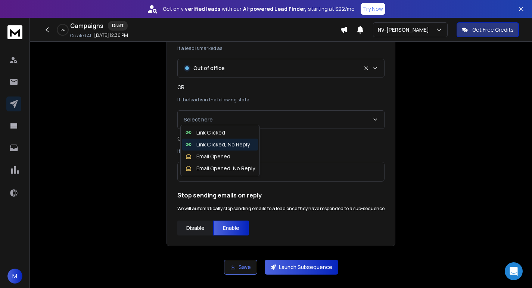
click at [302, 141] on div "********* Conditions If a lead is marked as Out of office OR If the lead is in …" at bounding box center [280, 117] width 207 height 237
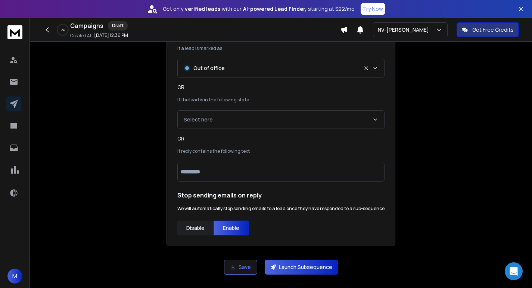
click at [297, 267] on button "Launch Subsequence" at bounding box center [300, 267] width 73 height 15
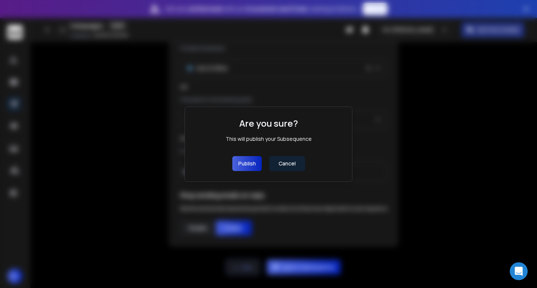
click at [248, 165] on button "Publish" at bounding box center [246, 163] width 29 height 15
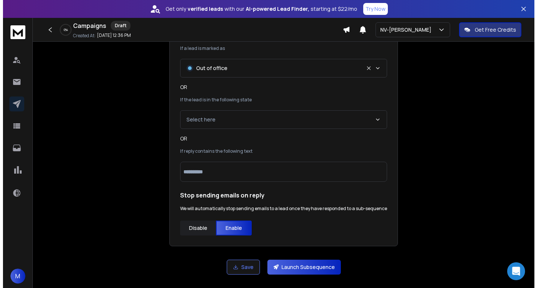
scroll to position [0, 0]
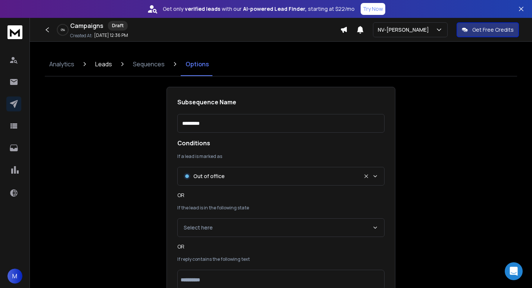
click at [110, 67] on p "Leads" at bounding box center [103, 64] width 17 height 9
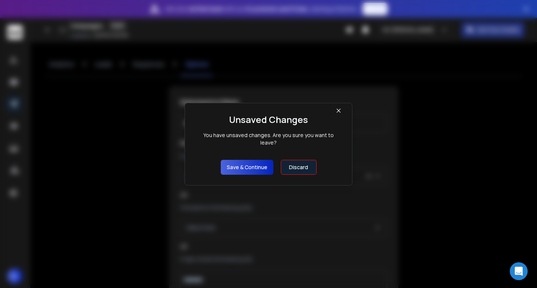
click at [252, 163] on button "Save & Continue" at bounding box center [247, 167] width 53 height 15
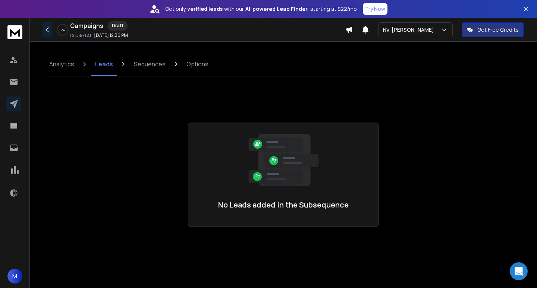
click at [50, 28] on icon at bounding box center [47, 29] width 7 height 7
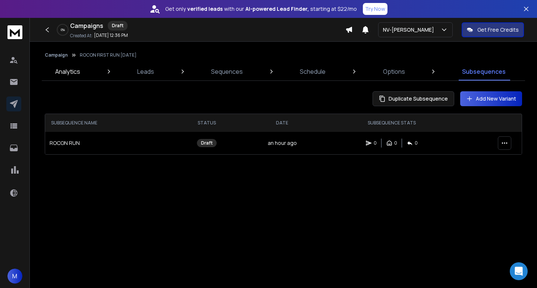
click at [76, 73] on p "Analytics" at bounding box center [67, 71] width 25 height 9
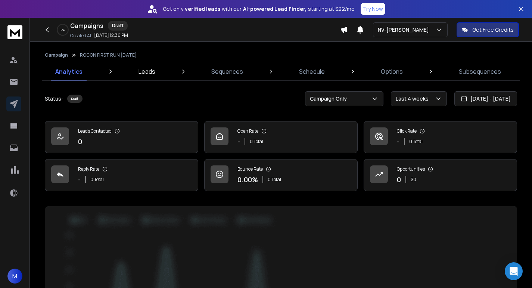
click at [150, 74] on p "Leads" at bounding box center [146, 71] width 17 height 9
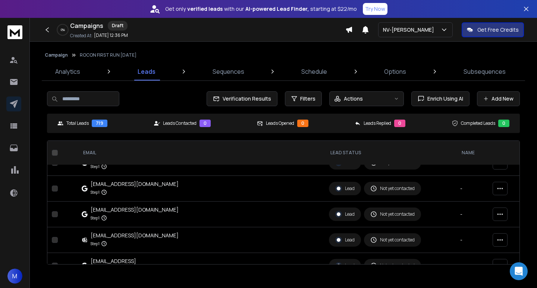
scroll to position [1193, 0]
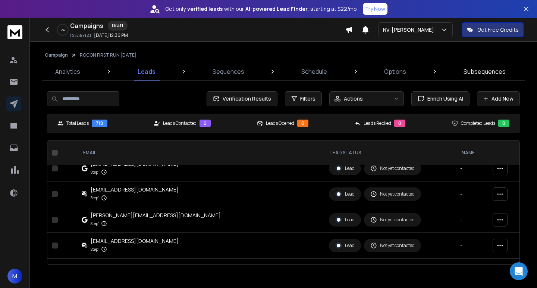
click at [476, 75] on p "Subsequences" at bounding box center [485, 71] width 42 height 9
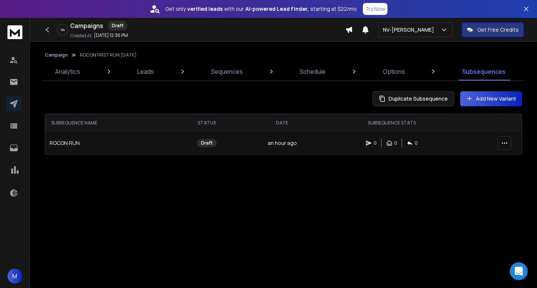
click at [106, 145] on td "ROCON RUN" at bounding box center [109, 143] width 128 height 22
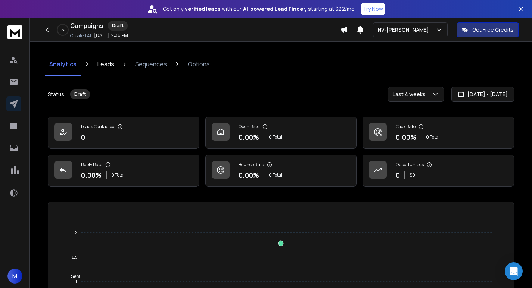
click at [103, 66] on p "Leads" at bounding box center [105, 64] width 17 height 9
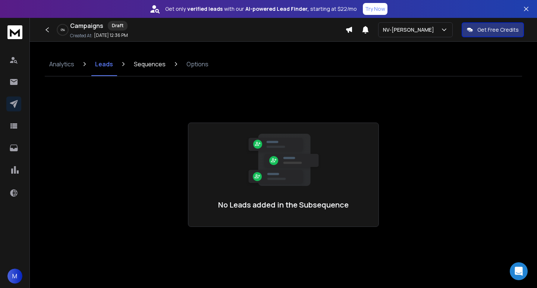
click at [153, 65] on p "Sequences" at bounding box center [150, 64] width 32 height 9
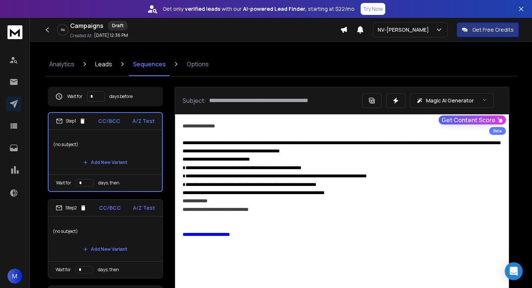
click at [104, 66] on p "Leads" at bounding box center [103, 64] width 17 height 9
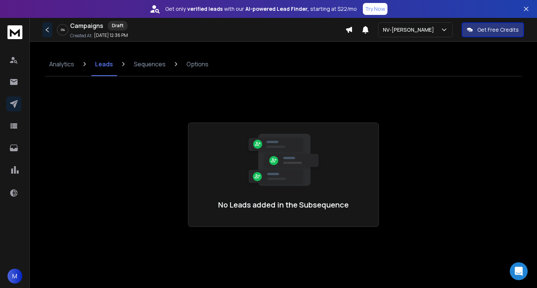
click at [48, 30] on icon at bounding box center [47, 29] width 7 height 7
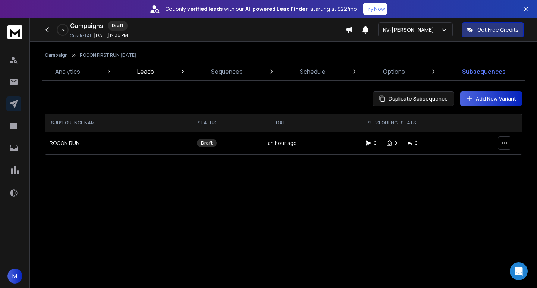
click at [141, 70] on p "Leads" at bounding box center [145, 71] width 17 height 9
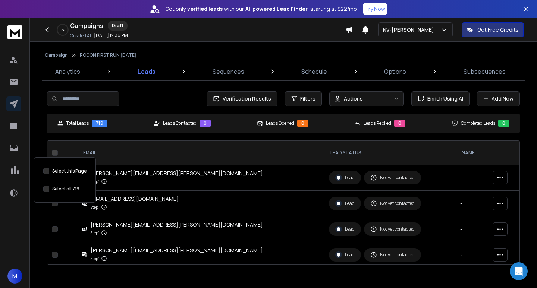
click at [58, 188] on label "Select all 719" at bounding box center [65, 189] width 27 height 6
click at [46, 189] on button "Select this Page" at bounding box center [46, 189] width 6 height 6
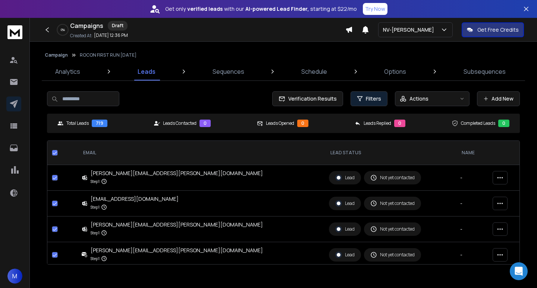
click at [370, 100] on span "Filters" at bounding box center [373, 98] width 15 height 7
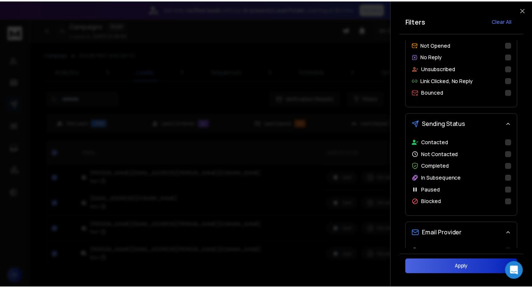
scroll to position [112, 0]
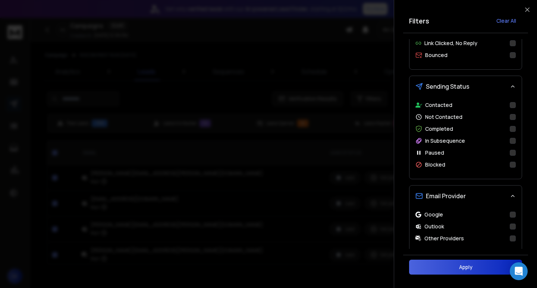
click at [510, 106] on button "Contacted" at bounding box center [513, 105] width 6 height 6
click at [470, 269] on button "Apply" at bounding box center [465, 267] width 113 height 15
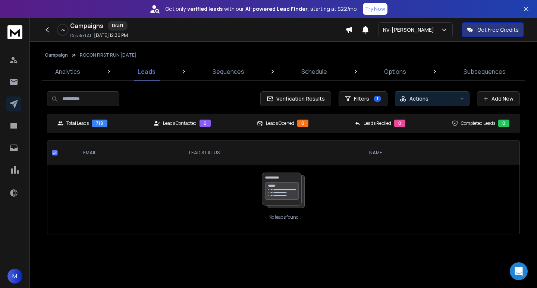
click at [425, 100] on p "Actions" at bounding box center [419, 98] width 19 height 7
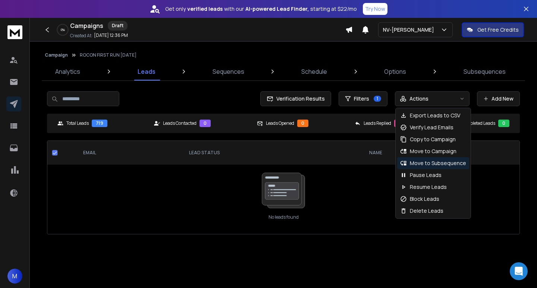
click at [422, 166] on p "Move to Subsequence" at bounding box center [438, 163] width 56 height 7
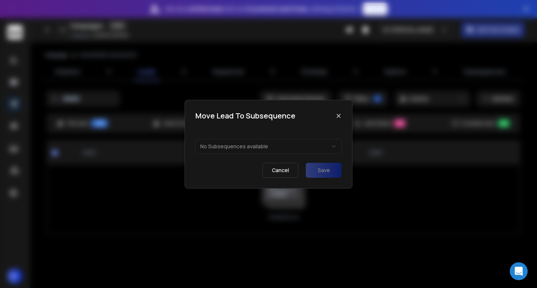
click at [340, 112] on div "Move Lead To Subsequence" at bounding box center [268, 116] width 146 height 10
click at [338, 116] on icon at bounding box center [339, 116] width 6 height 6
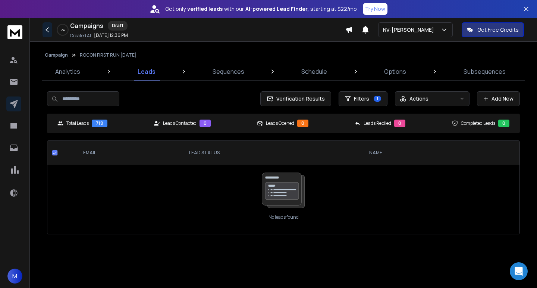
click at [46, 31] on icon at bounding box center [47, 29] width 7 height 7
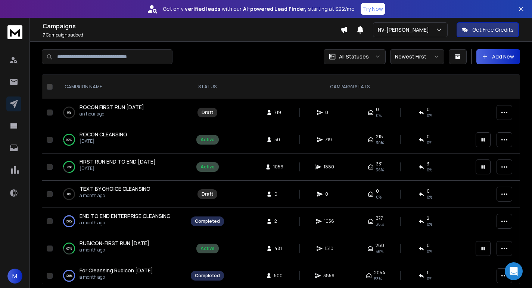
click at [132, 116] on p "an hour ago" at bounding box center [111, 114] width 65 height 6
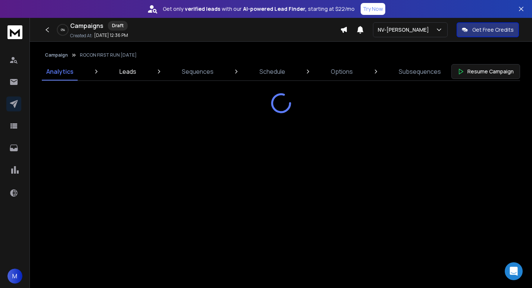
click at [125, 71] on p "Leads" at bounding box center [127, 71] width 17 height 9
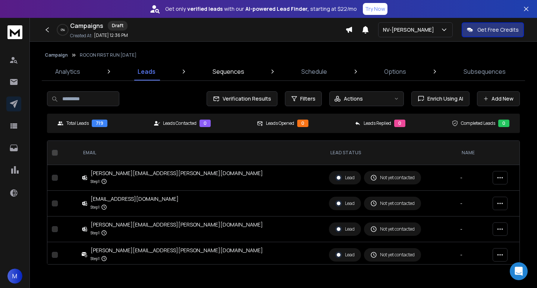
click at [233, 71] on p "Sequences" at bounding box center [229, 71] width 32 height 9
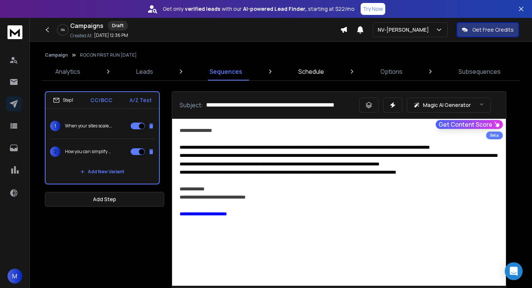
click at [316, 75] on p "Schedule" at bounding box center [311, 71] width 26 height 9
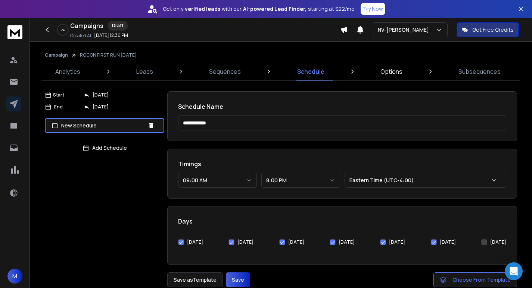
click at [404, 73] on link "Options" at bounding box center [391, 72] width 31 height 18
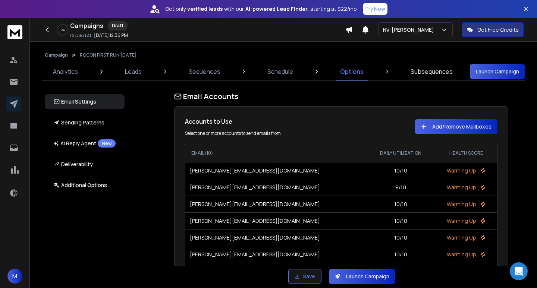
click at [434, 75] on p "Subsequences" at bounding box center [432, 71] width 42 height 9
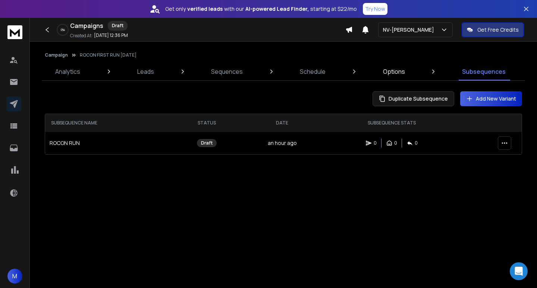
click at [408, 76] on link "Options" at bounding box center [394, 72] width 31 height 18
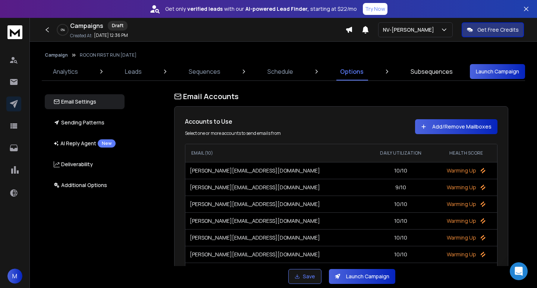
click at [445, 75] on p "Subsequences" at bounding box center [432, 71] width 42 height 9
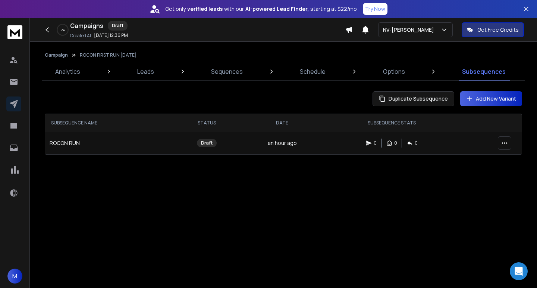
click at [138, 145] on td "ROCON RUN" at bounding box center [109, 143] width 128 height 22
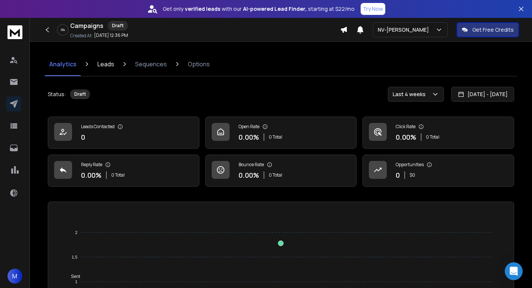
click at [110, 62] on p "Leads" at bounding box center [105, 64] width 17 height 9
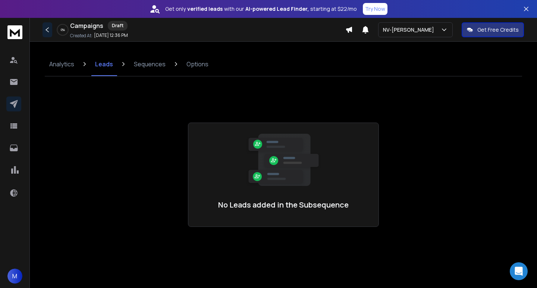
click at [47, 30] on icon at bounding box center [47, 29] width 7 height 7
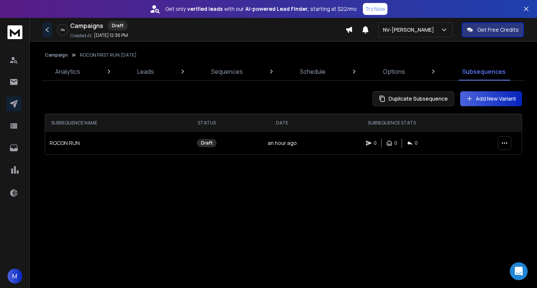
click at [47, 30] on icon at bounding box center [47, 29] width 7 height 7
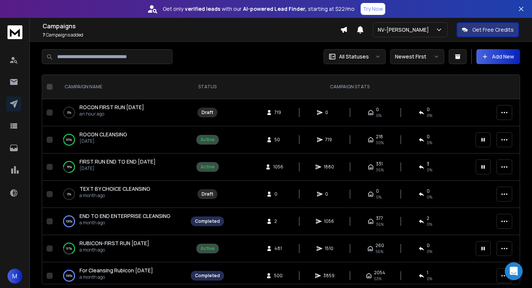
click at [150, 116] on div "0 % [PERSON_NAME] FIRST RUN [DATE] an hour ago" at bounding box center [121, 113] width 116 height 18
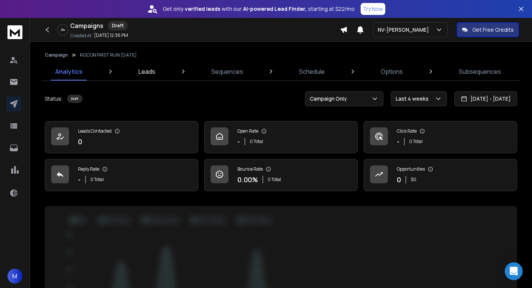
click at [150, 73] on p "Leads" at bounding box center [146, 71] width 17 height 9
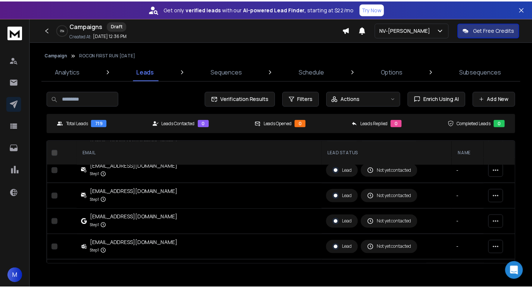
scroll to position [560, 0]
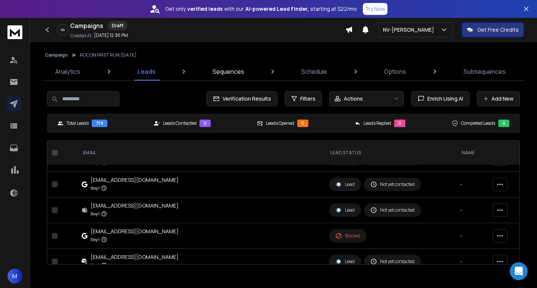
click at [232, 71] on p "Sequences" at bounding box center [229, 71] width 32 height 9
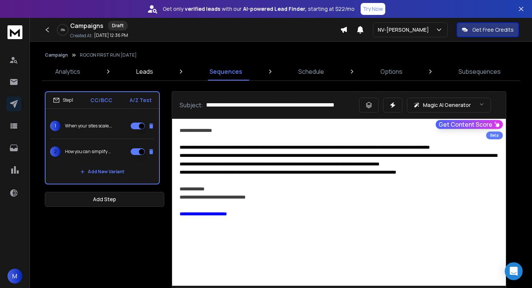
click at [141, 74] on p "Leads" at bounding box center [144, 71] width 17 height 9
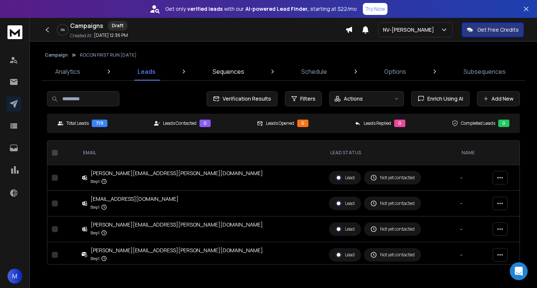
click at [231, 73] on p "Sequences" at bounding box center [229, 71] width 32 height 9
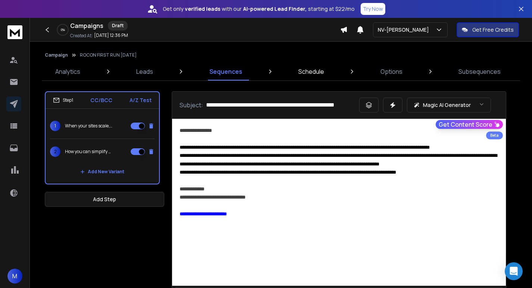
click at [314, 76] on link "Schedule" at bounding box center [311, 72] width 35 height 18
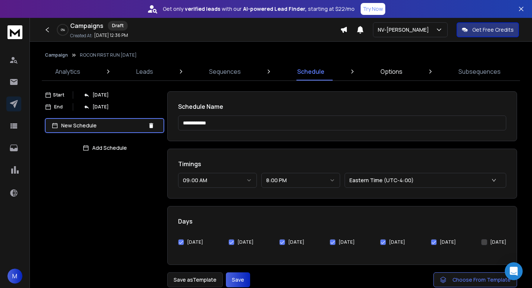
click at [389, 73] on p "Options" at bounding box center [391, 71] width 22 height 9
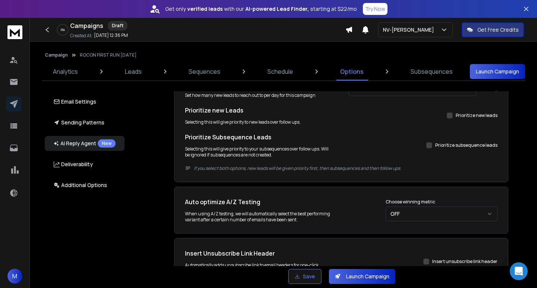
scroll to position [634, 0]
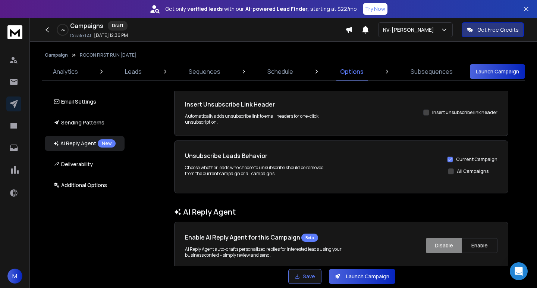
click at [423, 113] on button "Insert unsubscribe link header" at bounding box center [426, 113] width 6 height 6
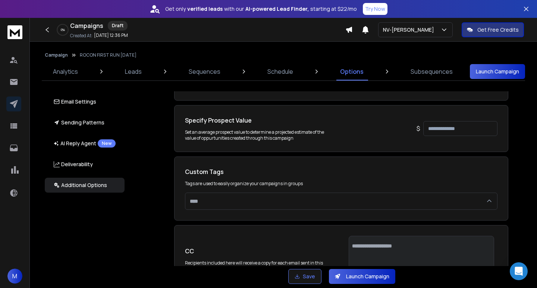
scroll to position [1485, 0]
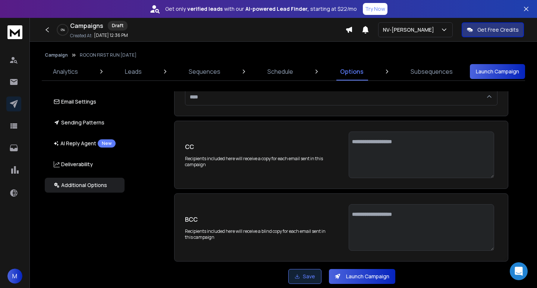
click at [302, 278] on button "Save" at bounding box center [304, 276] width 33 height 15
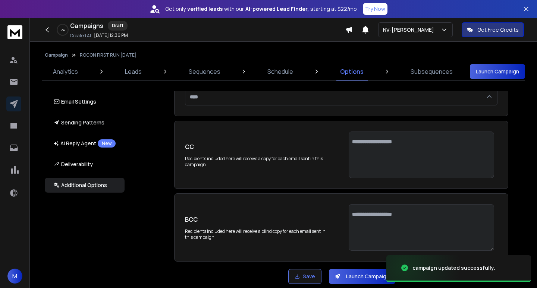
click at [354, 275] on button "Launch Campaign" at bounding box center [362, 276] width 66 height 15
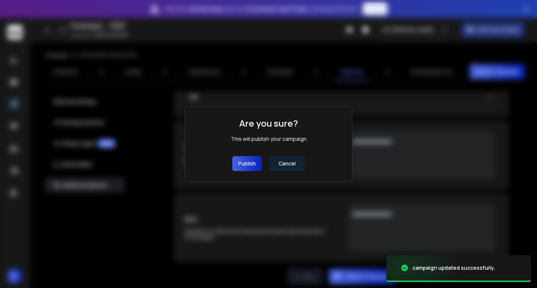
click at [250, 166] on button "Publish" at bounding box center [246, 163] width 29 height 15
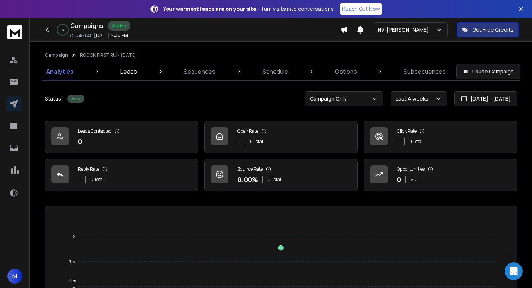
click at [133, 72] on p "Leads" at bounding box center [128, 71] width 17 height 9
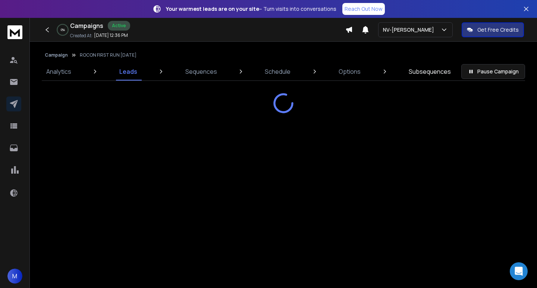
click at [420, 75] on p "Subsequences" at bounding box center [430, 71] width 42 height 9
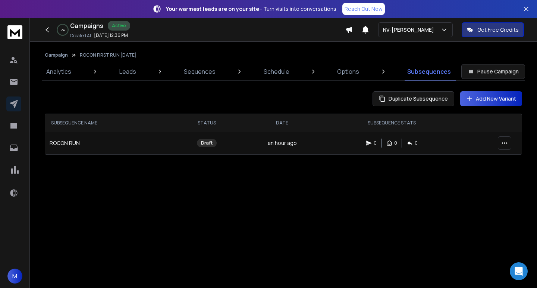
click at [136, 143] on td "ROCON RUN" at bounding box center [109, 143] width 128 height 22
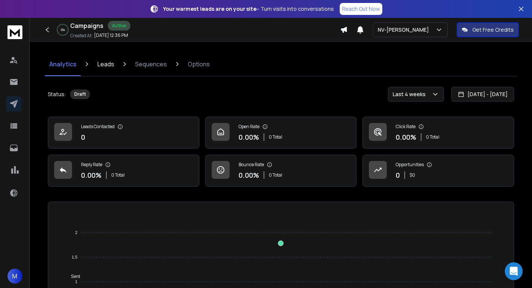
click at [110, 67] on p "Leads" at bounding box center [105, 64] width 17 height 9
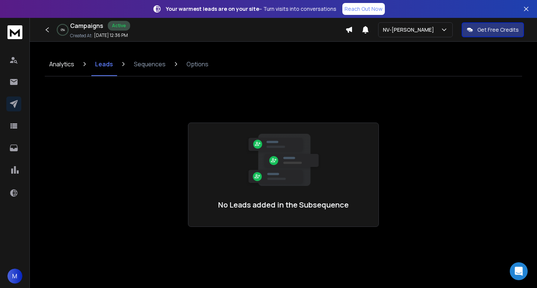
click at [76, 68] on link "Analytics" at bounding box center [62, 64] width 34 height 24
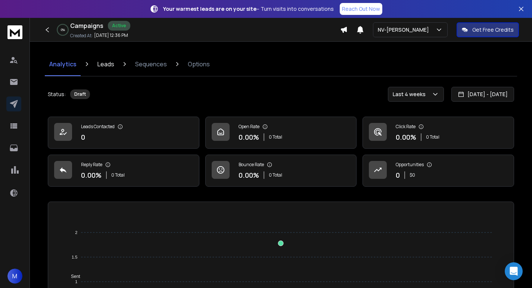
click at [107, 65] on p "Leads" at bounding box center [105, 64] width 17 height 9
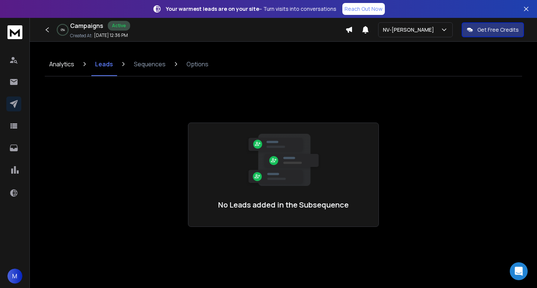
click at [71, 65] on p "Analytics" at bounding box center [61, 64] width 25 height 9
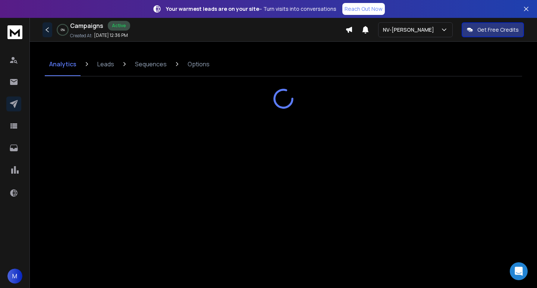
click at [48, 31] on icon at bounding box center [47, 29] width 7 height 7
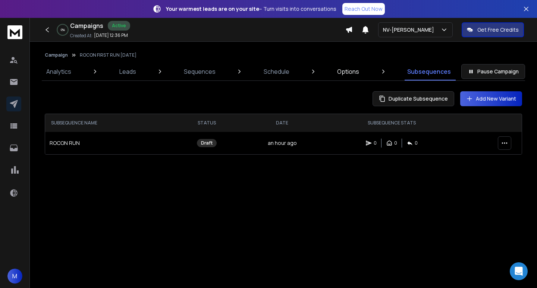
click at [347, 72] on p "Options" at bounding box center [348, 71] width 22 height 9
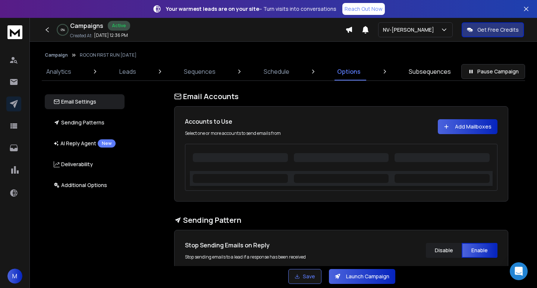
click at [437, 75] on p "Subsequences" at bounding box center [430, 71] width 42 height 9
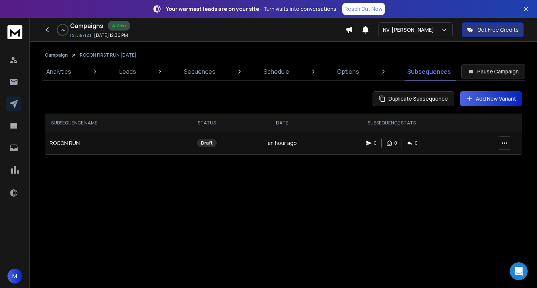
click at [87, 146] on td "ROCON RUN" at bounding box center [109, 143] width 128 height 22
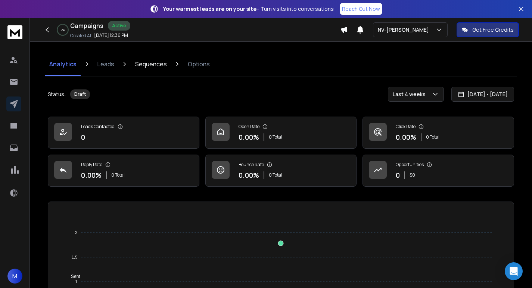
click at [156, 65] on p "Sequences" at bounding box center [151, 64] width 32 height 9
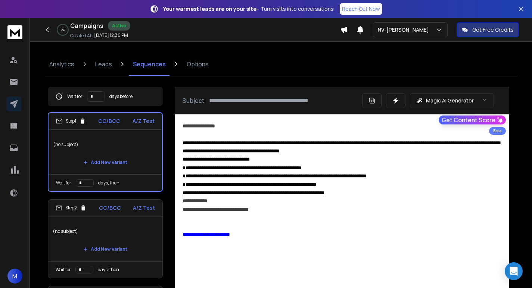
scroll to position [36, 0]
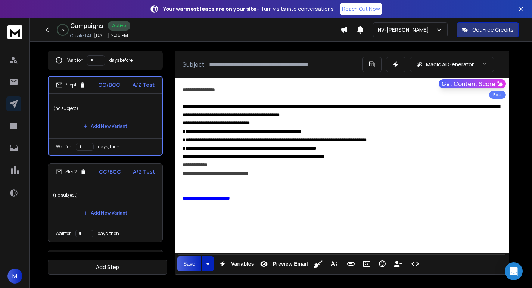
click at [105, 200] on p "(no subject)" at bounding box center [105, 195] width 105 height 21
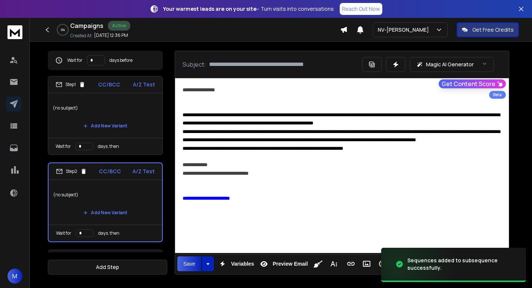
scroll to position [0, 0]
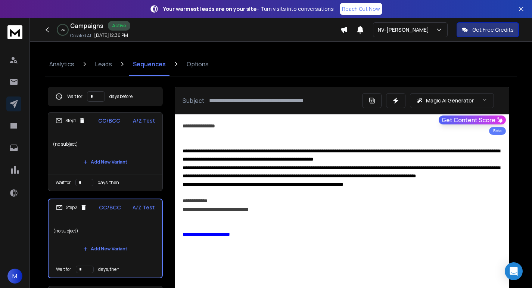
click at [107, 140] on p "(no subject)" at bounding box center [105, 144] width 105 height 21
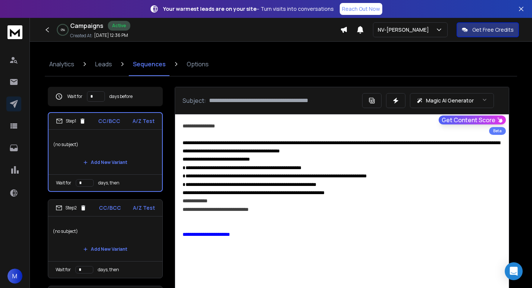
click at [113, 230] on p "(no subject)" at bounding box center [105, 231] width 105 height 21
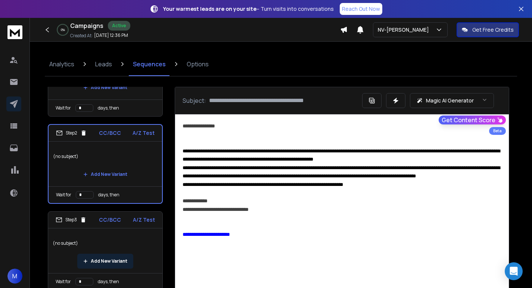
scroll to position [112, 0]
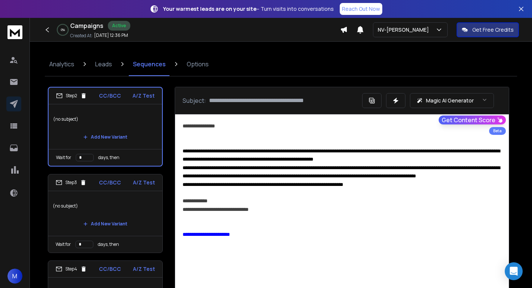
click at [123, 201] on p "(no subject)" at bounding box center [105, 206] width 105 height 21
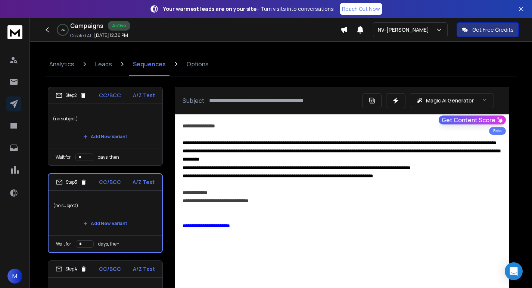
drag, startPoint x: 147, startPoint y: 129, endPoint x: 145, endPoint y: 125, distance: 3.9
click at [146, 129] on p "(no subject)" at bounding box center [105, 119] width 105 height 21
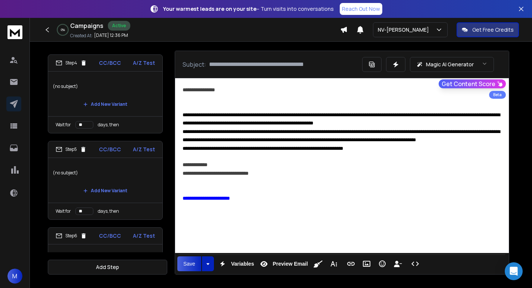
scroll to position [319, 0]
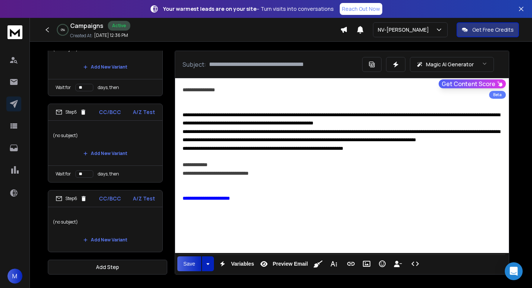
click at [110, 222] on p "(no subject)" at bounding box center [105, 222] width 105 height 21
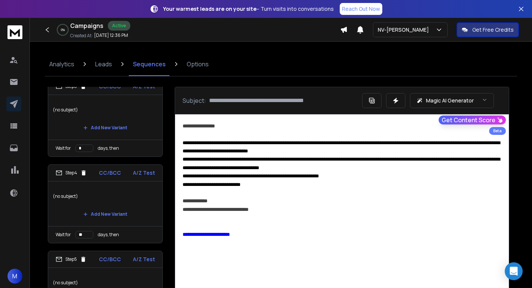
scroll to position [0, 0]
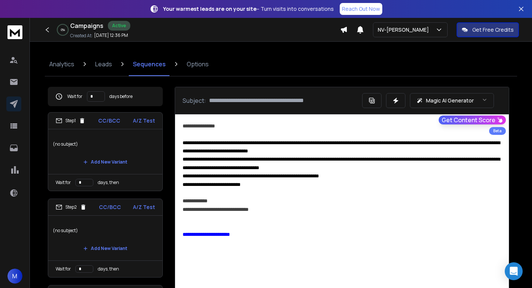
click at [130, 150] on p "(no subject)" at bounding box center [105, 144] width 105 height 21
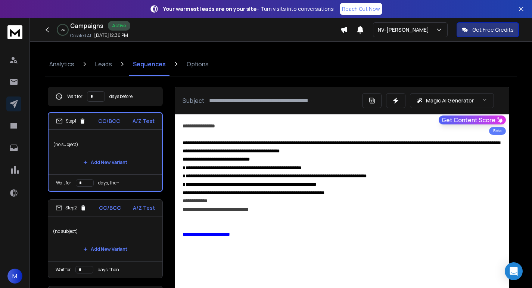
click at [126, 232] on p "(no subject)" at bounding box center [105, 231] width 105 height 21
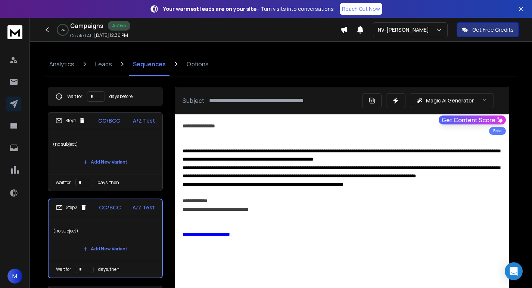
scroll to position [75, 0]
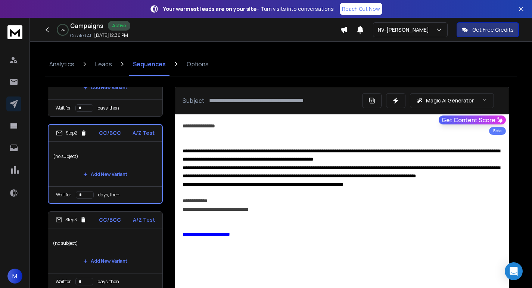
click at [124, 243] on p "(no subject)" at bounding box center [105, 243] width 105 height 21
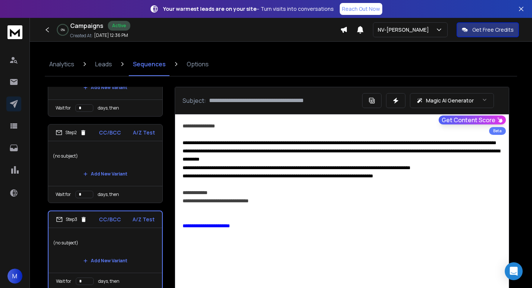
scroll to position [149, 0]
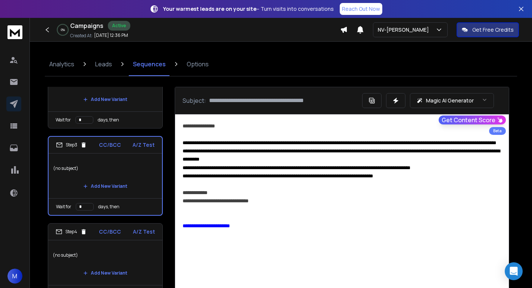
click at [124, 248] on ul "Step 1 CC/BCC A/Z Test (no subject) Add New Variant Wait for * days, then Step …" at bounding box center [105, 211] width 115 height 496
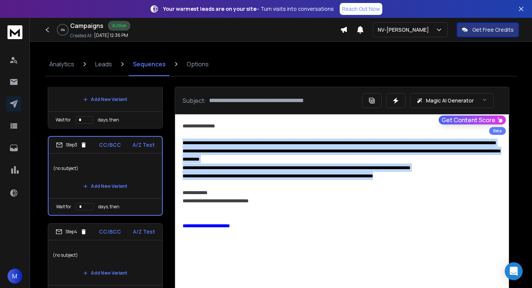
drag, startPoint x: 424, startPoint y: 186, endPoint x: 184, endPoint y: 143, distance: 243.2
click at [184, 143] on b "**********" at bounding box center [341, 160] width 319 height 42
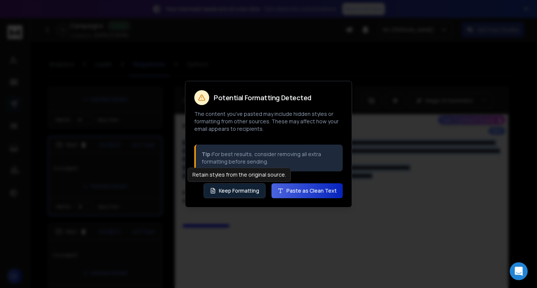
click at [245, 189] on button "Keep Formatting" at bounding box center [235, 191] width 62 height 15
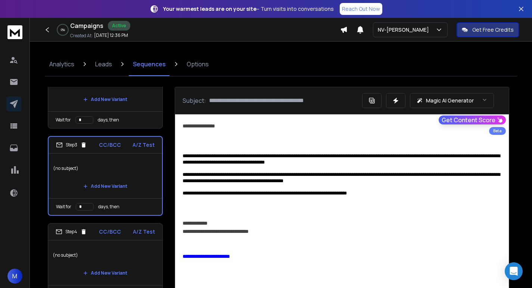
click at [194, 212] on div "**********" at bounding box center [341, 179] width 319 height 81
click at [185, 145] on div "**********" at bounding box center [341, 175] width 319 height 72
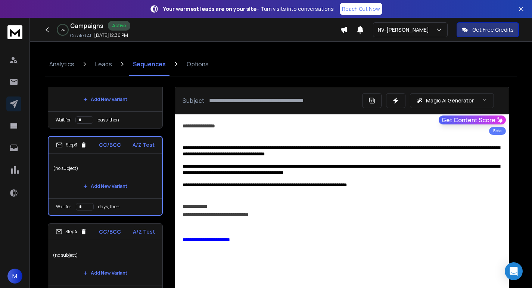
click at [124, 256] on p "(no subject)" at bounding box center [105, 255] width 105 height 21
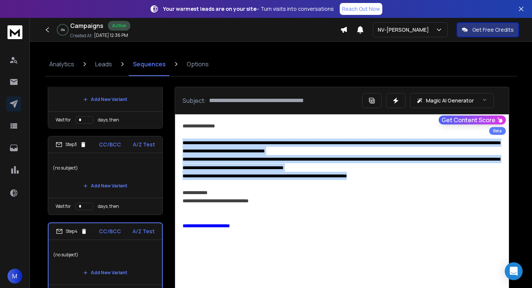
drag, startPoint x: 352, startPoint y: 175, endPoint x: 182, endPoint y: 142, distance: 172.8
click at [182, 142] on b "**********" at bounding box center [341, 160] width 319 height 42
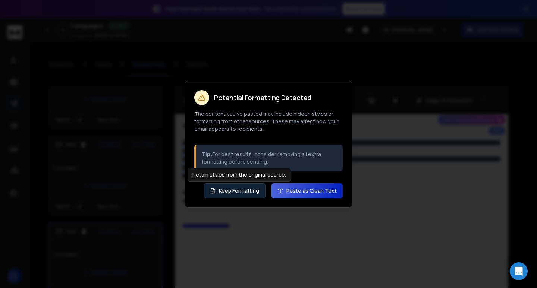
click at [224, 194] on button "Keep Formatting" at bounding box center [235, 191] width 62 height 15
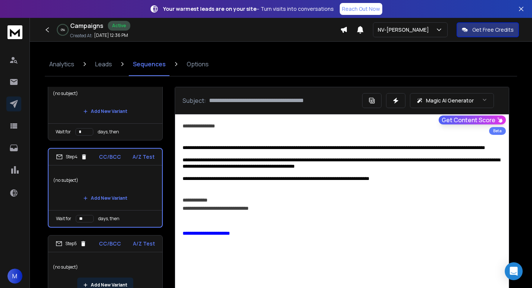
scroll to position [298, 0]
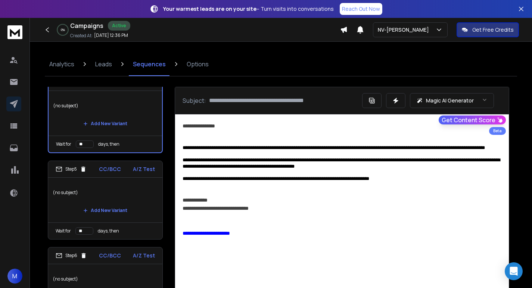
click at [131, 187] on p "(no subject)" at bounding box center [105, 192] width 105 height 21
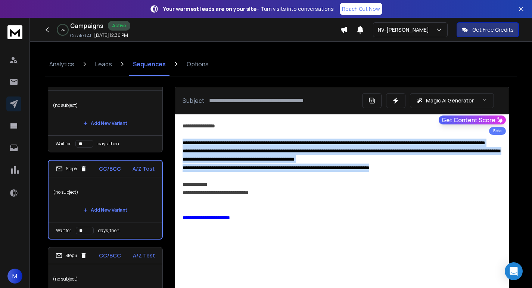
drag, startPoint x: 413, startPoint y: 175, endPoint x: 181, endPoint y: 141, distance: 233.8
click at [181, 141] on div "**********" at bounding box center [342, 201] width 334 height 173
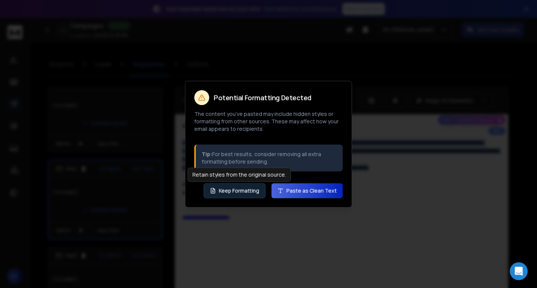
click at [238, 197] on button "Keep Formatting" at bounding box center [235, 191] width 62 height 15
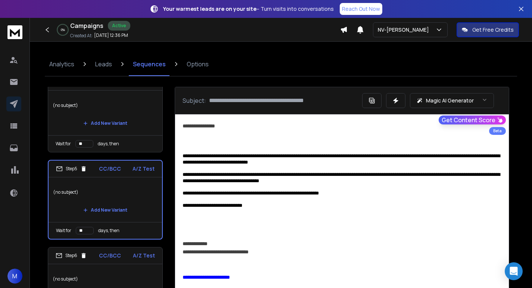
click at [185, 229] on div "**********" at bounding box center [341, 185] width 319 height 93
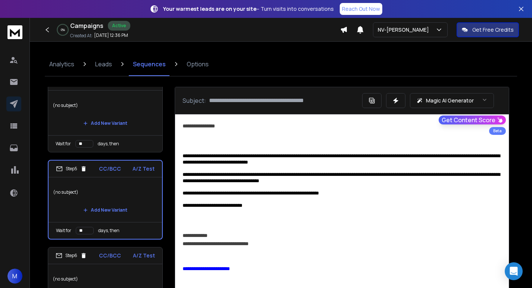
click at [188, 225] on div at bounding box center [341, 227] width 319 height 8
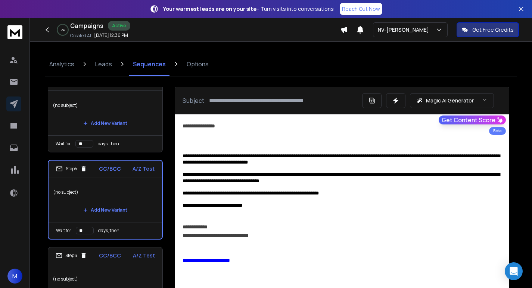
click at [192, 148] on div "**********" at bounding box center [341, 181] width 319 height 85
click at [185, 145] on div "**********" at bounding box center [341, 181] width 319 height 85
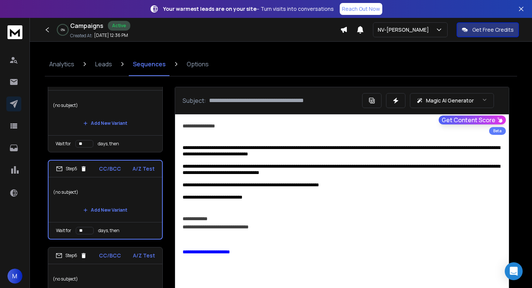
scroll to position [319, 0]
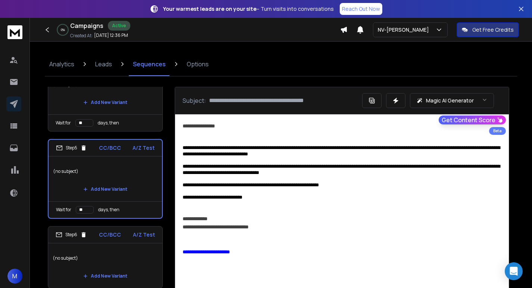
click at [113, 250] on p "(no subject)" at bounding box center [105, 258] width 105 height 21
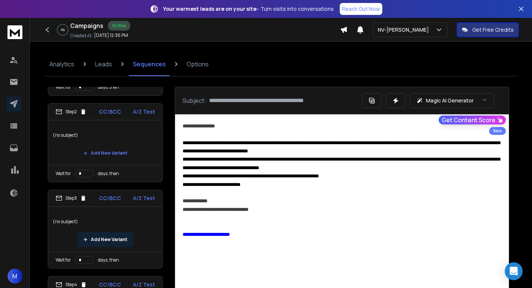
scroll to position [0, 0]
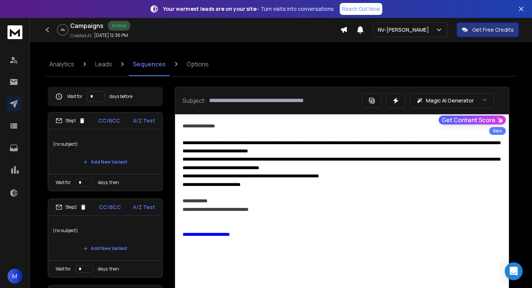
click at [131, 144] on p "(no subject)" at bounding box center [105, 144] width 105 height 21
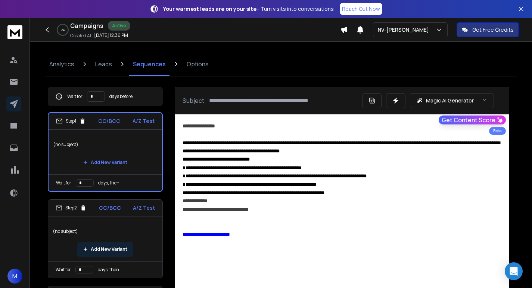
click at [131, 244] on button "Add New Variant" at bounding box center [105, 249] width 56 height 15
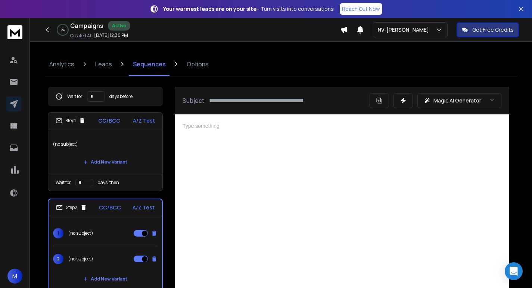
click at [216, 132] on div at bounding box center [342, 201] width 334 height 173
click at [379, 98] on icon at bounding box center [378, 100] width 4 height 4
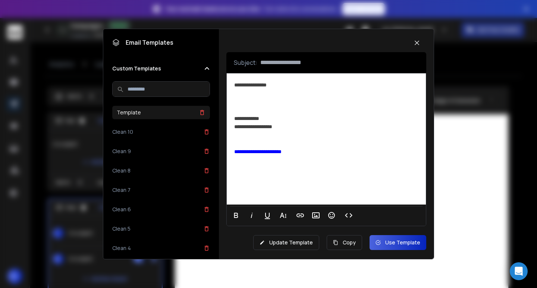
click at [398, 247] on button "Use Template" at bounding box center [398, 242] width 57 height 15
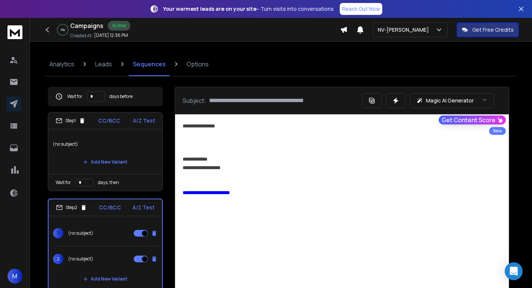
click at [198, 137] on div at bounding box center [341, 134] width 319 height 8
click at [195, 132] on div at bounding box center [341, 134] width 319 height 8
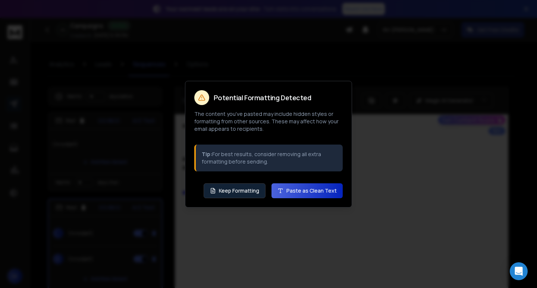
click at [234, 195] on button "Keep Formatting" at bounding box center [235, 191] width 62 height 15
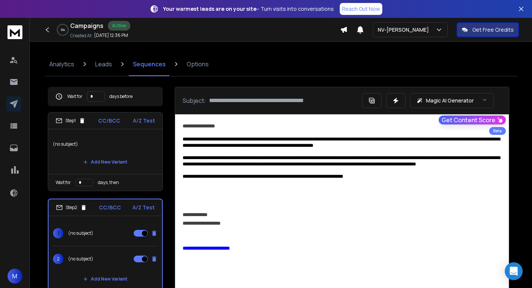
click at [189, 198] on div at bounding box center [341, 198] width 319 height 8
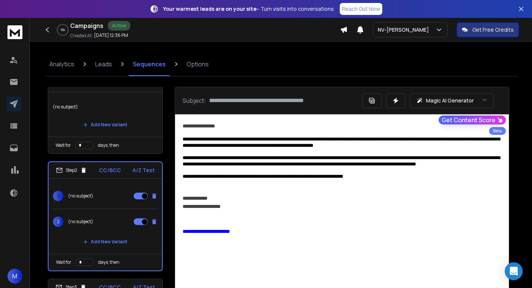
scroll to position [75, 0]
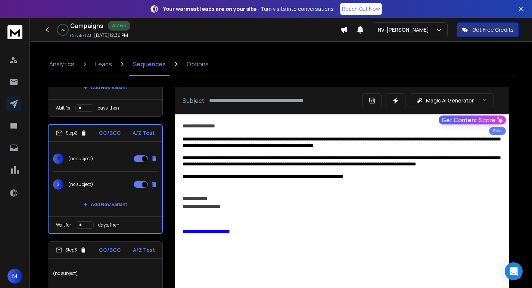
click at [109, 157] on div "1 (no subject)" at bounding box center [105, 159] width 104 height 26
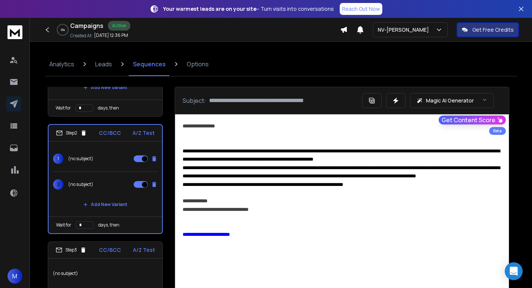
click at [152, 183] on icon at bounding box center [154, 184] width 4 height 5
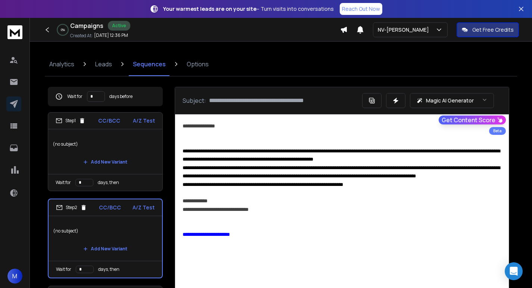
scroll to position [112, 0]
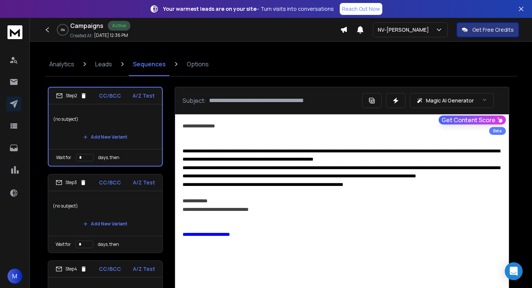
click at [126, 202] on p "(no subject)" at bounding box center [105, 206] width 105 height 21
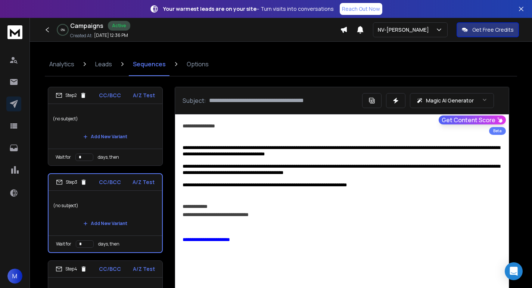
scroll to position [0, 0]
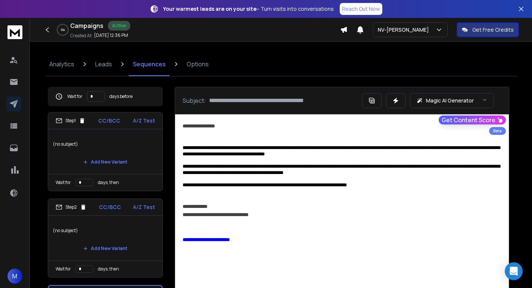
click at [135, 150] on p "(no subject)" at bounding box center [105, 144] width 105 height 21
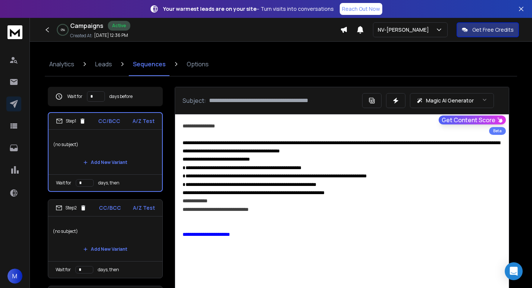
click at [113, 230] on p "(no subject)" at bounding box center [105, 231] width 105 height 21
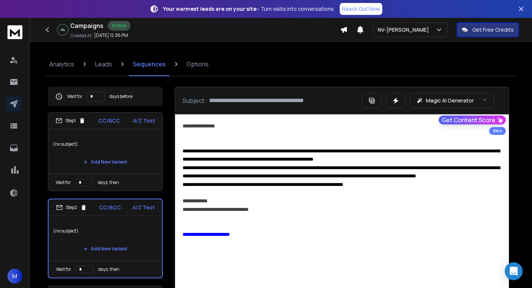
click at [138, 154] on p "(no subject)" at bounding box center [105, 144] width 105 height 21
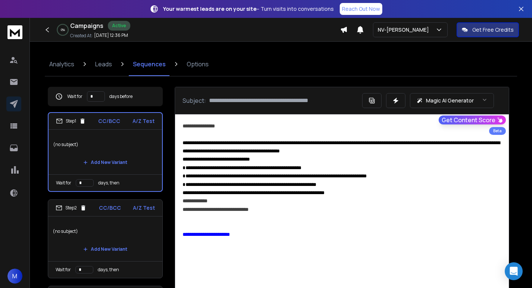
click at [129, 145] on p "(no subject)" at bounding box center [105, 144] width 104 height 21
click at [121, 236] on p "(no subject)" at bounding box center [105, 231] width 105 height 21
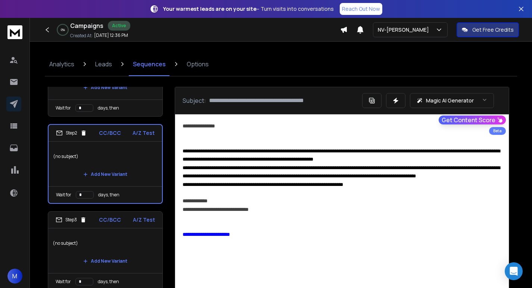
scroll to position [112, 0]
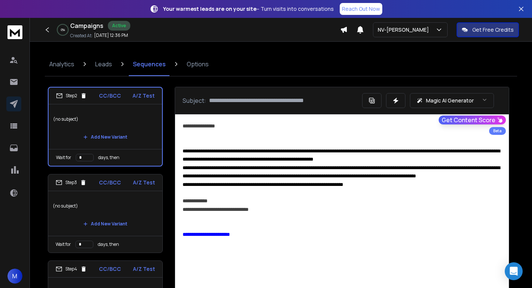
click at [119, 206] on p "(no subject)" at bounding box center [105, 206] width 105 height 21
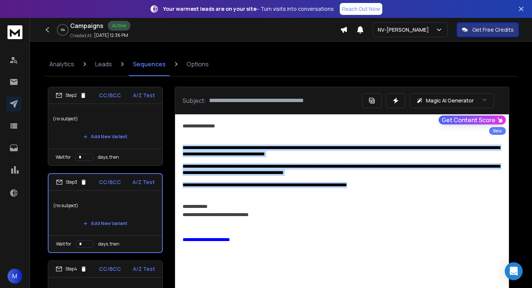
drag, startPoint x: 355, startPoint y: 183, endPoint x: 181, endPoint y: 145, distance: 178.0
click at [181, 145] on div "**********" at bounding box center [342, 201] width 334 height 173
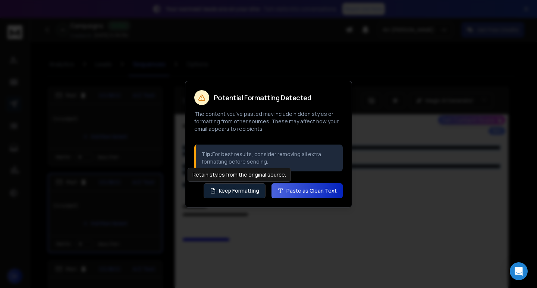
click at [242, 192] on button "Keep Formatting" at bounding box center [235, 191] width 62 height 15
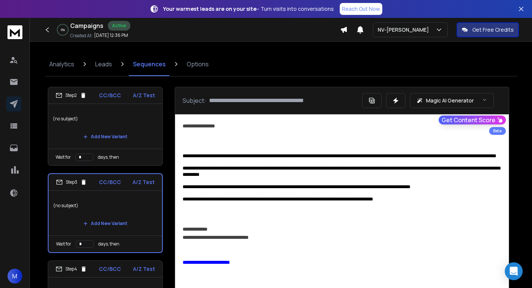
click at [189, 225] on div "**********" at bounding box center [341, 182] width 319 height 87
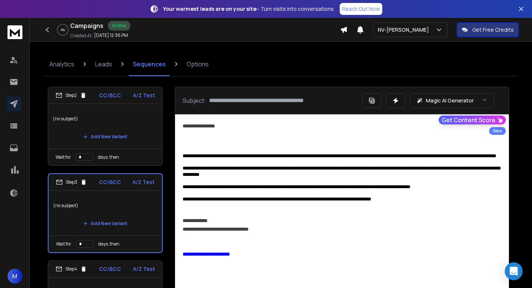
click at [187, 147] on div "**********" at bounding box center [341, 178] width 319 height 78
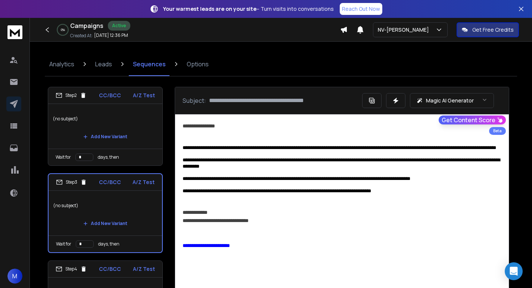
scroll to position [187, 0]
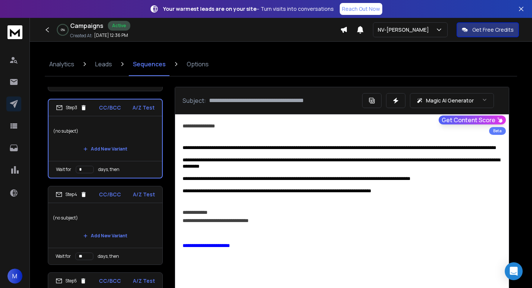
click at [118, 222] on p "(no subject)" at bounding box center [105, 218] width 105 height 21
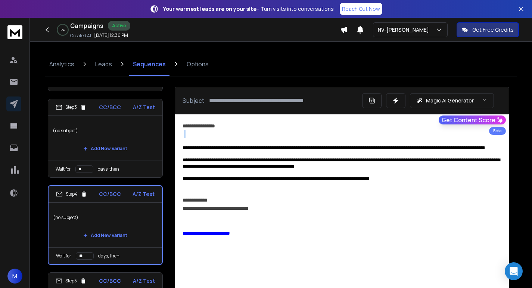
drag, startPoint x: 411, startPoint y: 189, endPoint x: 172, endPoint y: 146, distance: 243.4
click at [172, 146] on div "**********" at bounding box center [281, 199] width 466 height 224
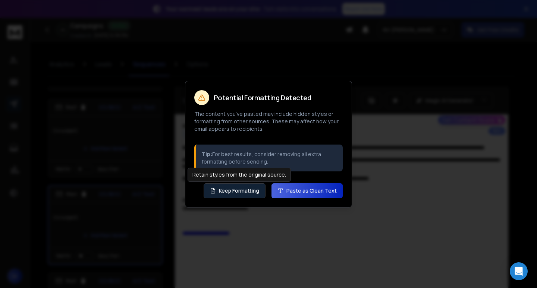
click at [240, 192] on button "Keep Formatting" at bounding box center [235, 191] width 62 height 15
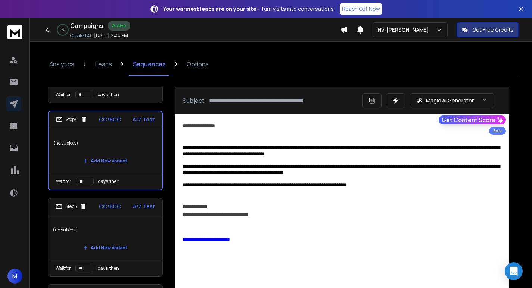
scroll to position [319, 0]
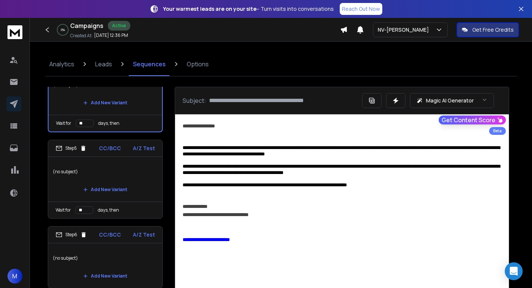
click at [148, 173] on p "(no subject)" at bounding box center [105, 172] width 105 height 21
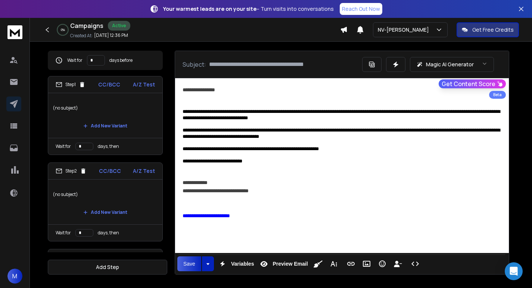
scroll to position [0, 0]
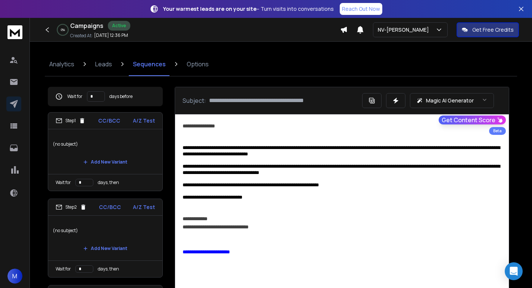
click at [126, 148] on p "(no subject)" at bounding box center [105, 144] width 105 height 21
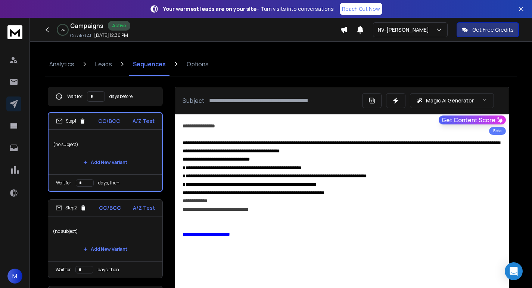
click at [115, 234] on p "(no subject)" at bounding box center [105, 231] width 105 height 21
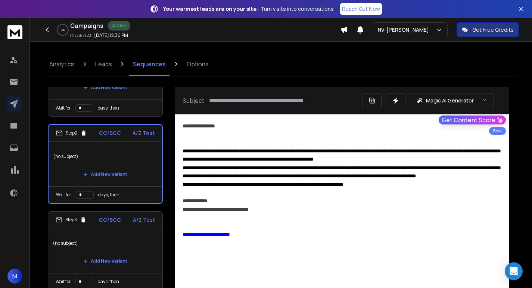
scroll to position [112, 0]
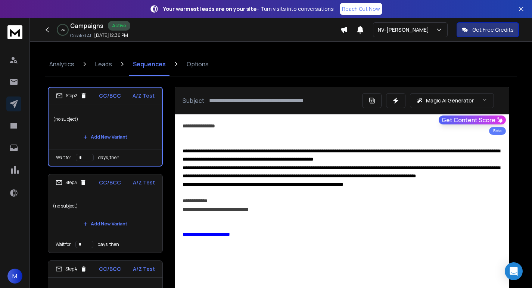
click at [123, 205] on p "(no subject)" at bounding box center [105, 206] width 105 height 21
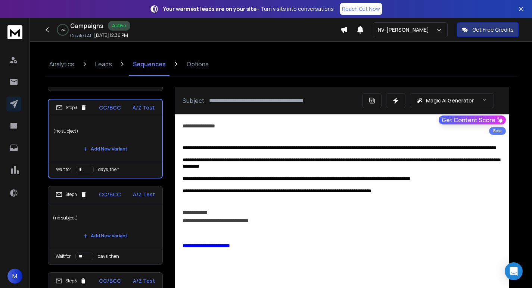
scroll to position [261, 0]
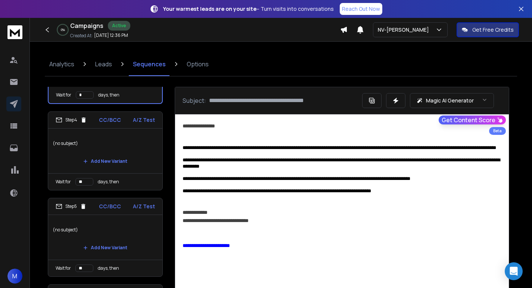
click at [132, 144] on p "(no subject)" at bounding box center [105, 143] width 105 height 21
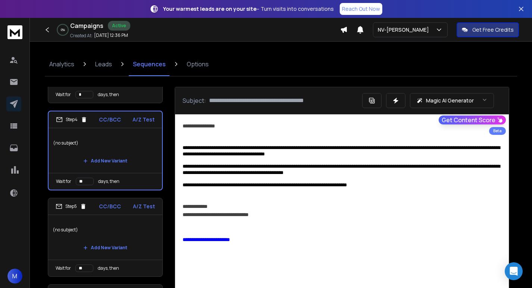
scroll to position [319, 0]
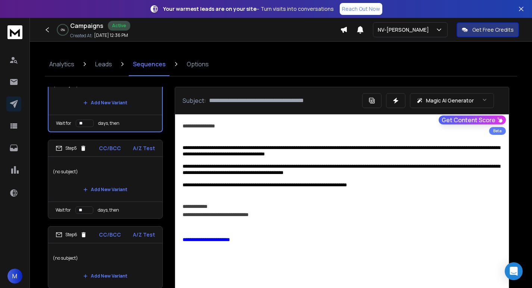
click at [119, 170] on p "(no subject)" at bounding box center [105, 172] width 105 height 21
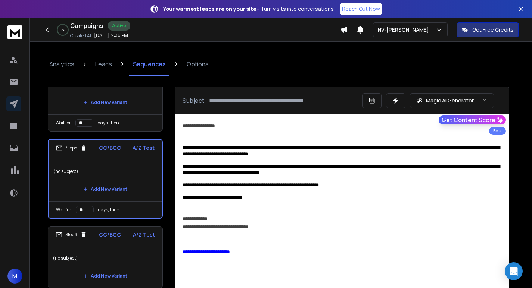
drag, startPoint x: 260, startPoint y: 200, endPoint x: 183, endPoint y: 145, distance: 94.3
click at [183, 145] on div "**********" at bounding box center [341, 180] width 319 height 70
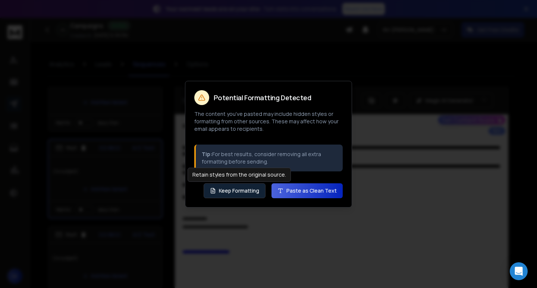
click at [239, 192] on button "Keep Formatting" at bounding box center [235, 191] width 62 height 15
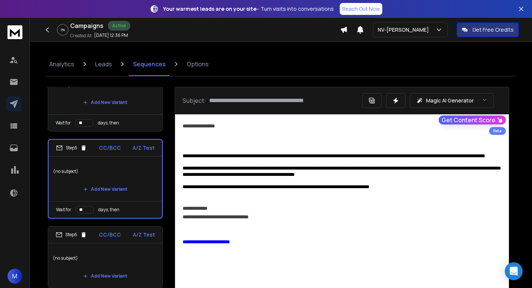
click at [185, 146] on div "**********" at bounding box center [341, 172] width 319 height 66
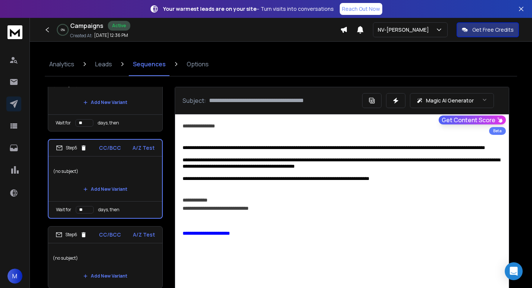
scroll to position [36, 0]
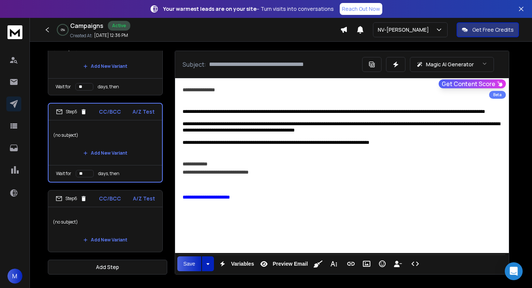
click at [127, 224] on p "(no subject)" at bounding box center [105, 222] width 105 height 21
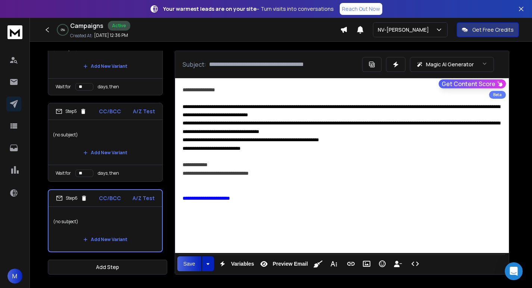
click at [328, 184] on div at bounding box center [341, 182] width 319 height 8
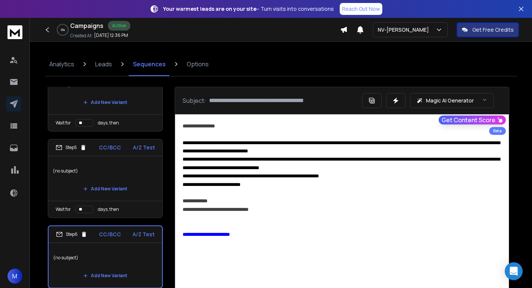
click at [139, 180] on p "(no subject)" at bounding box center [105, 171] width 105 height 21
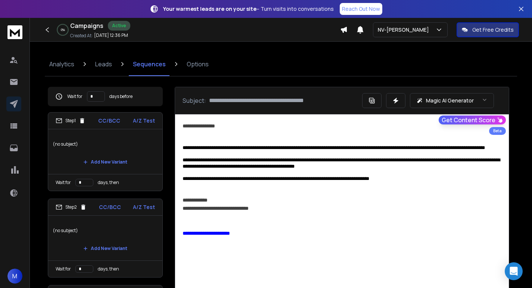
click at [125, 142] on p "(no subject)" at bounding box center [105, 144] width 105 height 21
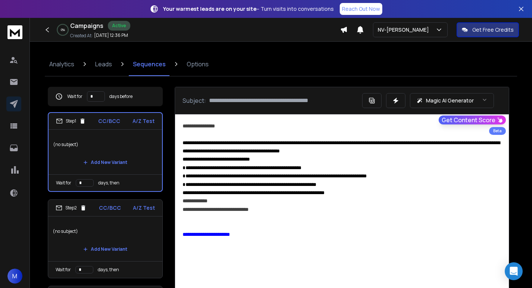
scroll to position [36, 0]
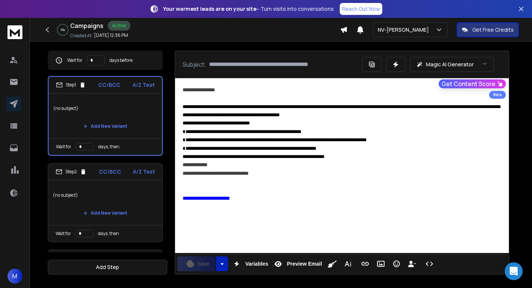
click at [135, 200] on p "(no subject)" at bounding box center [105, 195] width 105 height 21
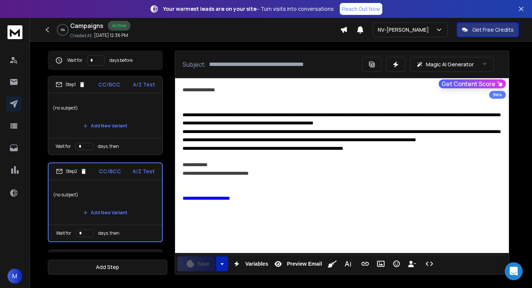
scroll to position [75, 0]
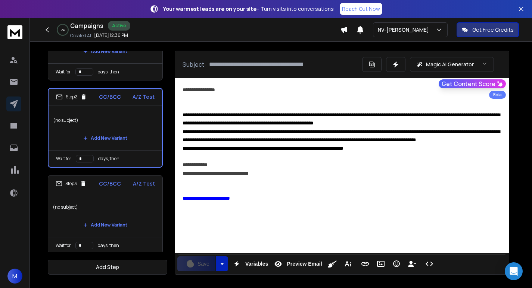
click at [123, 200] on p "(no subject)" at bounding box center [105, 207] width 105 height 21
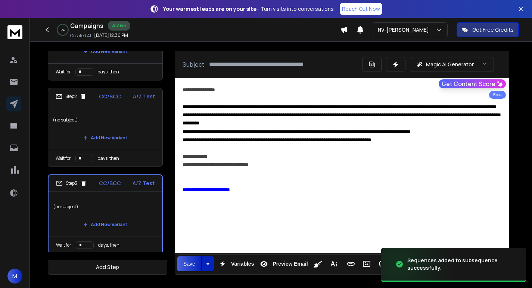
scroll to position [187, 0]
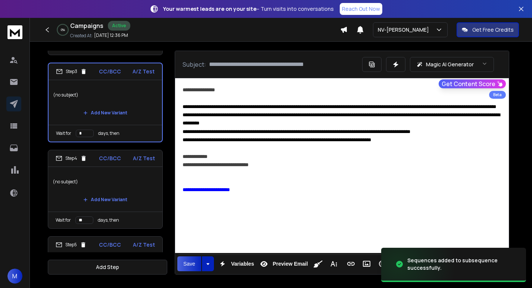
click at [139, 185] on p "(no subject)" at bounding box center [105, 182] width 105 height 21
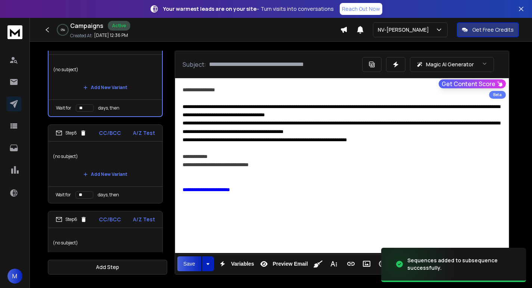
scroll to position [319, 0]
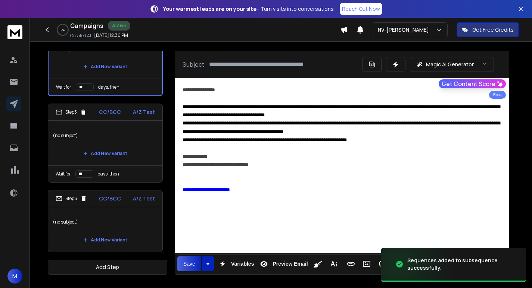
click at [137, 135] on p "(no subject)" at bounding box center [105, 135] width 105 height 21
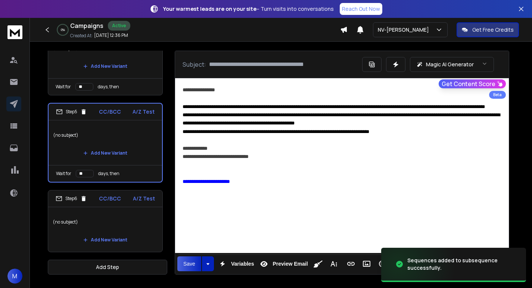
click at [126, 224] on p "(no subject)" at bounding box center [105, 222] width 105 height 21
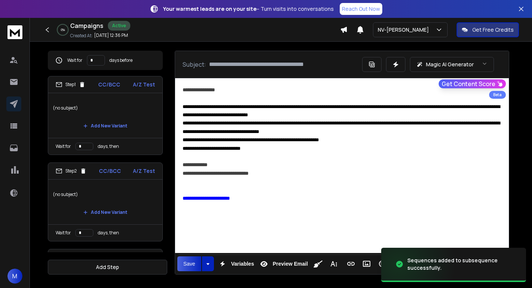
scroll to position [0, 0]
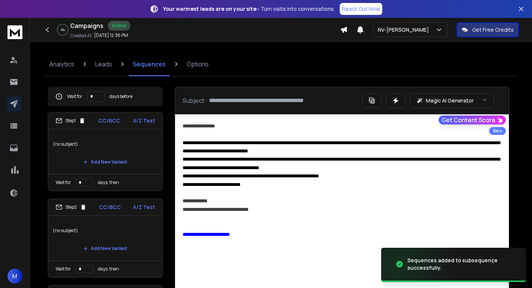
click at [128, 149] on p "(no subject)" at bounding box center [105, 144] width 105 height 21
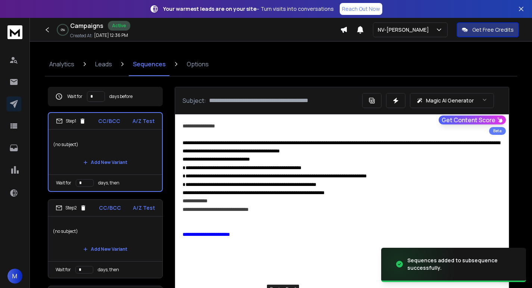
scroll to position [36, 0]
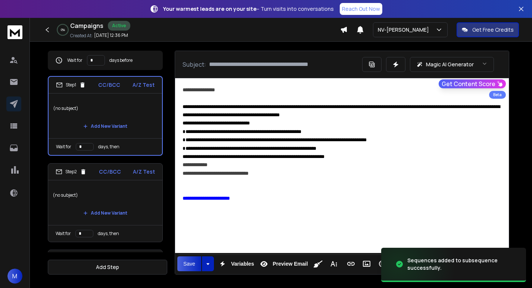
click at [133, 202] on p "(no subject)" at bounding box center [105, 195] width 105 height 21
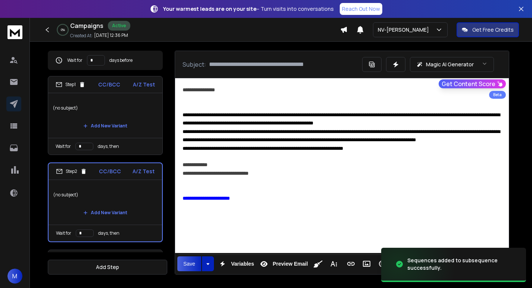
scroll to position [112, 0]
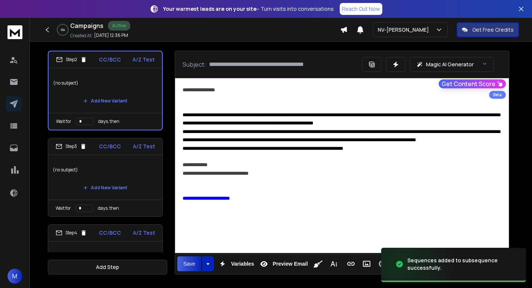
click at [143, 173] on p "(no subject)" at bounding box center [105, 170] width 105 height 21
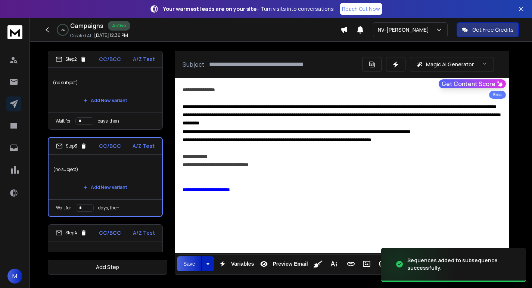
scroll to position [319, 0]
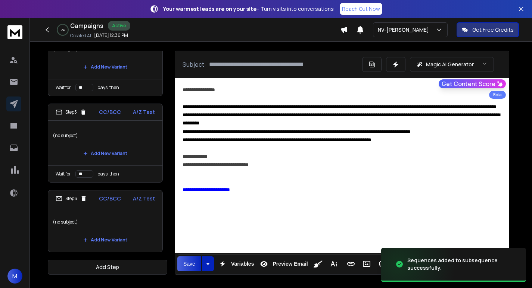
click at [128, 146] on p "(no subject)" at bounding box center [105, 135] width 105 height 21
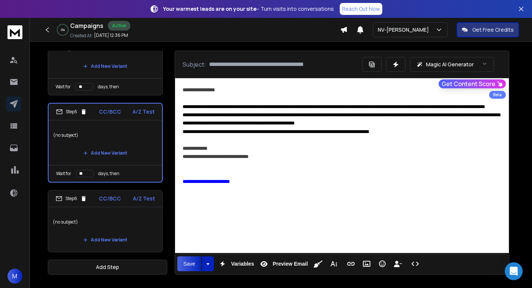
scroll to position [0, 0]
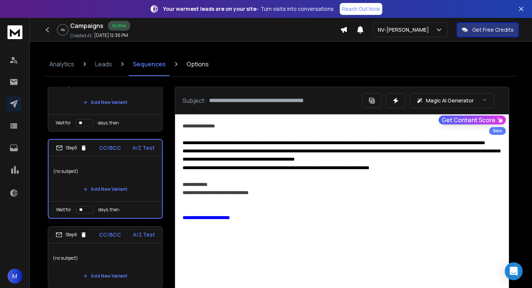
click at [195, 64] on p "Options" at bounding box center [198, 64] width 22 height 9
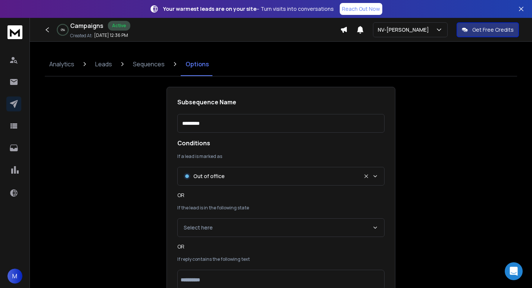
scroll to position [114, 0]
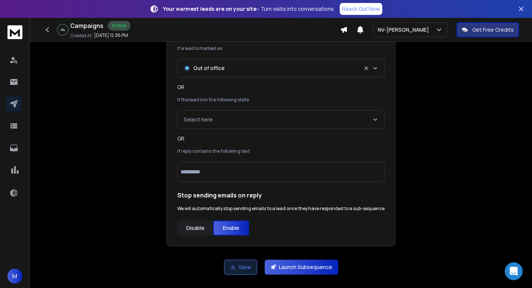
click at [238, 267] on button "Save" at bounding box center [240, 267] width 33 height 15
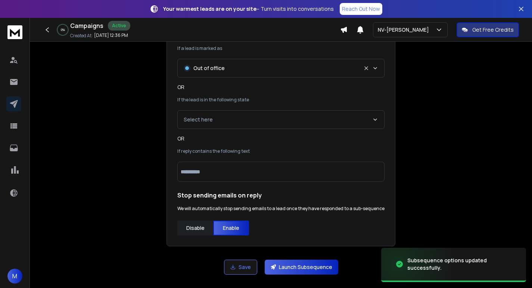
click at [291, 267] on button "Launch Subsequence" at bounding box center [300, 267] width 73 height 15
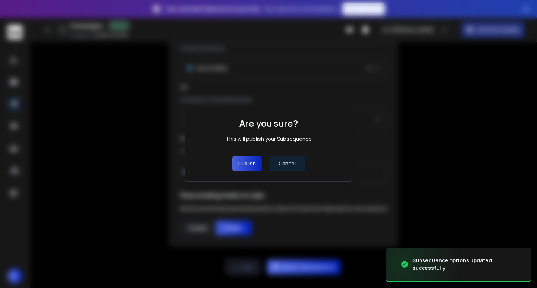
click at [253, 164] on button "Publish" at bounding box center [246, 163] width 29 height 15
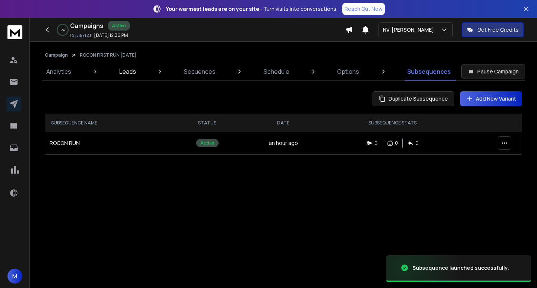
click at [133, 71] on p "Leads" at bounding box center [127, 71] width 17 height 9
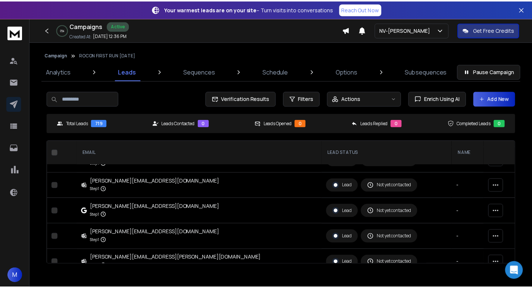
scroll to position [149, 0]
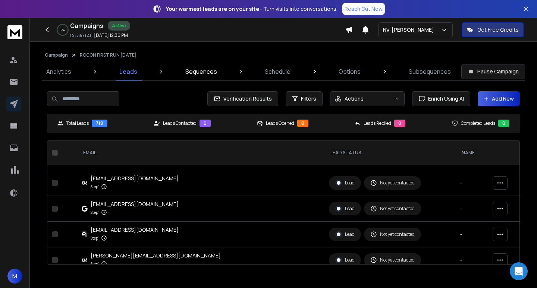
click at [211, 75] on p "Sequences" at bounding box center [201, 71] width 32 height 9
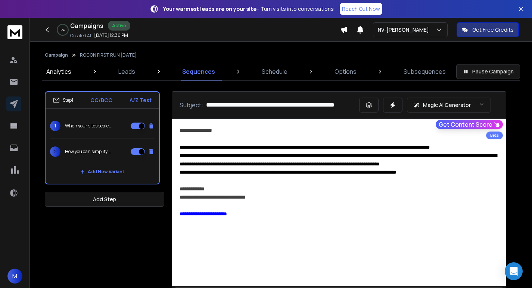
click at [57, 69] on p "Analytics" at bounding box center [58, 71] width 25 height 9
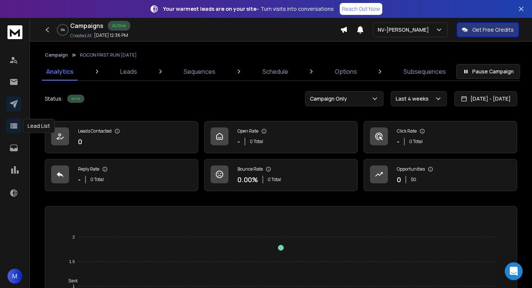
click at [12, 126] on icon at bounding box center [13, 125] width 7 height 5
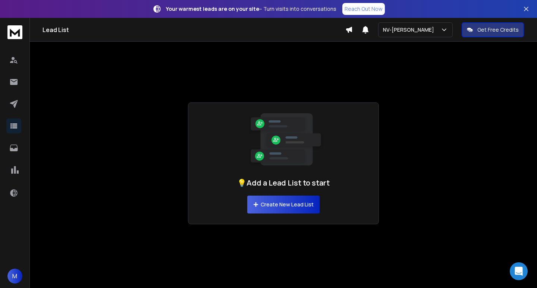
click at [15, 156] on div at bounding box center [14, 150] width 17 height 18
click at [16, 147] on icon at bounding box center [13, 148] width 9 height 9
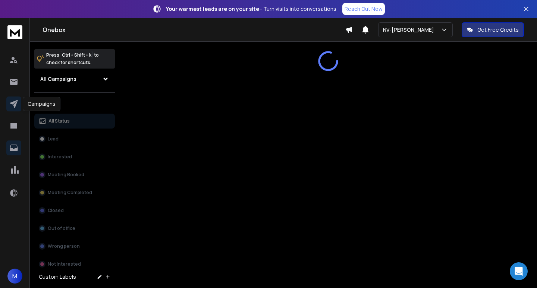
click at [15, 103] on icon at bounding box center [13, 104] width 9 height 9
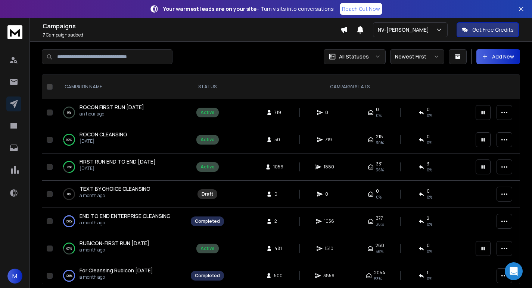
scroll to position [11, 0]
